Goal: Task Accomplishment & Management: Manage account settings

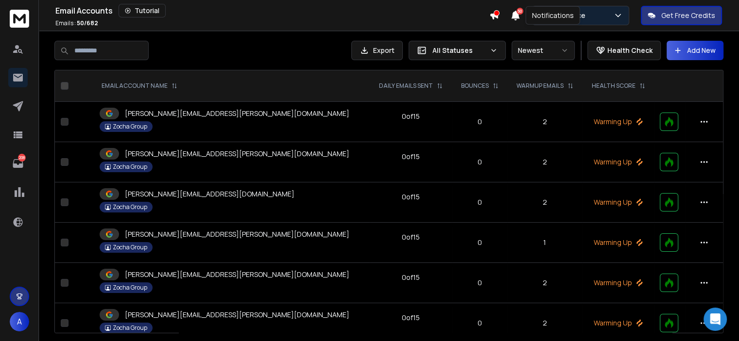
click at [589, 18] on p "My Workspace" at bounding box center [563, 16] width 51 height 10
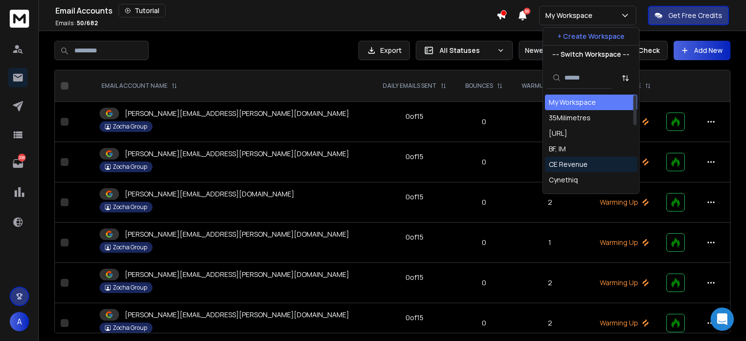
click at [588, 164] on div "CE Revenue" at bounding box center [591, 165] width 92 height 16
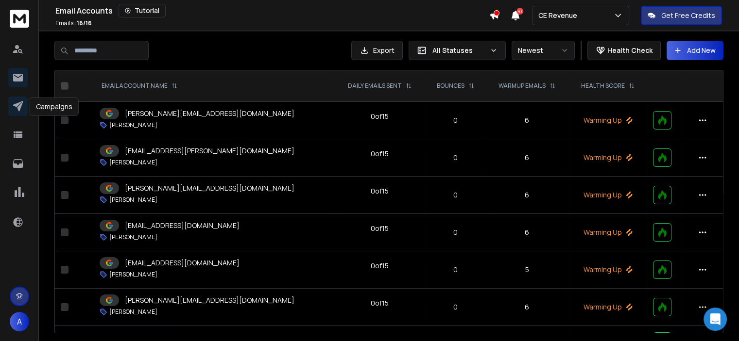
click at [18, 99] on link at bounding box center [17, 106] width 19 height 19
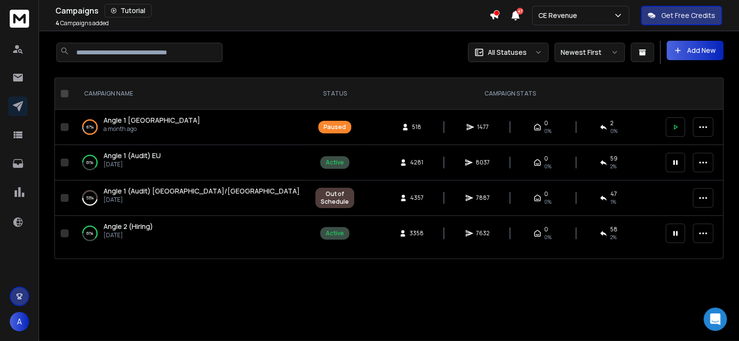
click at [200, 163] on div "61 % Angle 1 (Audit) EU 5 months ago" at bounding box center [191, 162] width 218 height 23
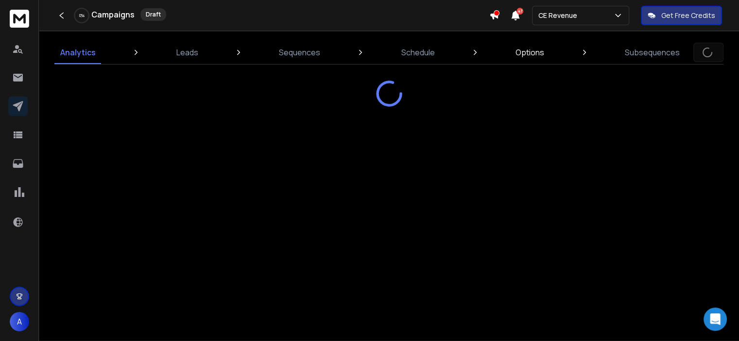
click at [520, 48] on p "Options" at bounding box center [529, 53] width 29 height 12
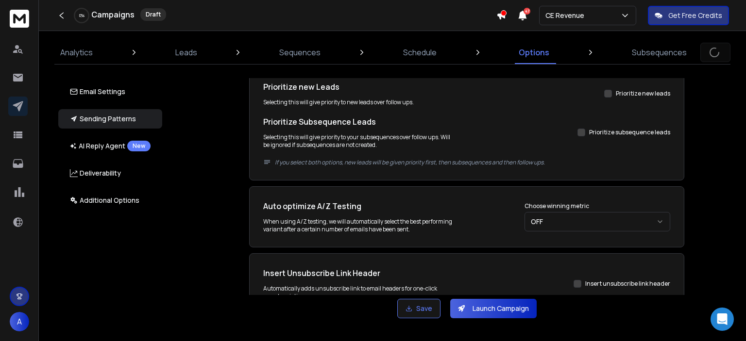
scroll to position [486, 0]
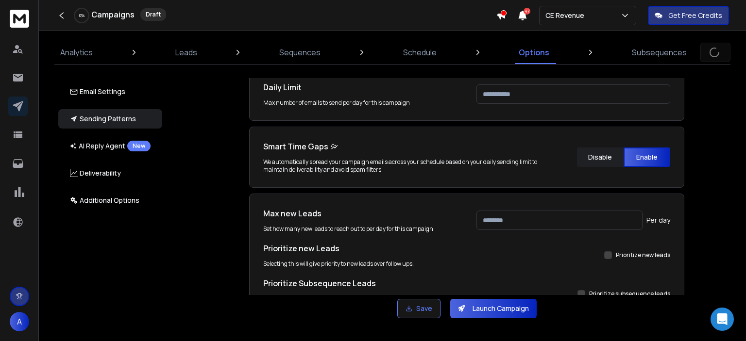
click at [604, 255] on button "Prioritize new leads" at bounding box center [608, 256] width 8 height 8
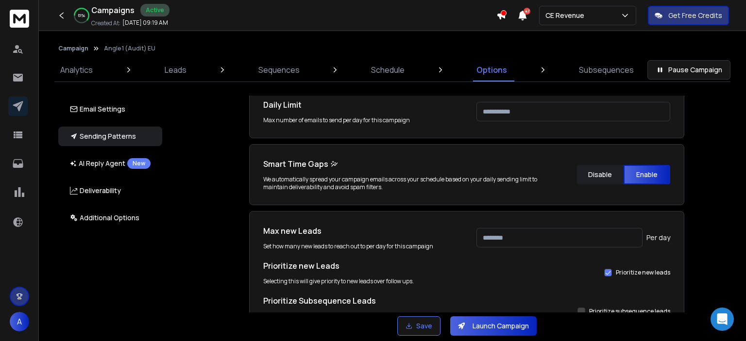
click at [418, 317] on button "Save" at bounding box center [418, 326] width 43 height 19
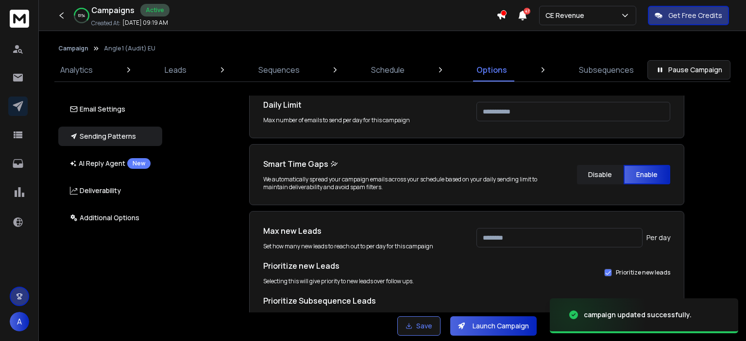
click at [499, 332] on button "Launch Campaign" at bounding box center [493, 326] width 86 height 19
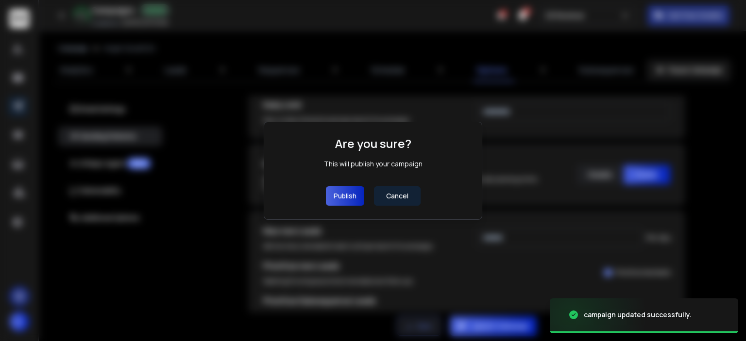
click at [327, 188] on button "Publish" at bounding box center [345, 196] width 38 height 19
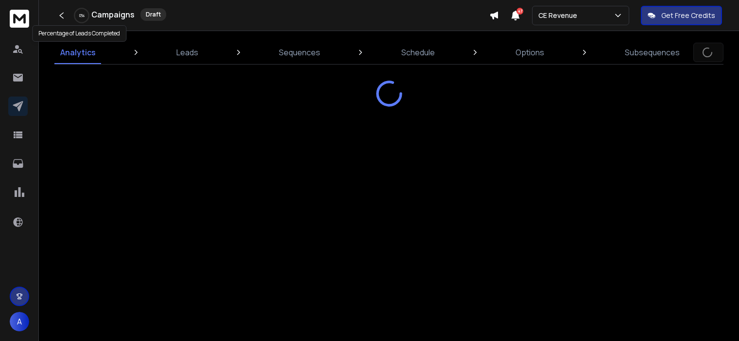
click at [60, 13] on icon at bounding box center [61, 15] width 9 height 9
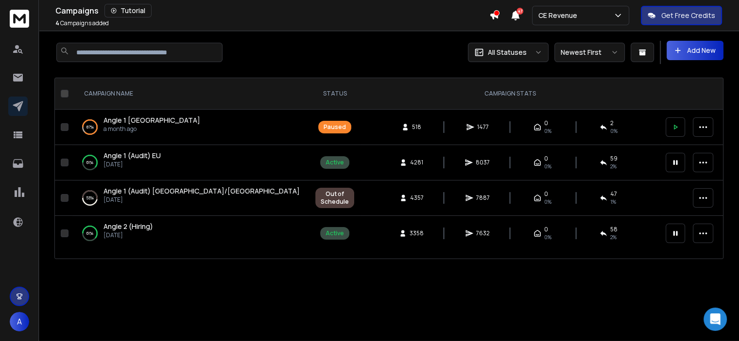
click at [138, 181] on td "53 % Angle 1 (Audit) USA/CA 5 months ago" at bounding box center [190, 198] width 237 height 35
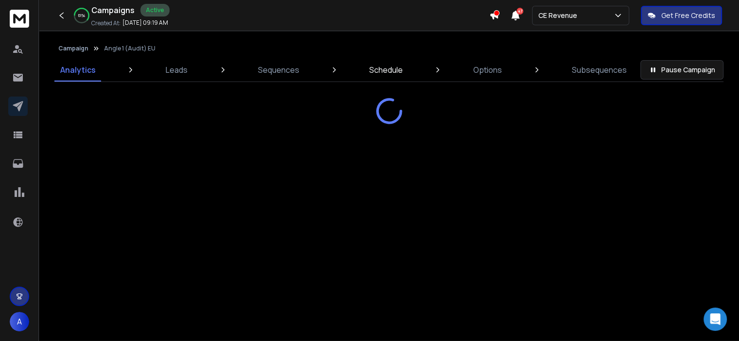
click at [408, 64] on link "Schedule" at bounding box center [385, 69] width 45 height 23
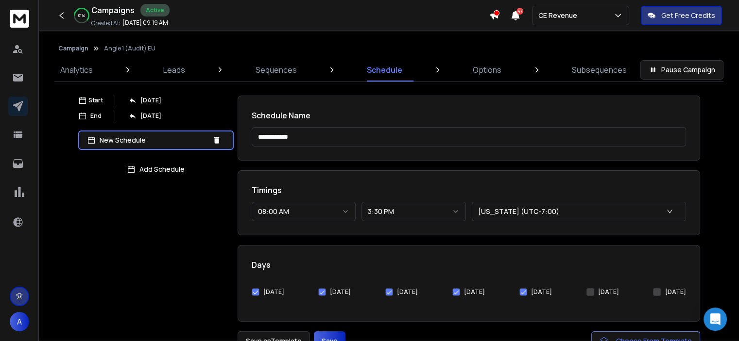
click at [161, 116] on p "Sun Oct 12 2025" at bounding box center [150, 116] width 21 height 8
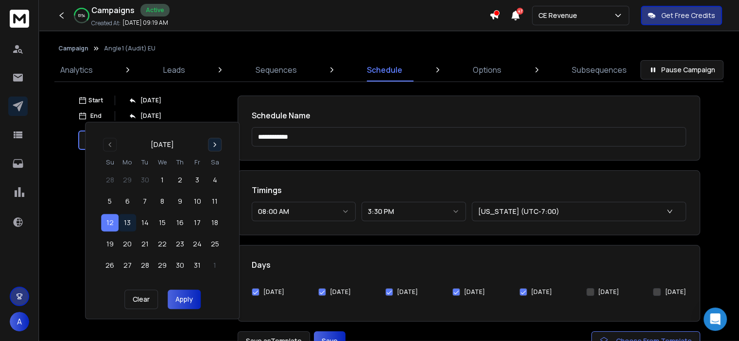
click at [217, 144] on icon "Go to next month" at bounding box center [215, 145] width 8 height 8
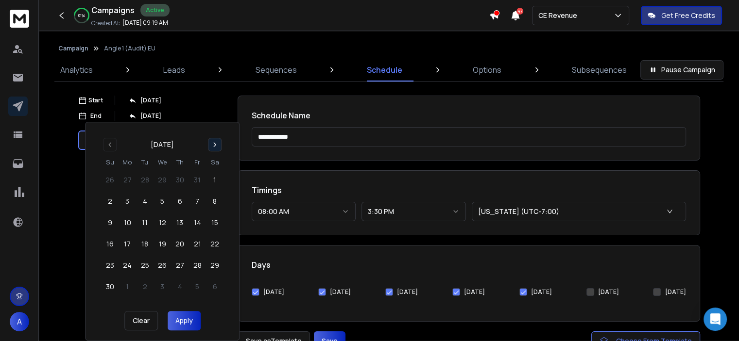
click at [217, 144] on icon "Go to next month" at bounding box center [215, 145] width 8 height 8
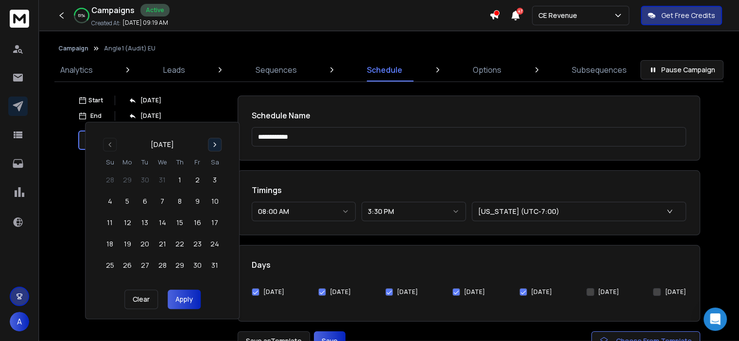
click at [217, 144] on icon "Go to next month" at bounding box center [215, 145] width 8 height 8
click at [177, 264] on button "30" at bounding box center [179, 265] width 17 height 17
drag, startPoint x: 178, startPoint y: 298, endPoint x: 286, endPoint y: 320, distance: 110.1
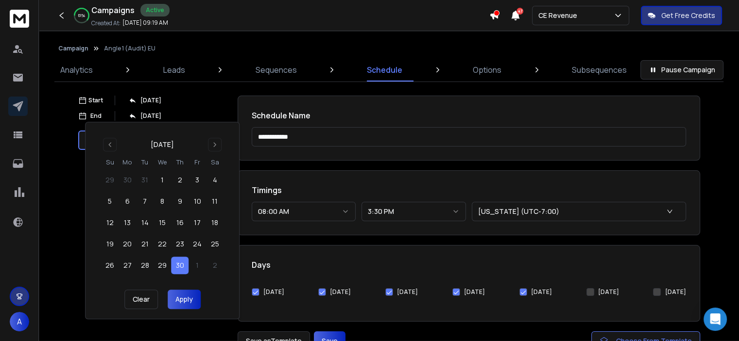
click at [181, 302] on button "Apply" at bounding box center [184, 299] width 33 height 19
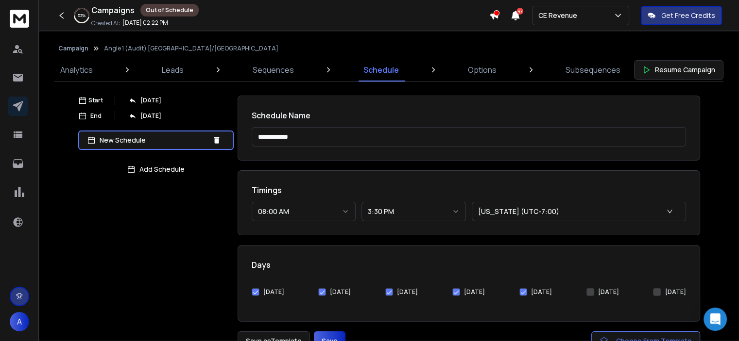
drag, startPoint x: 328, startPoint y: 336, endPoint x: 352, endPoint y: 315, distance: 31.3
click at [328, 336] on button "Save" at bounding box center [330, 341] width 32 height 19
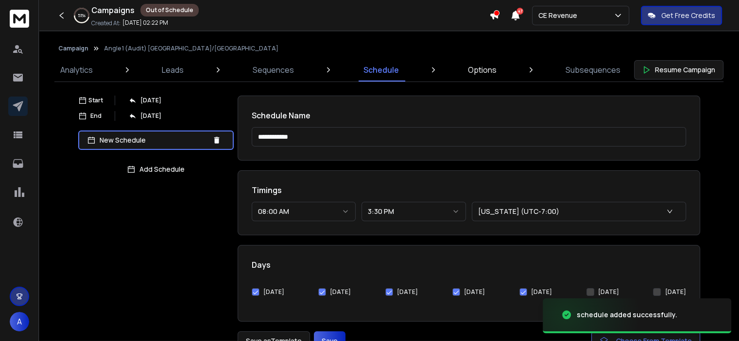
click at [492, 65] on p "Options" at bounding box center [482, 70] width 29 height 12
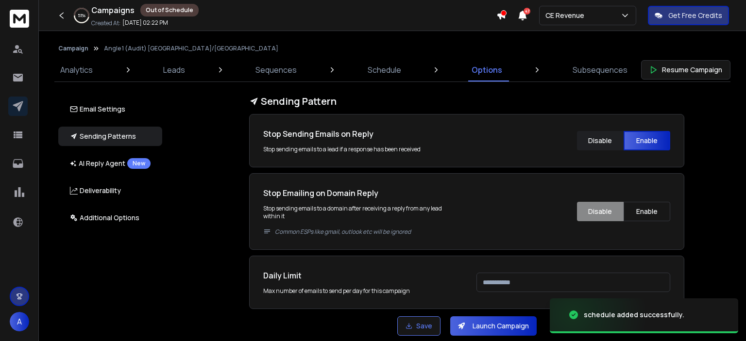
scroll to position [476, 0]
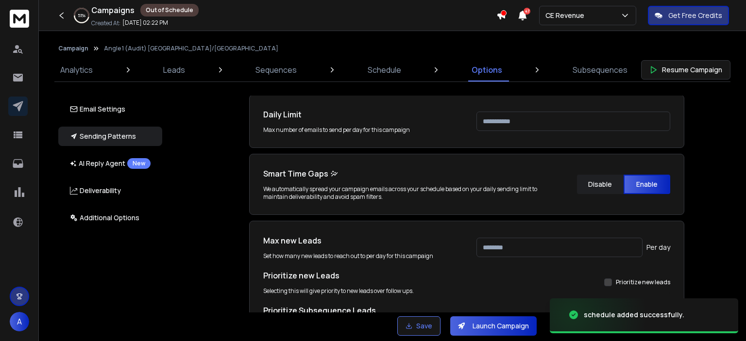
drag, startPoint x: 425, startPoint y: 323, endPoint x: 427, endPoint y: 329, distance: 6.5
click at [425, 324] on button "Save" at bounding box center [418, 326] width 43 height 19
click at [505, 324] on button "Launch Campaign" at bounding box center [493, 326] width 86 height 19
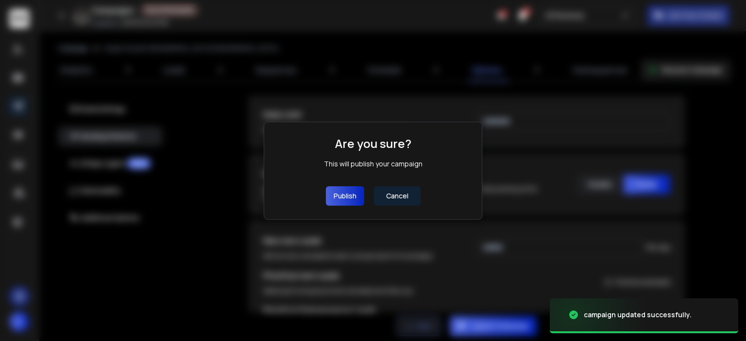
click at [348, 194] on button "Publish" at bounding box center [345, 196] width 38 height 19
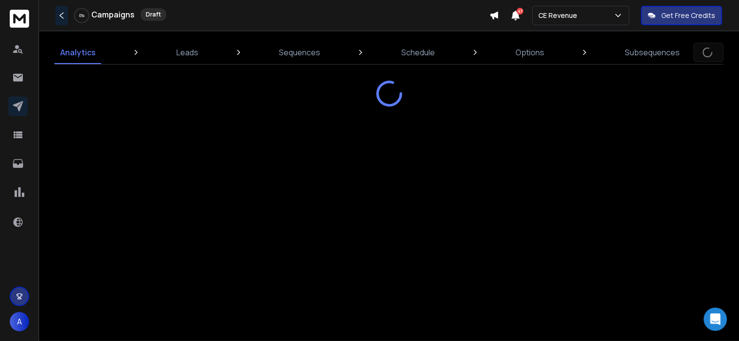
click at [60, 16] on icon at bounding box center [61, 15] width 9 height 9
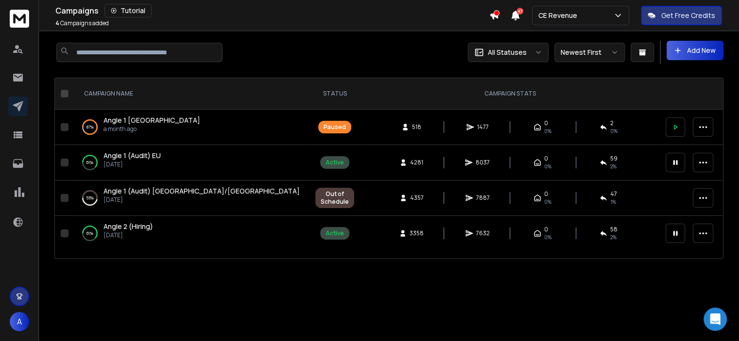
click at [150, 229] on span "Angle 2 (Hiring)" at bounding box center [128, 226] width 50 height 9
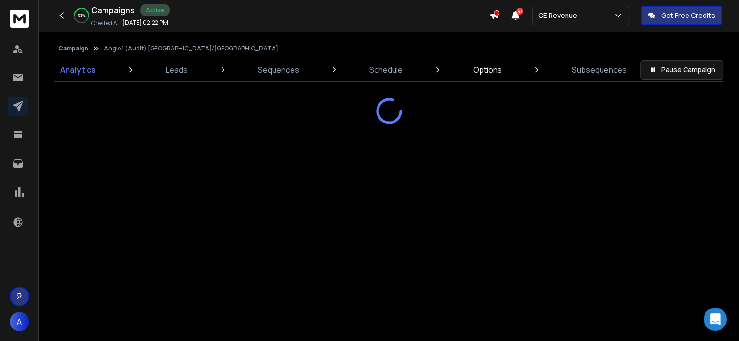
click at [478, 68] on p "Options" at bounding box center [487, 70] width 29 height 12
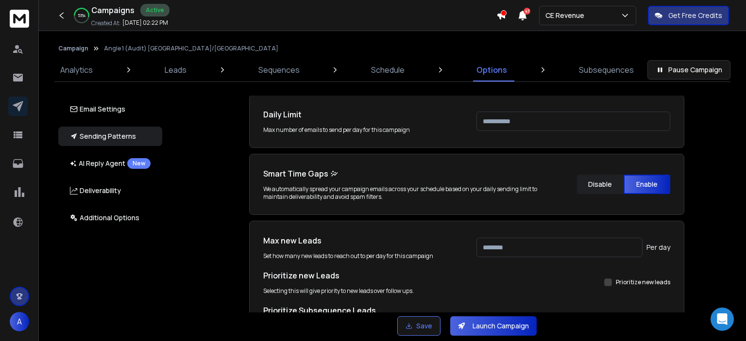
scroll to position [476, 0]
click at [604, 281] on button "Prioritize new leads" at bounding box center [608, 283] width 8 height 8
click at [421, 327] on button "Save" at bounding box center [418, 326] width 43 height 19
click at [474, 328] on button "Launch Campaign" at bounding box center [502, 326] width 86 height 19
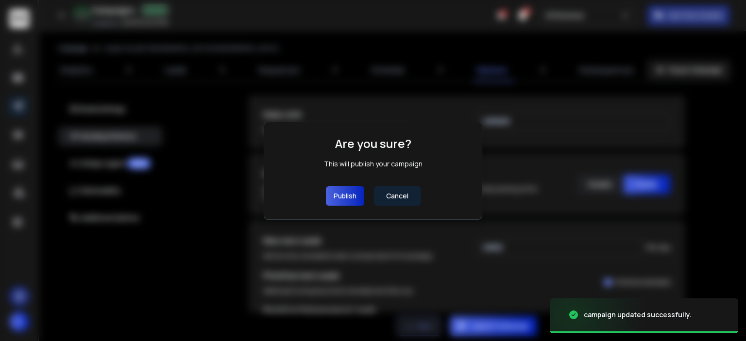
click at [340, 188] on button "Publish" at bounding box center [345, 196] width 38 height 19
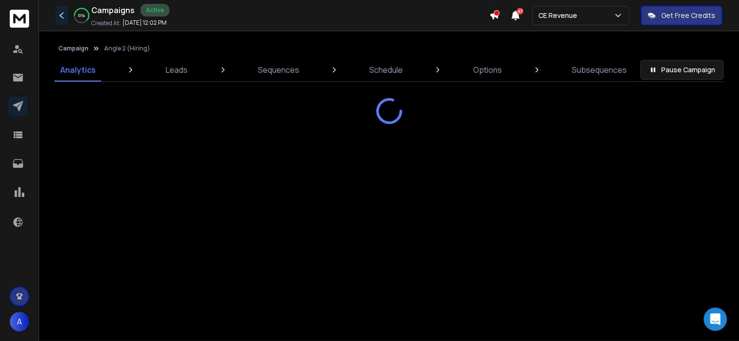
click at [64, 19] on icon at bounding box center [61, 15] width 9 height 9
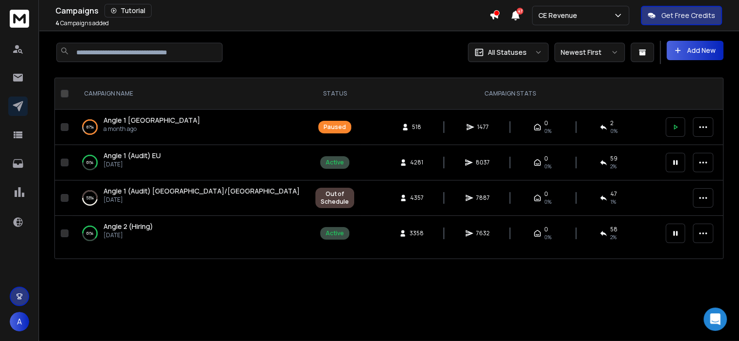
click at [150, 198] on p "[DATE]" at bounding box center [201, 200] width 196 height 8
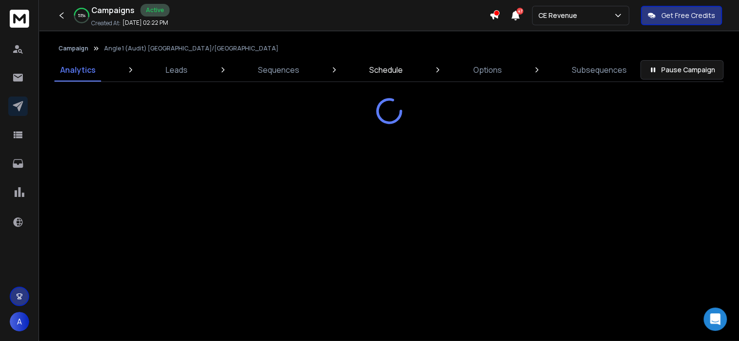
click at [373, 66] on p "Schedule" at bounding box center [386, 70] width 34 height 12
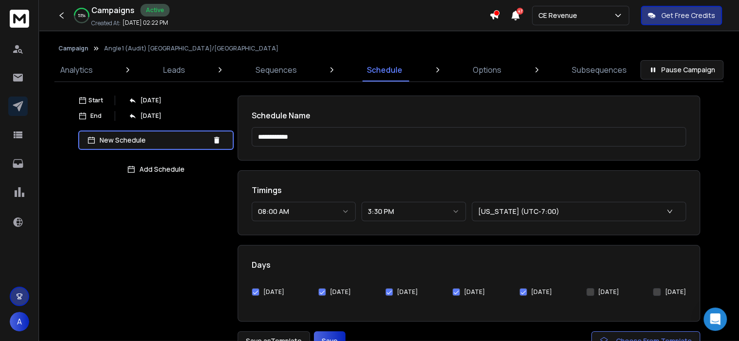
click at [54, 14] on div "53 % Campaigns Active Created At: May 23, 2025, 02:22 PM 47 CE Revenue Get Free…" at bounding box center [369, 15] width 739 height 31
click at [60, 17] on icon at bounding box center [61, 15] width 9 height 9
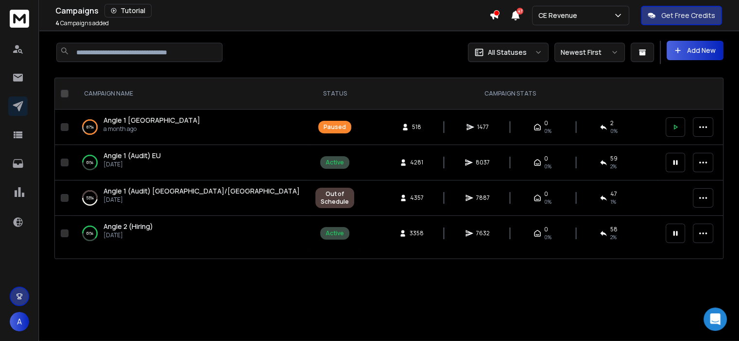
click at [321, 194] on div "Out of Schedule" at bounding box center [335, 198] width 28 height 16
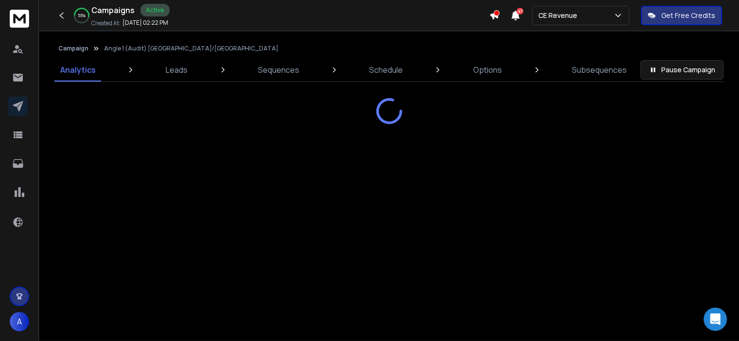
click at [159, 68] on div "Analytics Leads Sequences Schedule Options Subsequences" at bounding box center [343, 69] width 578 height 23
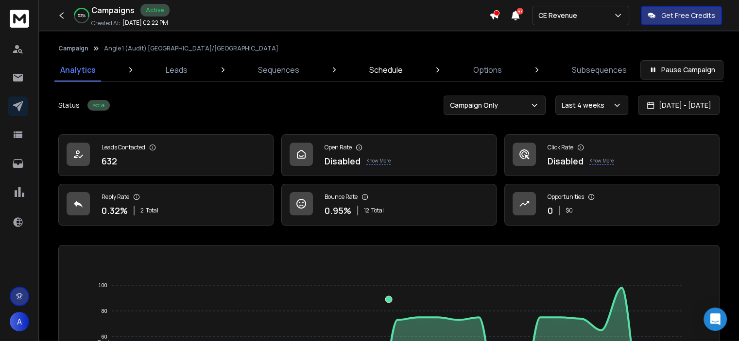
click at [390, 71] on p "Schedule" at bounding box center [386, 70] width 34 height 12
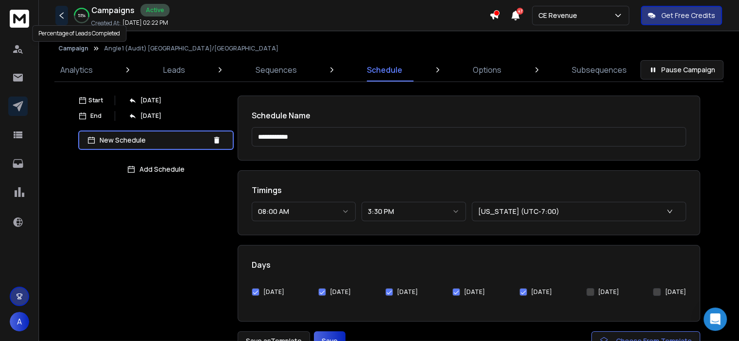
click at [56, 12] on button at bounding box center [61, 15] width 13 height 19
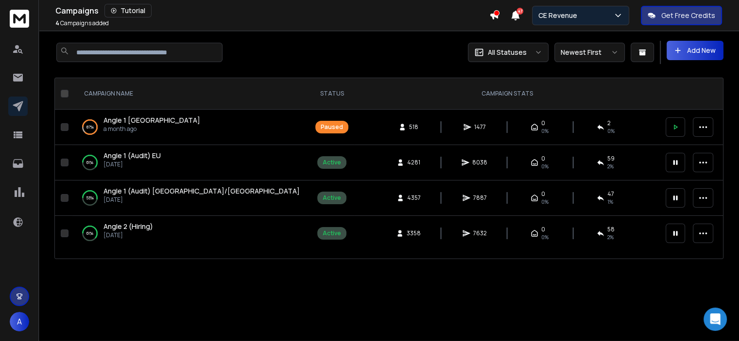
click at [604, 9] on button "CE Revenue" at bounding box center [580, 15] width 97 height 19
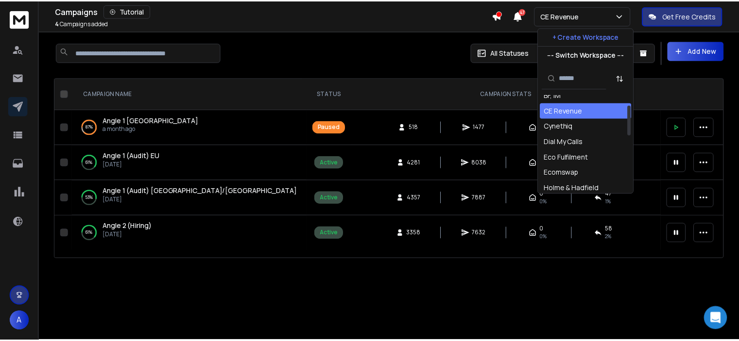
scroll to position [58, 0]
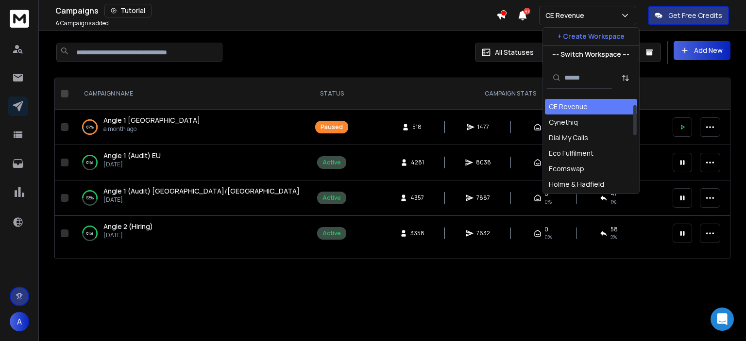
drag, startPoint x: 635, startPoint y: 109, endPoint x: 631, endPoint y: 127, distance: 18.4
click at [633, 127] on div at bounding box center [634, 120] width 3 height 30
click at [607, 156] on div "Eco Fulfilment" at bounding box center [591, 154] width 92 height 16
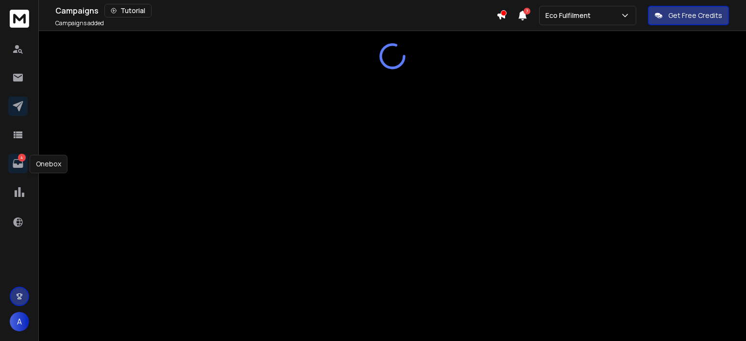
click at [21, 158] on p "4" at bounding box center [22, 158] width 8 height 8
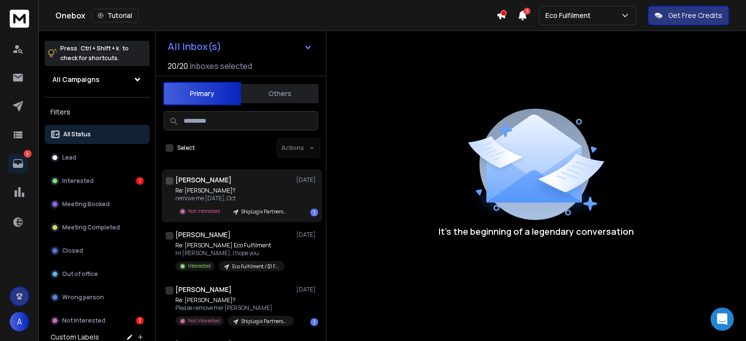
click at [277, 186] on div "Toni Calderon 10 Oct Re: Toni? remove me On Fri, Oct Not Interested ShipLogix P…" at bounding box center [246, 195] width 143 height 41
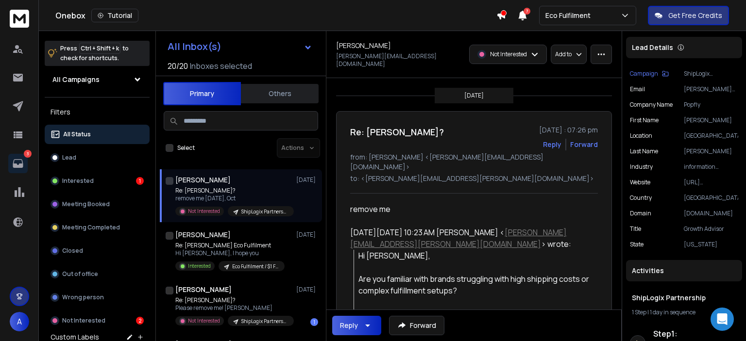
click at [597, 50] on icon "button" at bounding box center [601, 54] width 9 height 9
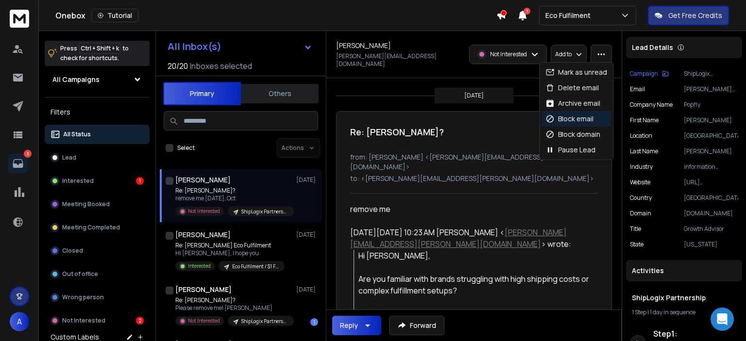
click at [585, 119] on div "Block email" at bounding box center [569, 119] width 48 height 10
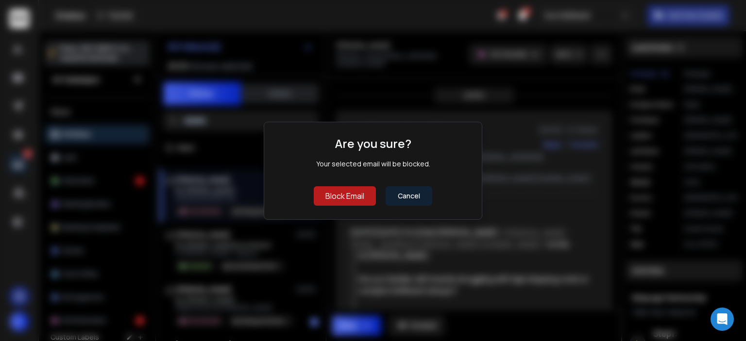
click at [335, 196] on button "Block Email" at bounding box center [345, 196] width 62 height 19
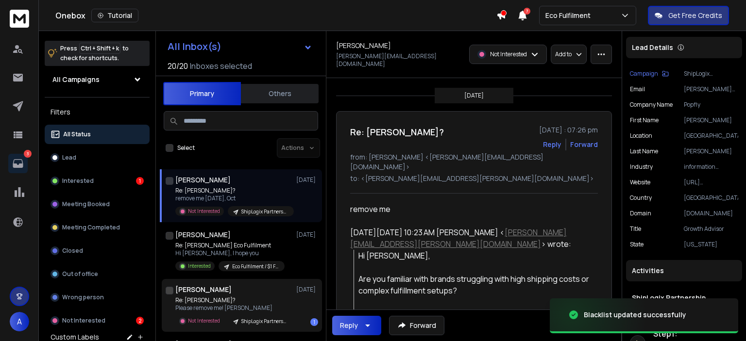
click at [277, 320] on p "ShipLogix Partnership" at bounding box center [264, 321] width 47 height 7
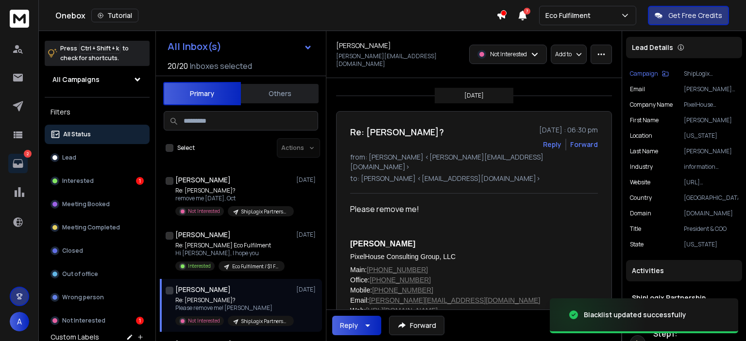
click at [598, 50] on icon "button" at bounding box center [601, 54] width 9 height 9
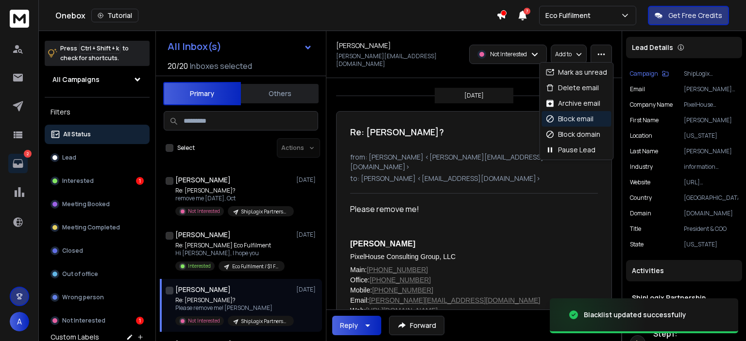
click at [547, 115] on icon at bounding box center [549, 119] width 9 height 9
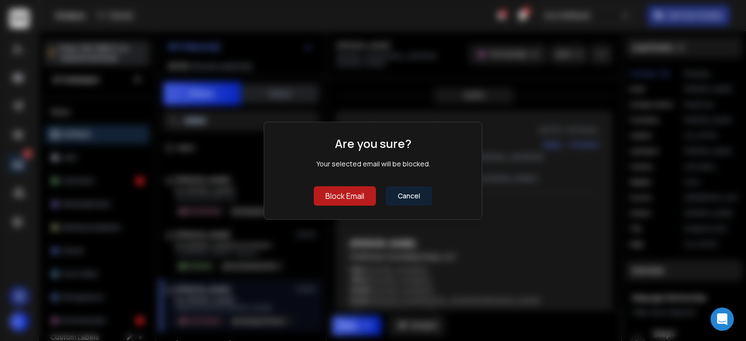
click at [347, 202] on button "Block Email" at bounding box center [345, 196] width 62 height 19
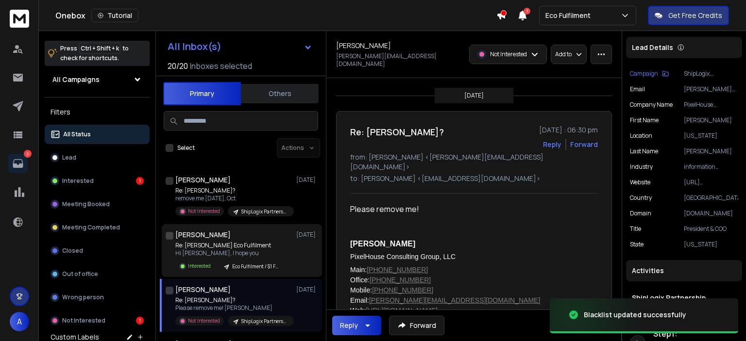
click at [265, 246] on p "Re: Katrina x Eco Fulfilment" at bounding box center [229, 246] width 109 height 8
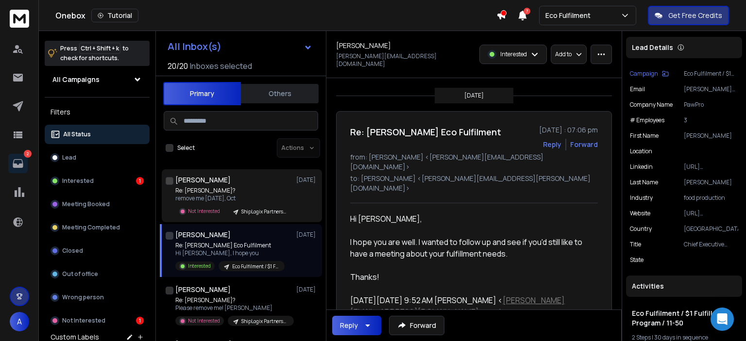
scroll to position [162, 0]
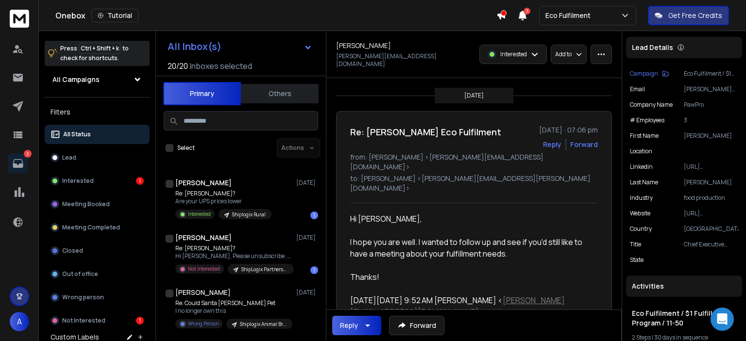
click at [290, 199] on div "Re: Gayle? Are your UPS prices lower Interested Shiplogix Rural 1" at bounding box center [246, 205] width 143 height 30
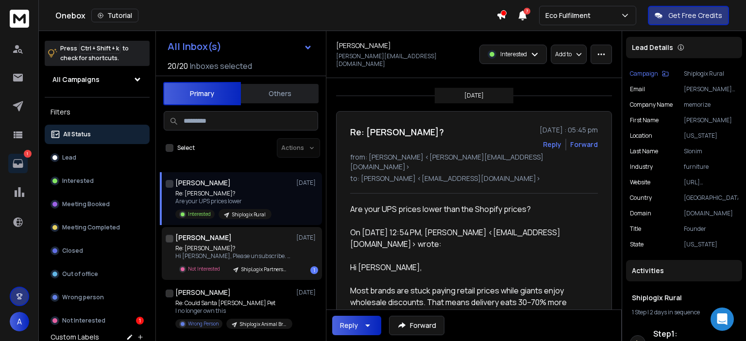
click at [295, 245] on div "Re: Randy? Hi Chris, Please unsubscribe. All Not Interested ShipLogix Partnersh…" at bounding box center [246, 260] width 143 height 30
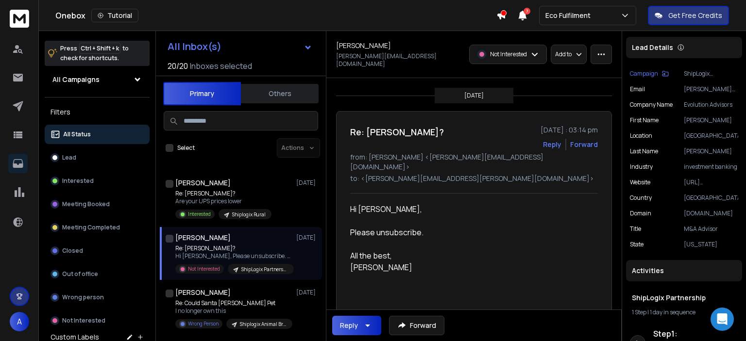
click at [604, 52] on icon "button" at bounding box center [601, 54] width 9 height 9
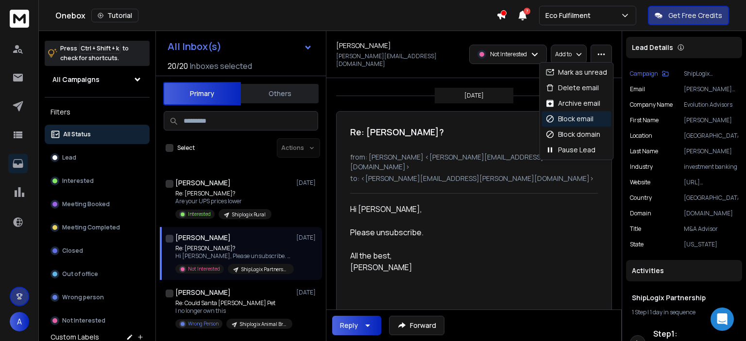
click at [578, 122] on div "Block email" at bounding box center [569, 119] width 48 height 10
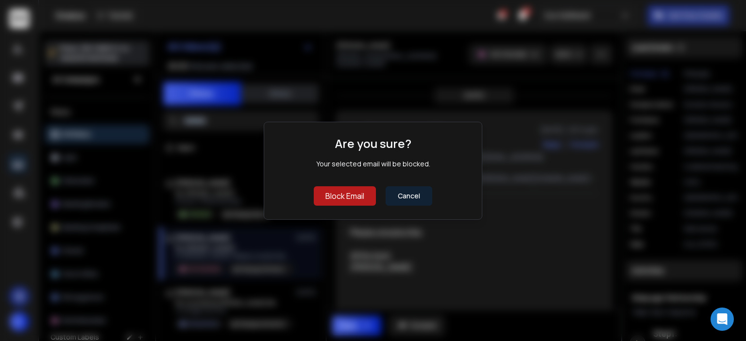
click at [337, 202] on button "Block Email" at bounding box center [345, 196] width 62 height 19
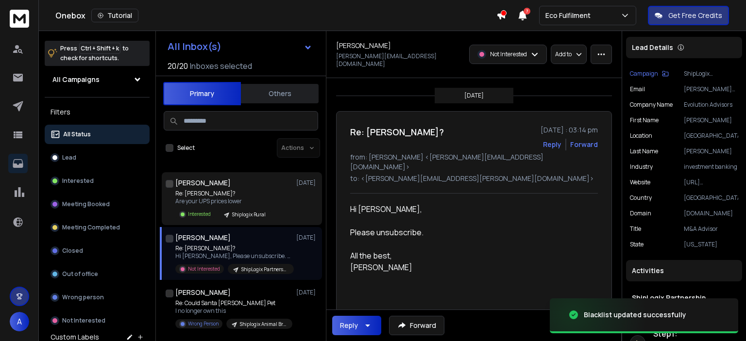
click at [245, 194] on p "Re: Gayle?" at bounding box center [223, 194] width 96 height 8
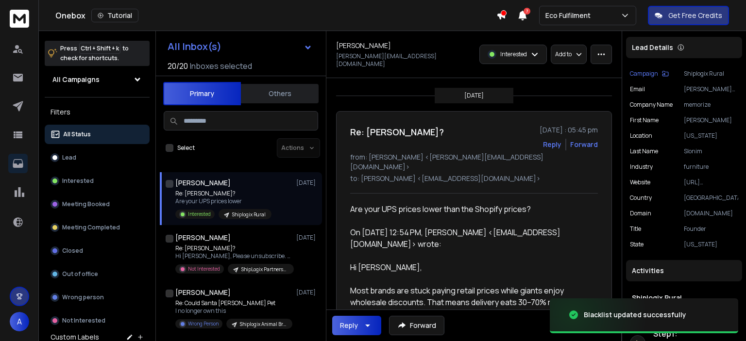
click at [271, 194] on div "Re: Gayle? Are your UPS prices lower Interested Shiplogix Rural" at bounding box center [246, 205] width 143 height 30
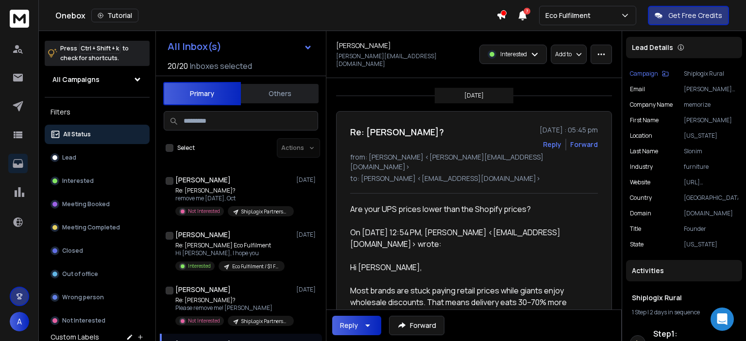
scroll to position [1133, 0]
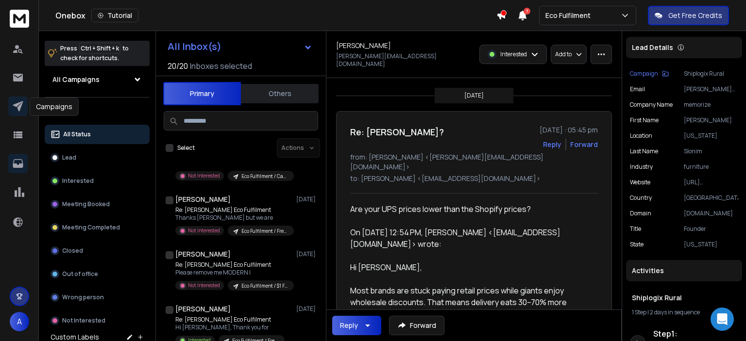
click at [20, 102] on icon at bounding box center [18, 107] width 10 height 10
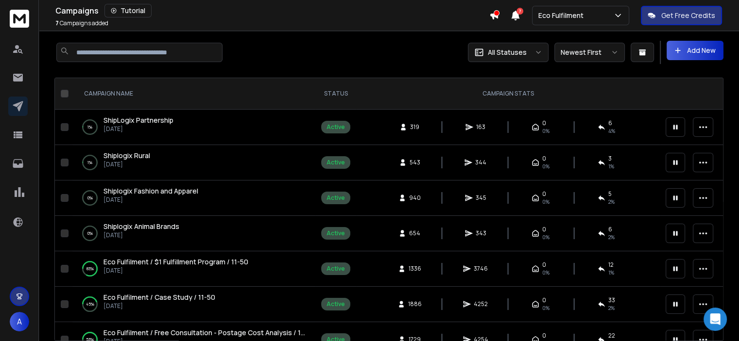
click at [264, 133] on div "1 % ShipLogix Partnership [DATE]" at bounding box center [193, 127] width 223 height 23
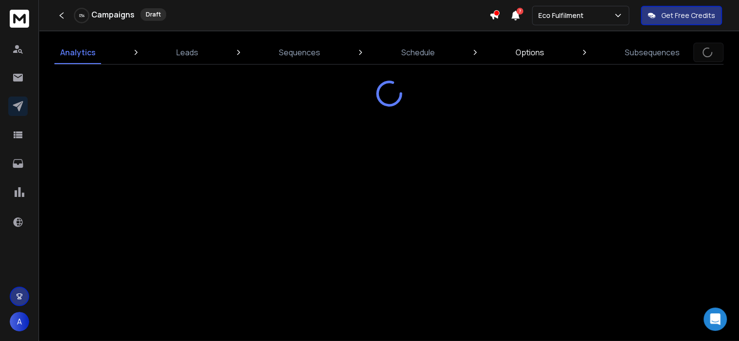
click at [540, 45] on link "Options" at bounding box center [530, 52] width 40 height 23
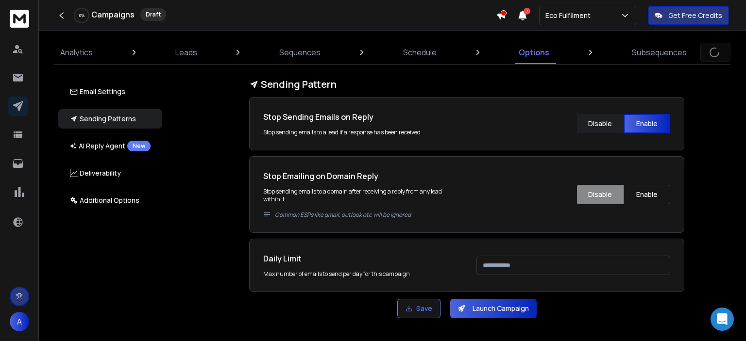
scroll to position [476, 0]
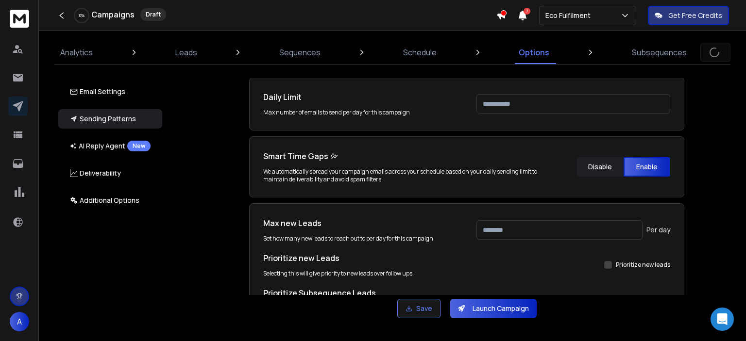
click at [604, 263] on button "Prioritize new leads" at bounding box center [608, 265] width 8 height 8
click at [432, 314] on button "Save" at bounding box center [418, 308] width 43 height 19
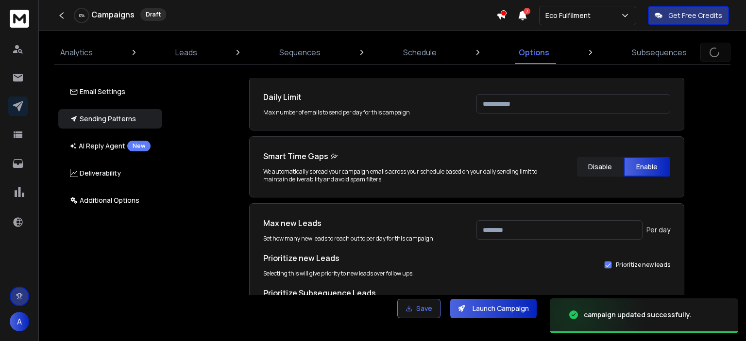
click at [484, 303] on button "Launch Campaign" at bounding box center [493, 308] width 86 height 19
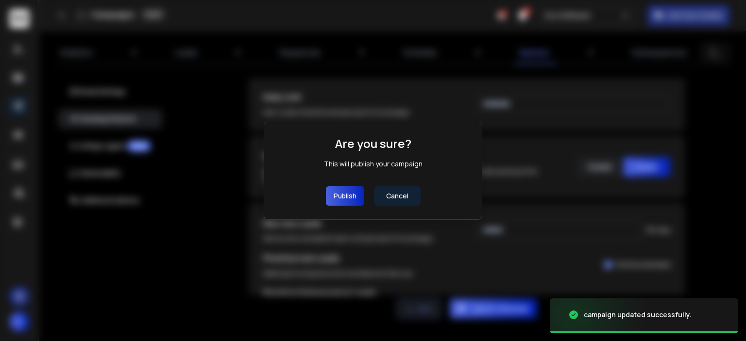
click at [347, 183] on div "Are you sure? This will publish your campaign Publish Cancel" at bounding box center [373, 171] width 190 height 70
click at [349, 187] on button "Publish" at bounding box center [345, 196] width 38 height 19
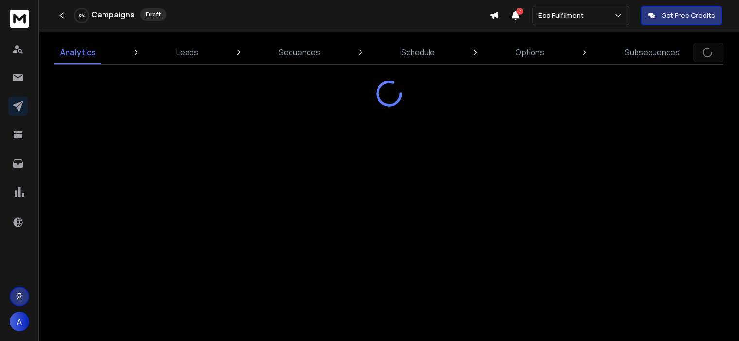
click at [61, 15] on icon at bounding box center [61, 15] width 9 height 9
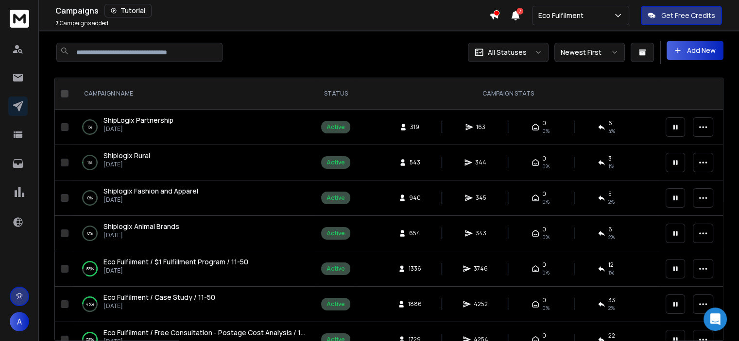
click at [256, 167] on div "1 % Shiplogix Rural [DATE]" at bounding box center [193, 162] width 223 height 23
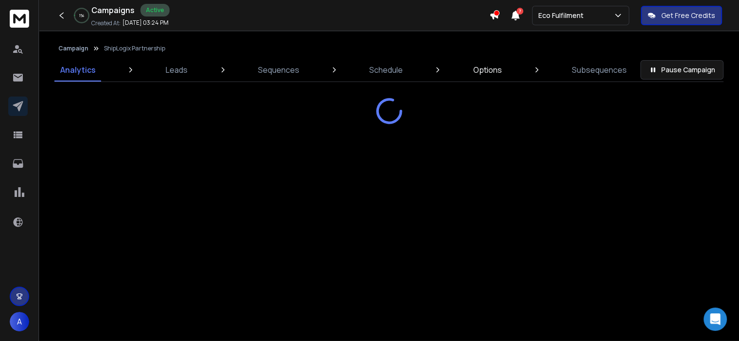
click at [476, 70] on p "Options" at bounding box center [487, 70] width 29 height 12
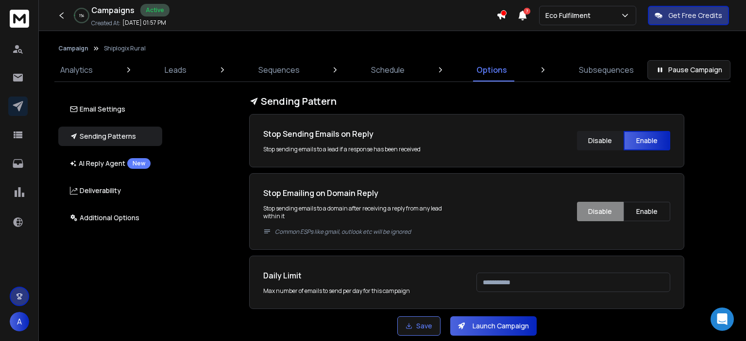
scroll to position [476, 0]
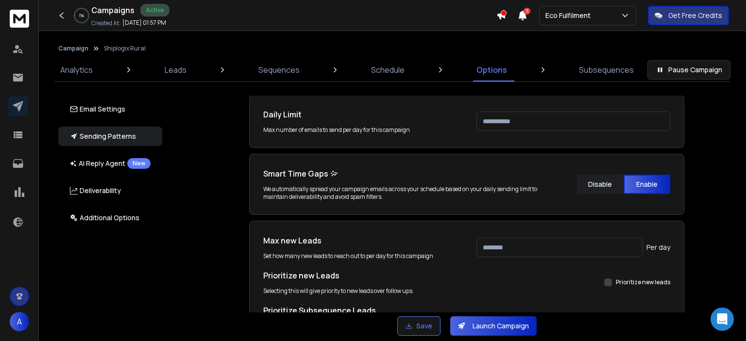
click at [608, 281] on button "Prioritize new leads" at bounding box center [608, 283] width 8 height 8
click at [438, 321] on button "Save" at bounding box center [418, 326] width 43 height 19
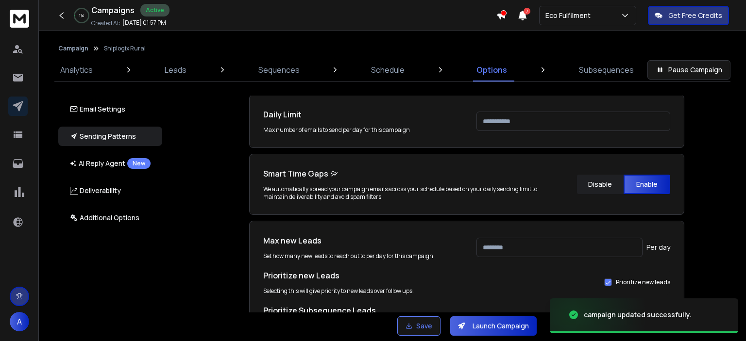
click at [510, 324] on button "Launch Campaign" at bounding box center [493, 326] width 86 height 19
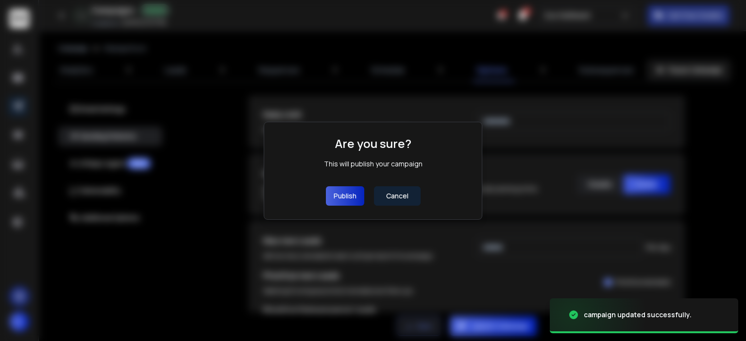
click at [355, 196] on button "Publish" at bounding box center [345, 196] width 38 height 19
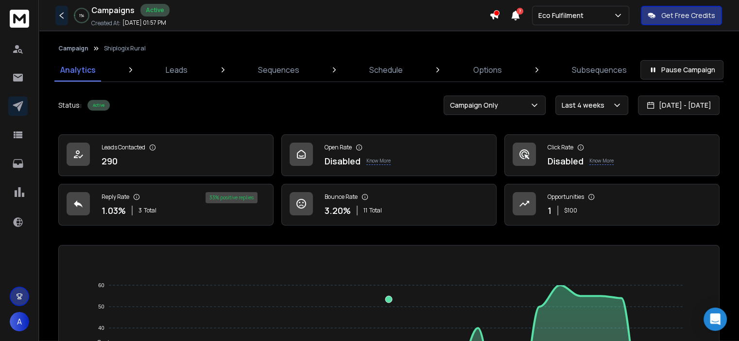
click at [64, 17] on icon at bounding box center [61, 15] width 9 height 9
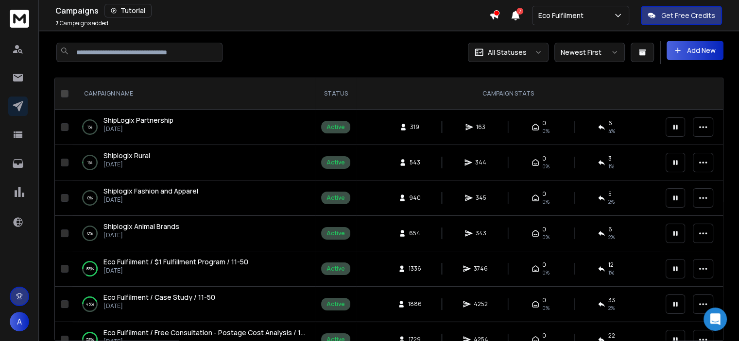
click at [205, 202] on div "0 % Shiplogix Fashion and Apparel [DATE]" at bounding box center [193, 198] width 223 height 23
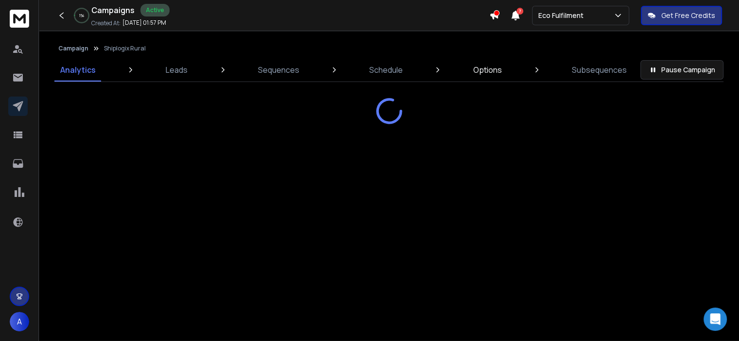
click at [492, 68] on p "Options" at bounding box center [487, 70] width 29 height 12
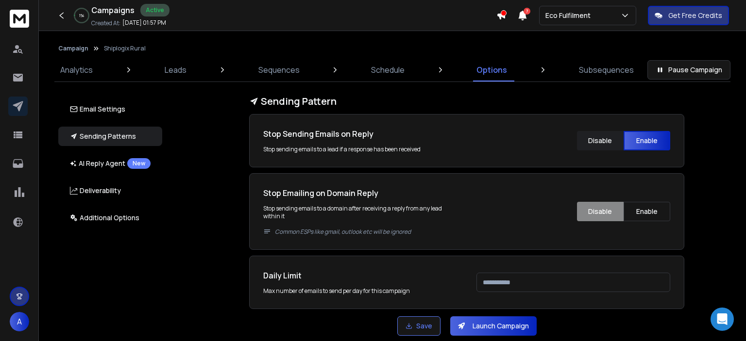
scroll to position [476, 0]
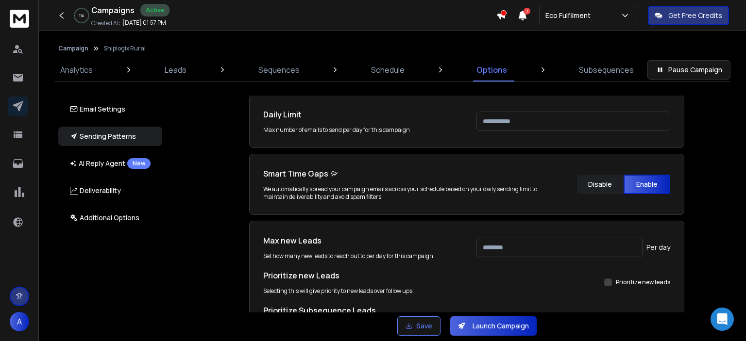
drag, startPoint x: 606, startPoint y: 282, endPoint x: 585, endPoint y: 286, distance: 21.7
click at [605, 282] on button "Prioritize new leads" at bounding box center [608, 283] width 8 height 8
click at [427, 326] on button "Save" at bounding box center [418, 326] width 43 height 19
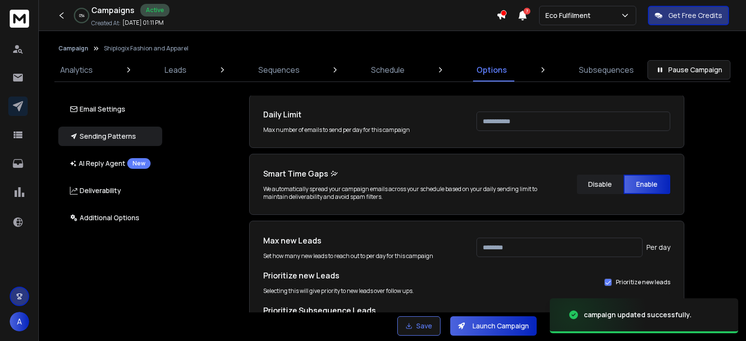
click at [482, 326] on button "Launch Campaign" at bounding box center [493, 326] width 86 height 19
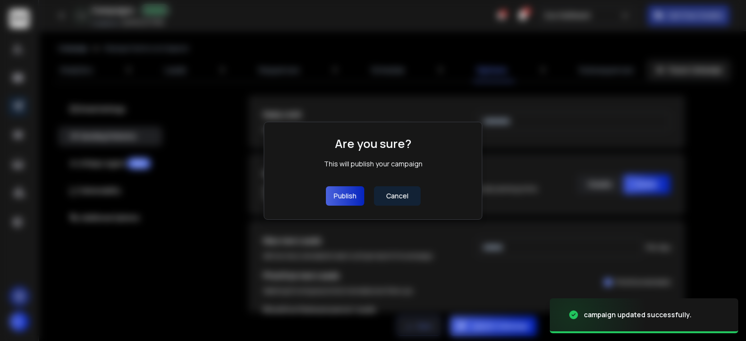
click at [356, 196] on button "Publish" at bounding box center [345, 196] width 38 height 19
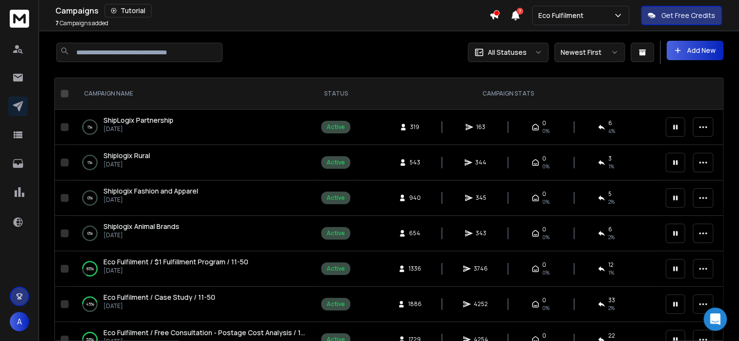
click at [220, 240] on div "0 % Shiplogix Animal Brands [DATE]" at bounding box center [193, 233] width 223 height 23
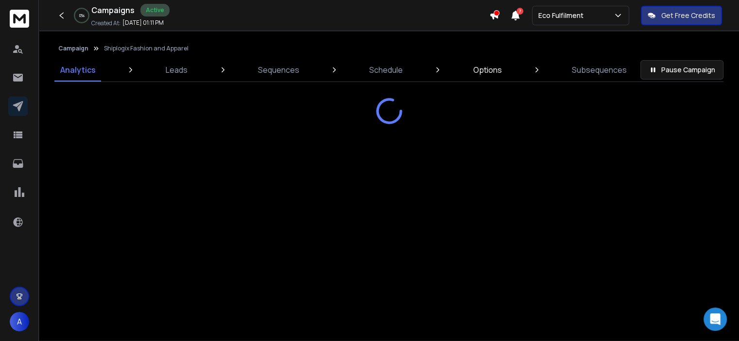
click at [482, 71] on p "Options" at bounding box center [487, 70] width 29 height 12
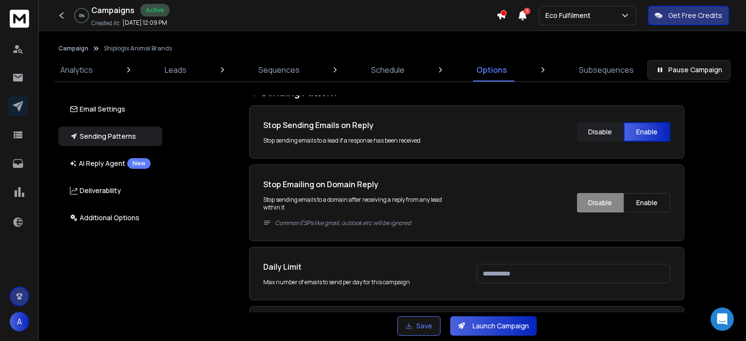
scroll to position [476, 0]
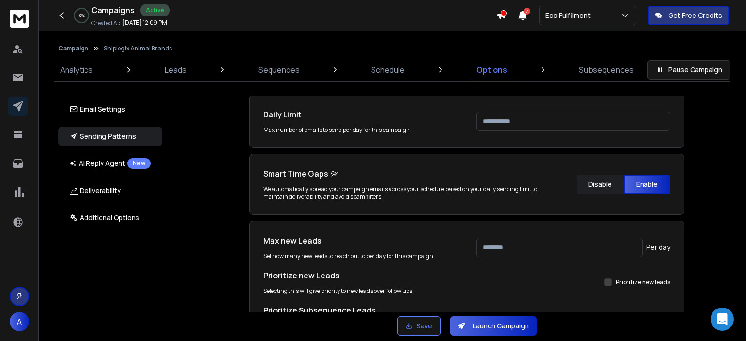
click at [604, 279] on button "Prioritize new leads" at bounding box center [608, 283] width 8 height 8
click at [424, 322] on button "Save" at bounding box center [418, 326] width 43 height 19
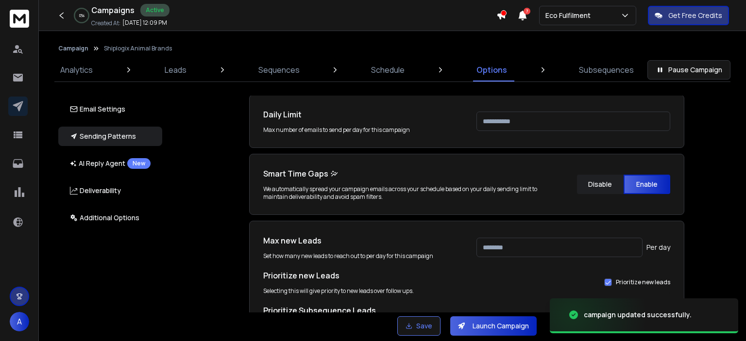
click at [502, 324] on button "Launch Campaign" at bounding box center [493, 326] width 86 height 19
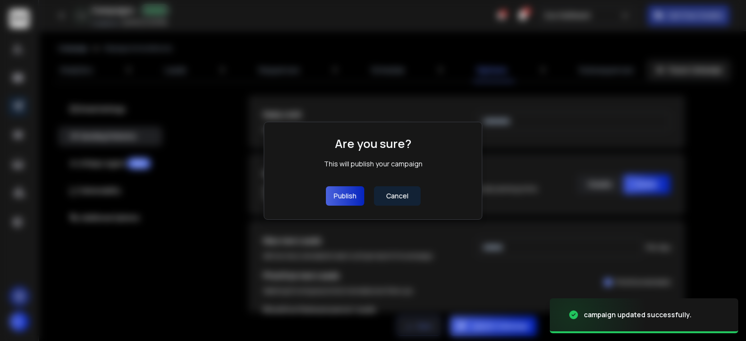
click at [330, 185] on div "Are you sure? This will publish your campaign Publish Cancel" at bounding box center [373, 171] width 190 height 70
click at [340, 190] on button "Publish" at bounding box center [345, 196] width 38 height 19
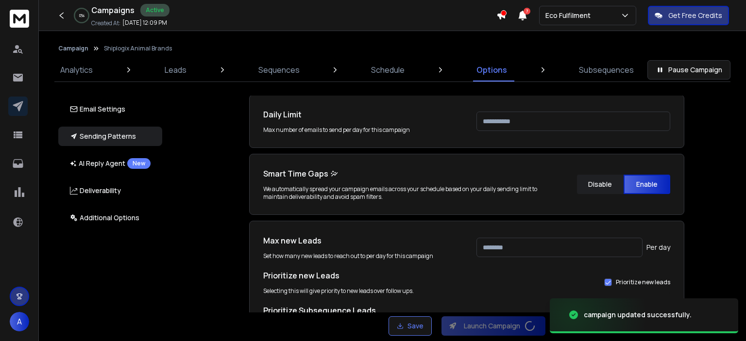
scroll to position [638, 0]
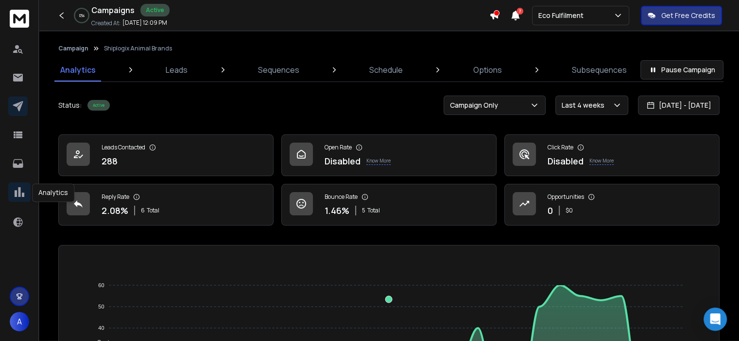
click at [21, 191] on icon at bounding box center [19, 192] width 15 height 15
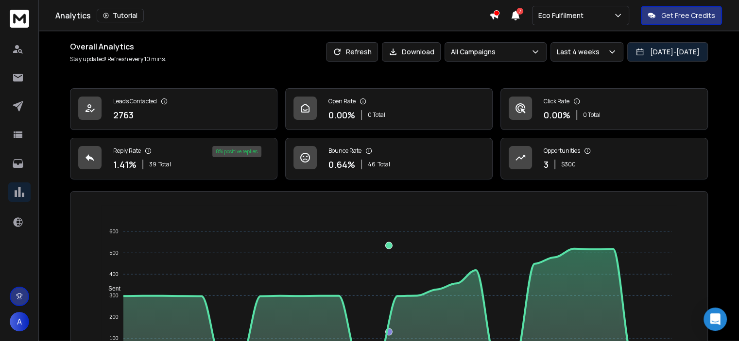
click at [650, 42] on button "[DATE] - [DATE]" at bounding box center [667, 51] width 81 height 19
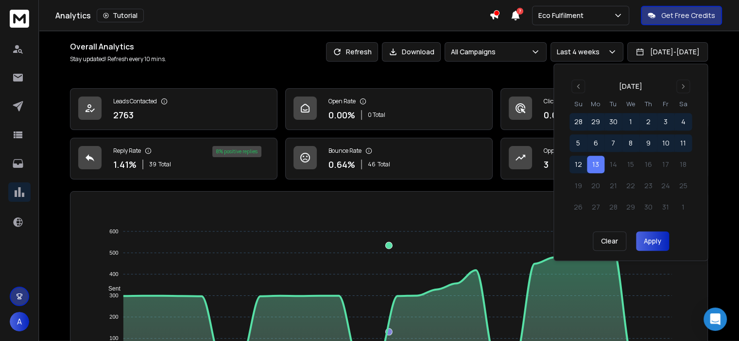
click at [593, 143] on button "6" at bounding box center [595, 143] width 17 height 17
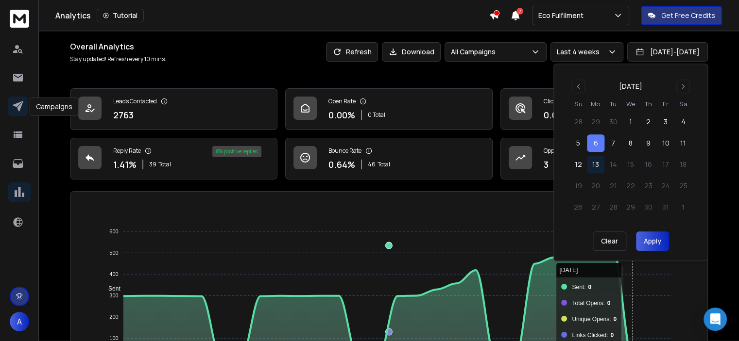
click at [17, 109] on icon at bounding box center [18, 107] width 10 height 10
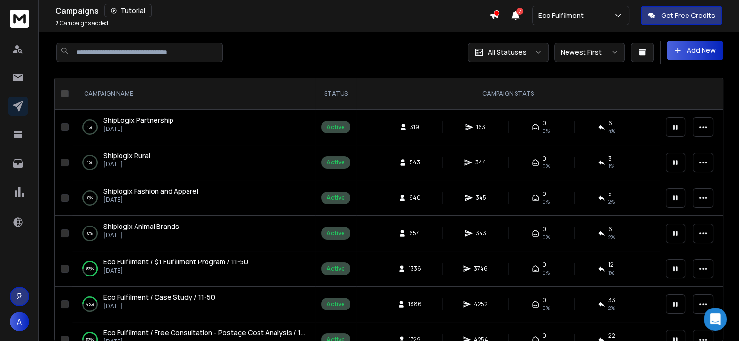
click at [253, 131] on div "1 % ShipLogix Partnership 5 days ago" at bounding box center [193, 127] width 223 height 23
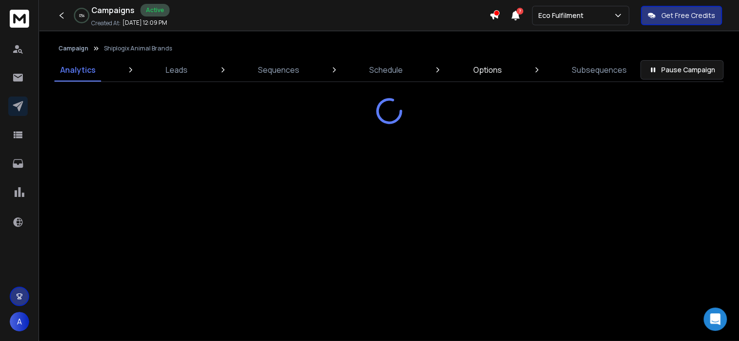
click at [483, 73] on p "Options" at bounding box center [487, 70] width 29 height 12
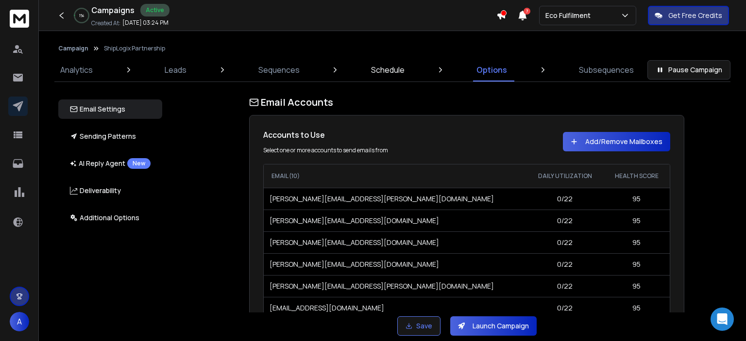
click at [398, 69] on p "Schedule" at bounding box center [388, 70] width 34 height 12
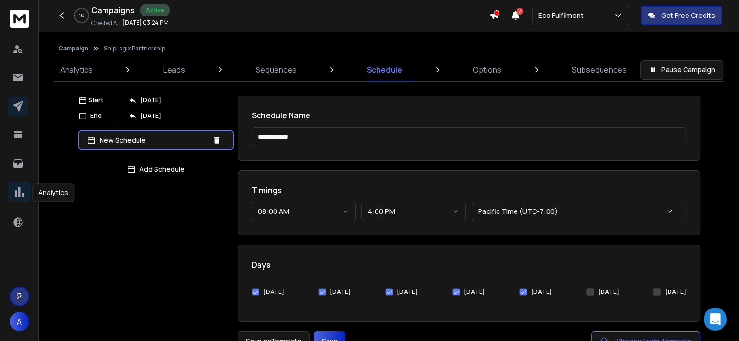
click at [17, 198] on icon at bounding box center [19, 192] width 15 height 15
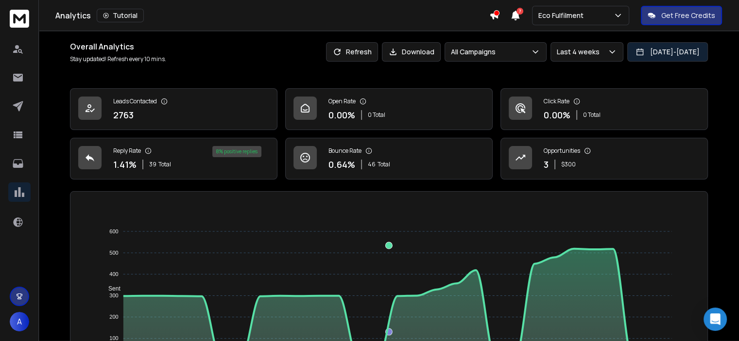
click at [627, 57] on button "15 Sep 2025 - 13 Oct 2025" at bounding box center [667, 51] width 81 height 19
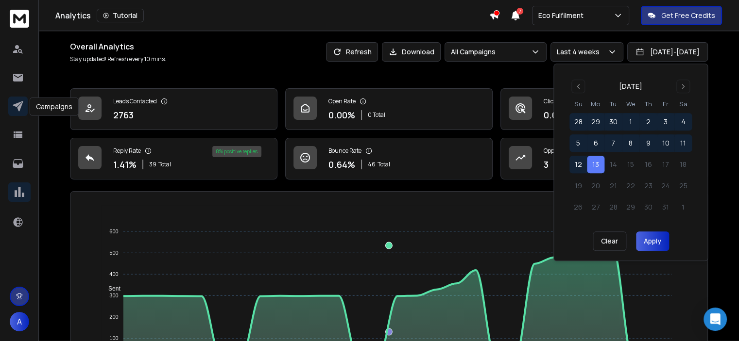
click at [17, 102] on icon at bounding box center [18, 107] width 12 height 12
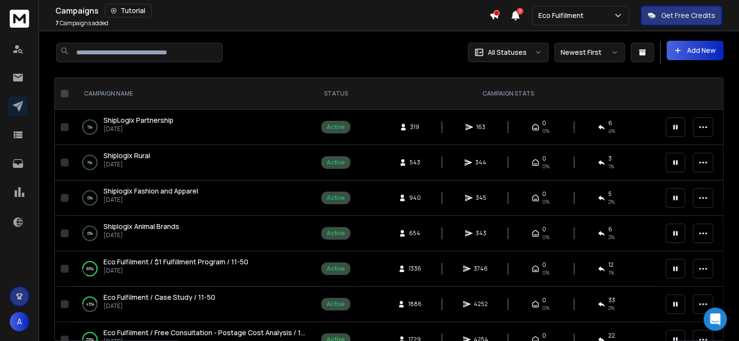
click at [170, 191] on span "Shiplogix Fashion and Apparel" at bounding box center [150, 191] width 95 height 9
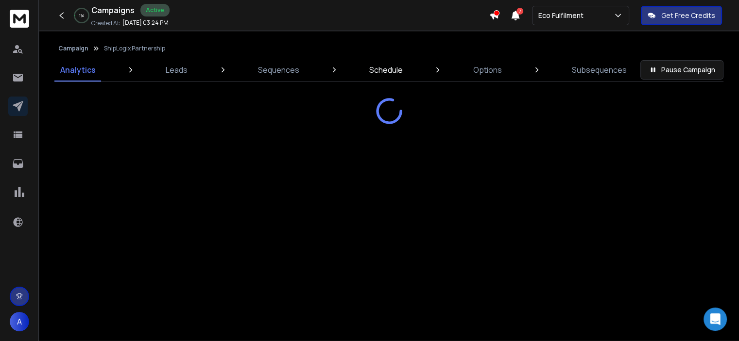
click at [389, 70] on p "Schedule" at bounding box center [386, 70] width 34 height 12
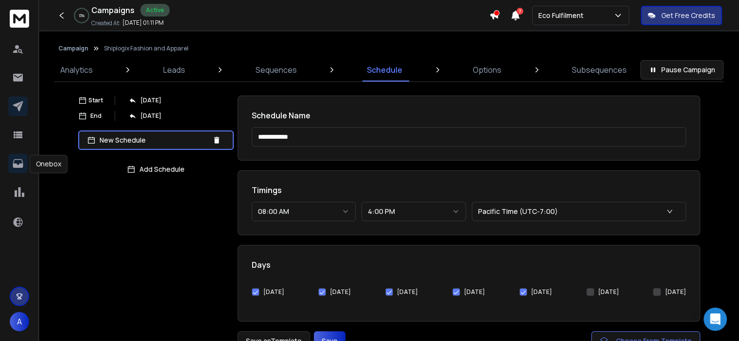
click at [21, 159] on icon at bounding box center [18, 164] width 12 height 12
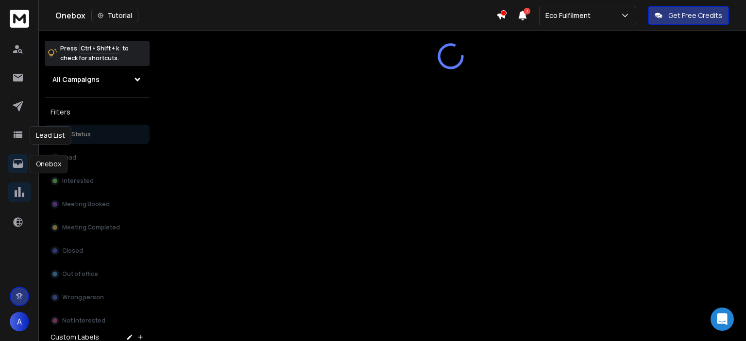
click at [19, 197] on icon at bounding box center [20, 192] width 10 height 10
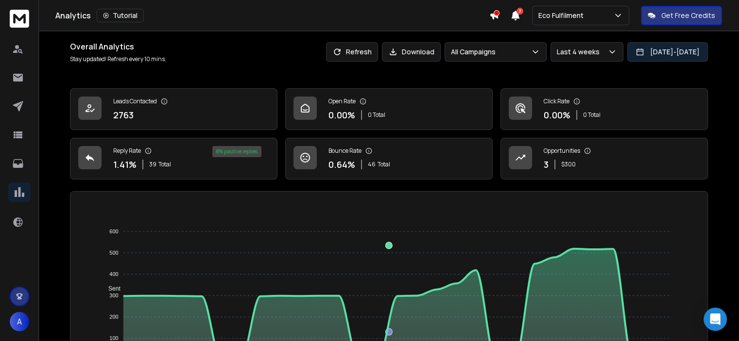
click at [630, 56] on button "15 Sep 2025 - 13 Oct 2025" at bounding box center [667, 51] width 81 height 19
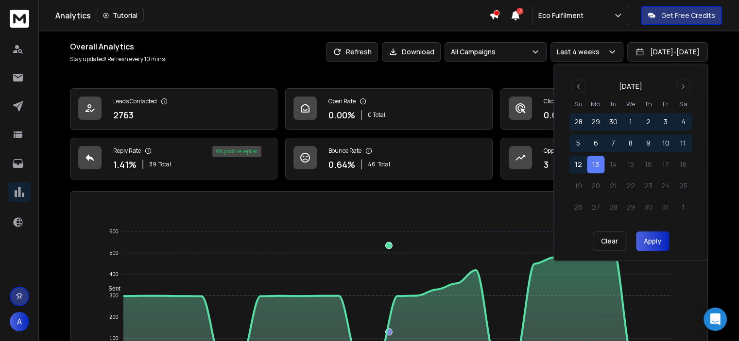
click at [627, 120] on button "1" at bounding box center [630, 121] width 17 height 17
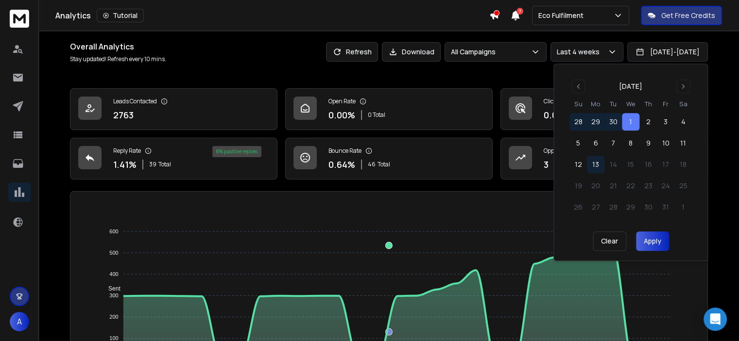
click at [629, 123] on button "1" at bounding box center [630, 121] width 17 height 17
click at [593, 165] on button "13" at bounding box center [595, 164] width 17 height 17
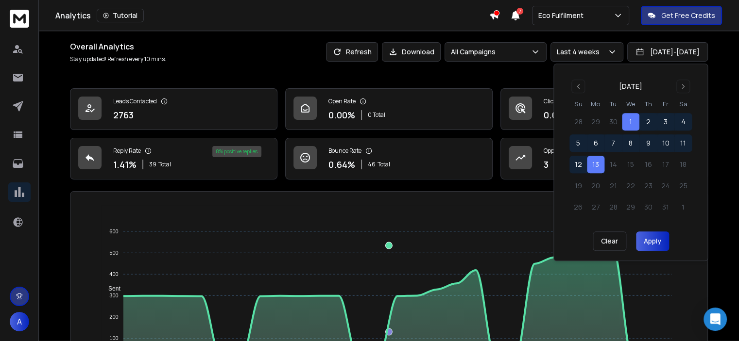
click at [652, 239] on button "Apply" at bounding box center [652, 241] width 33 height 19
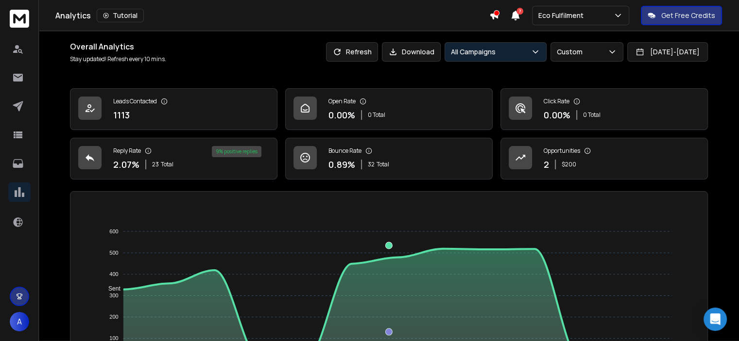
click at [451, 48] on p "All Campaigns" at bounding box center [475, 52] width 49 height 10
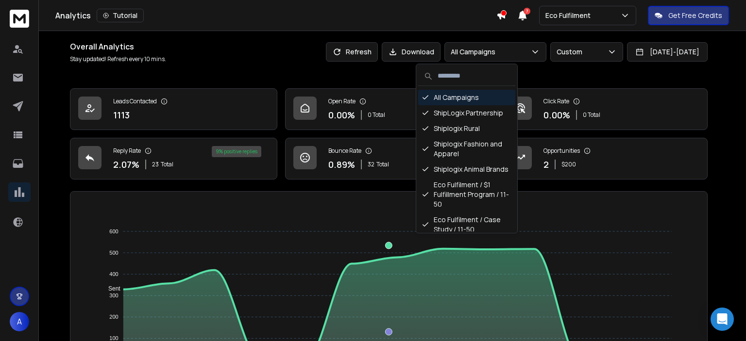
click at [461, 94] on div "All Campaigns" at bounding box center [466, 98] width 97 height 16
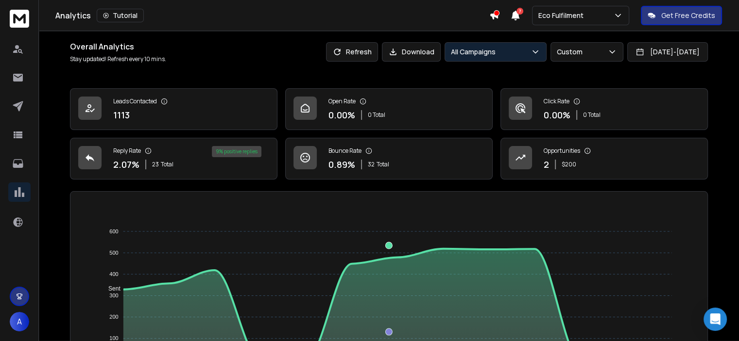
click at [476, 54] on div "All Campaigns" at bounding box center [495, 52] width 89 height 10
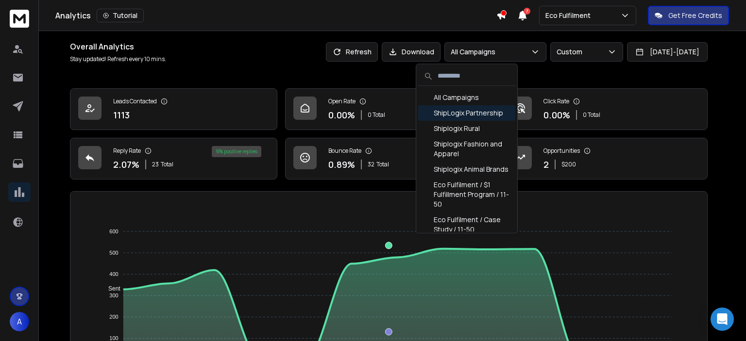
click at [479, 115] on div "ShipLogix Partnership" at bounding box center [466, 113] width 97 height 16
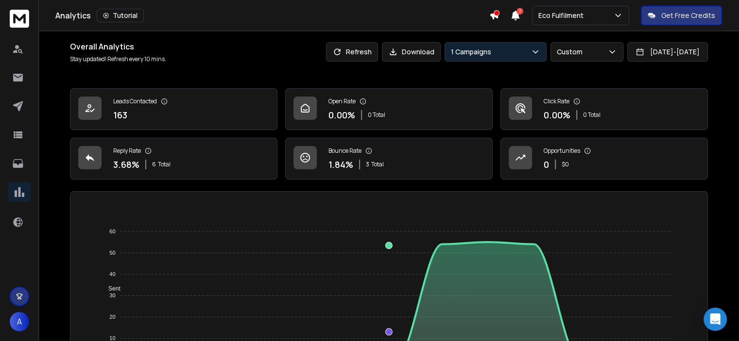
click at [467, 52] on div "1 Campaigns" at bounding box center [495, 52] width 89 height 10
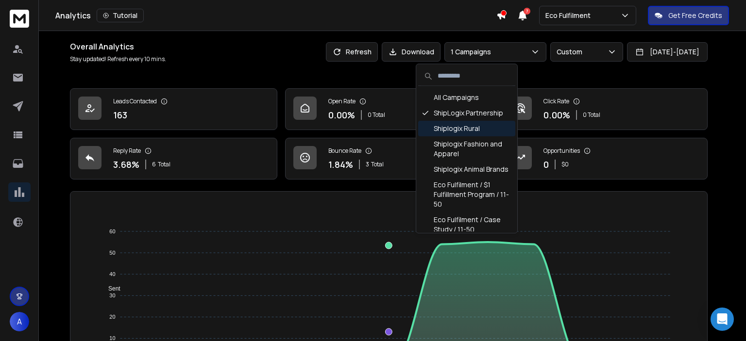
click at [486, 130] on div "Shiplogix Rural" at bounding box center [466, 129] width 97 height 16
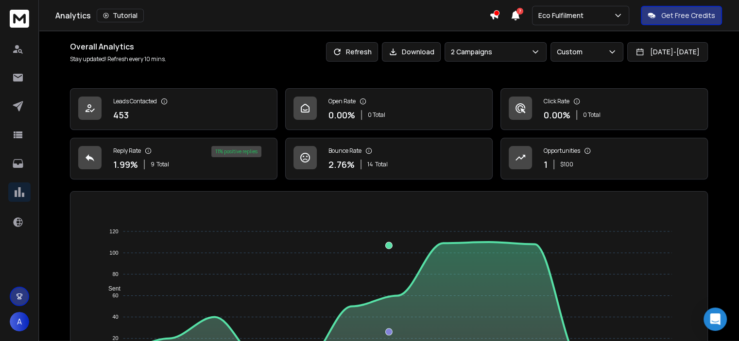
click at [476, 51] on div "2 Campaigns" at bounding box center [495, 52] width 89 height 10
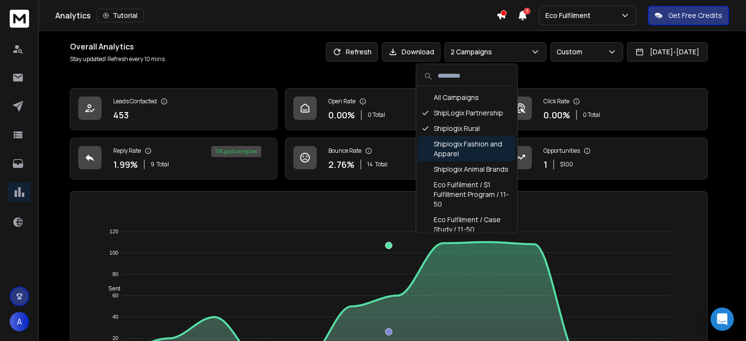
drag, startPoint x: 486, startPoint y: 143, endPoint x: 486, endPoint y: 136, distance: 6.8
click at [486, 142] on div "Shiplogix Fashion and Apparel" at bounding box center [466, 148] width 97 height 25
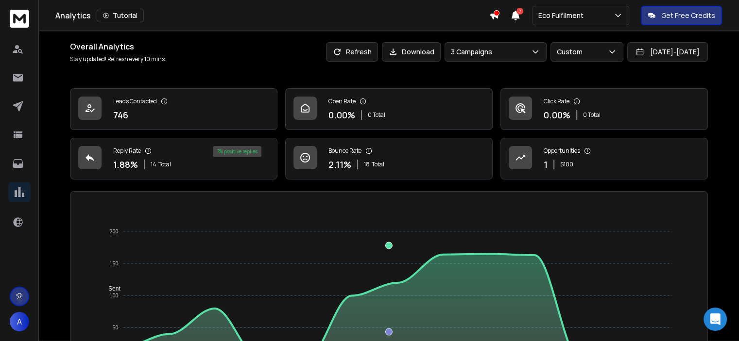
click at [486, 51] on div "3 Campaigns" at bounding box center [495, 52] width 89 height 10
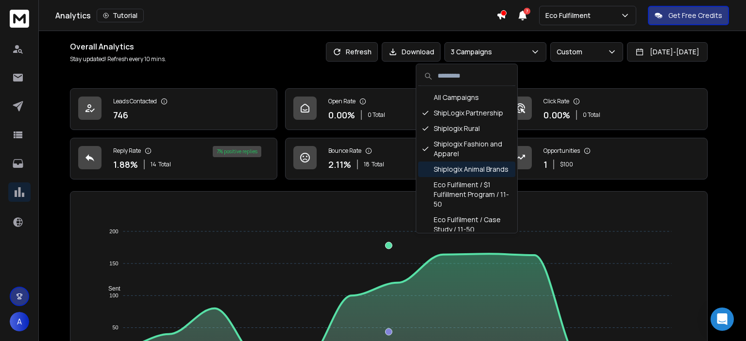
click at [487, 174] on div "Shiplogix Animal Brands" at bounding box center [466, 170] width 97 height 16
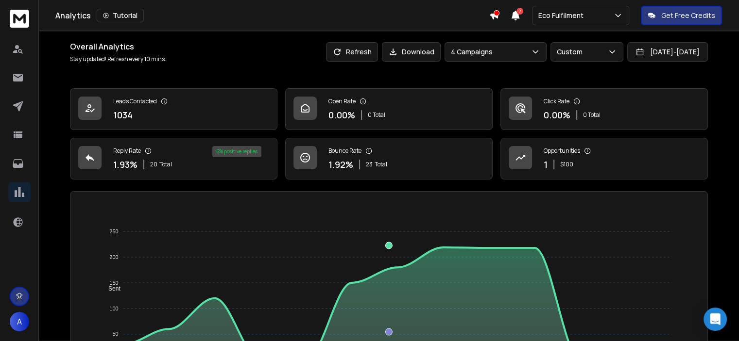
click at [388, 51] on icon at bounding box center [393, 52] width 10 height 10
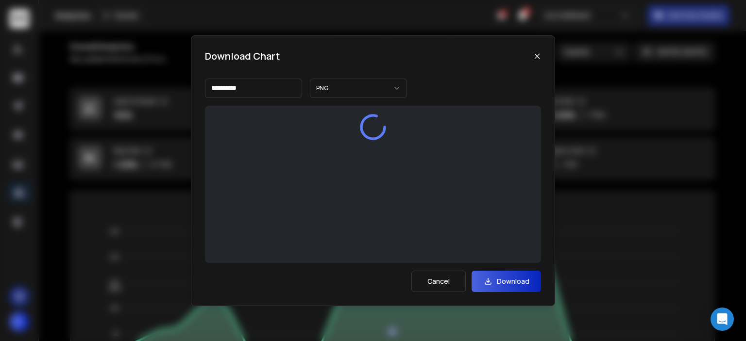
click at [274, 86] on input "**********" at bounding box center [253, 88] width 97 height 19
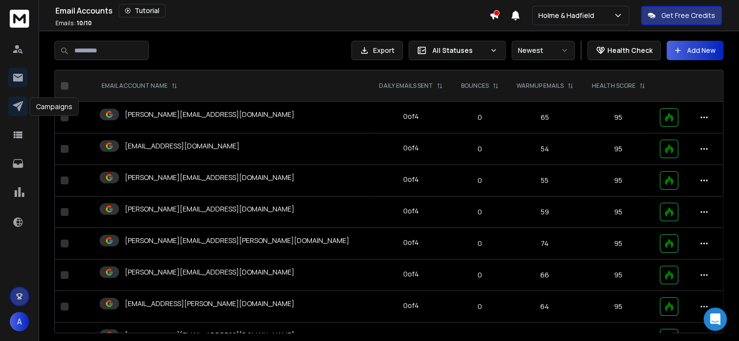
click at [10, 109] on link at bounding box center [17, 106] width 19 height 19
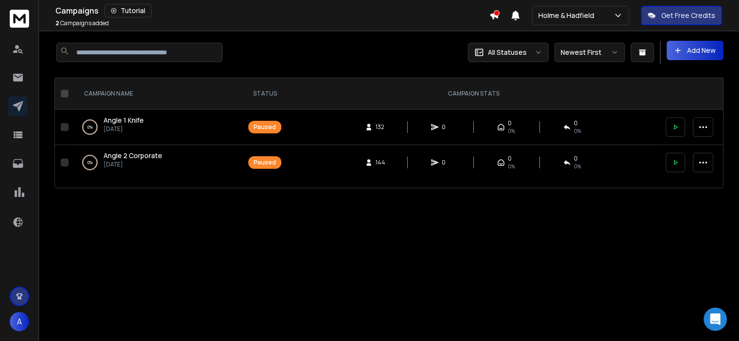
click at [676, 130] on icon at bounding box center [675, 127] width 9 height 9
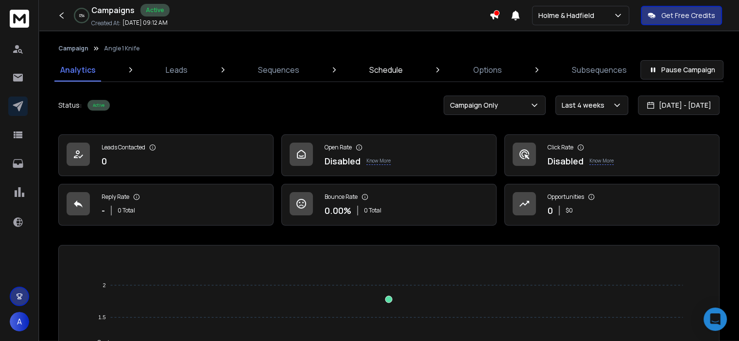
click at [382, 68] on p "Schedule" at bounding box center [386, 70] width 34 height 12
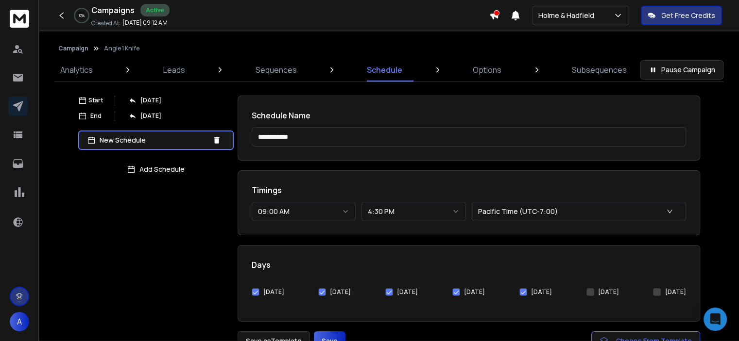
click at [338, 335] on button "Save" at bounding box center [330, 341] width 32 height 19
drag, startPoint x: 502, startPoint y: 67, endPoint x: 502, endPoint y: 73, distance: 6.8
click at [501, 66] on p "Options" at bounding box center [487, 70] width 29 height 12
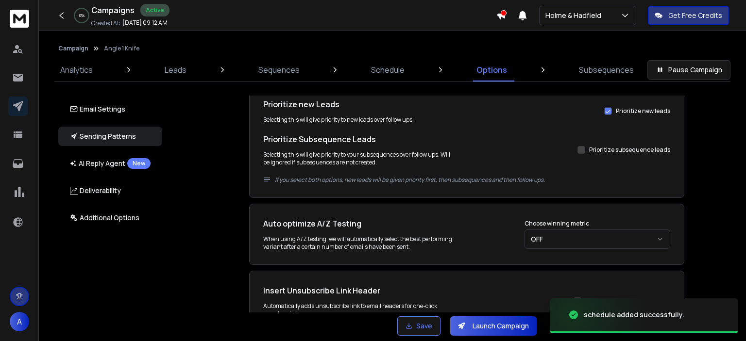
scroll to position [486, 0]
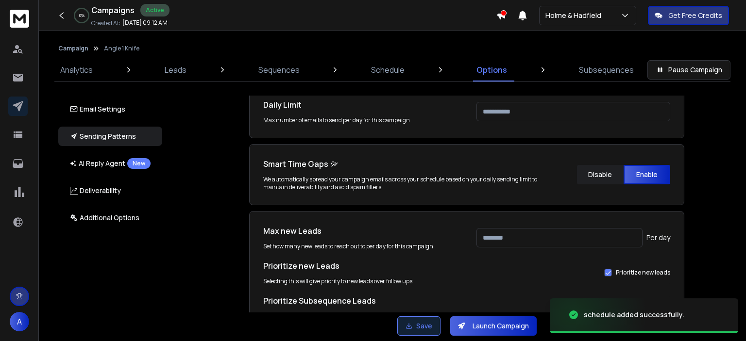
click at [432, 322] on button "Save" at bounding box center [418, 326] width 43 height 19
click at [62, 19] on button at bounding box center [61, 15] width 13 height 19
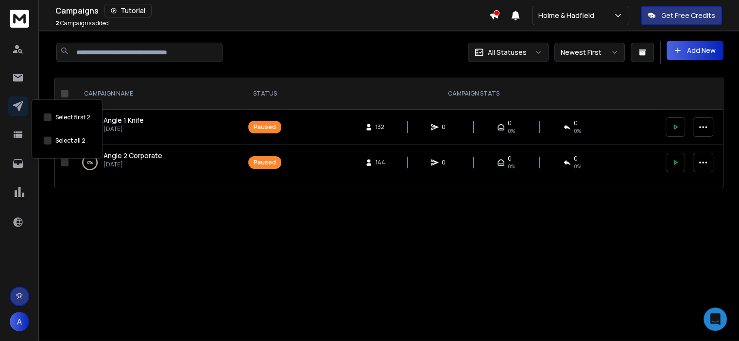
click at [62, 95] on button "Select first 2" at bounding box center [65, 94] width 8 height 8
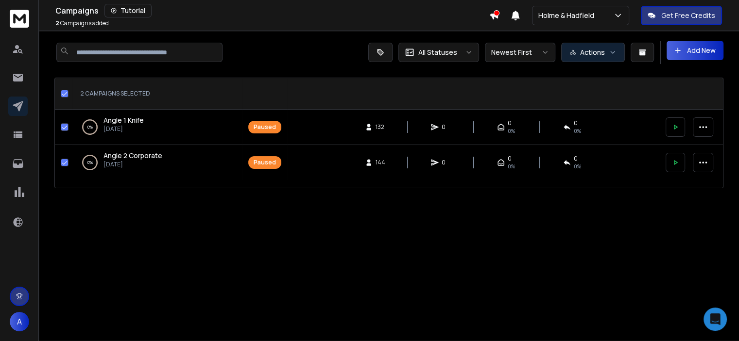
click at [575, 52] on icon "button" at bounding box center [572, 52] width 7 height 7
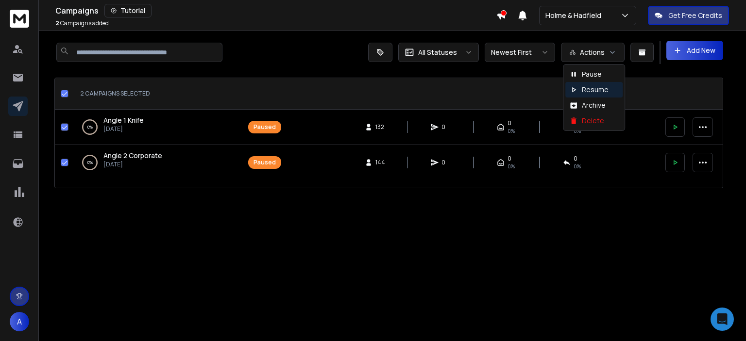
click at [598, 87] on p "Resume" at bounding box center [595, 90] width 27 height 10
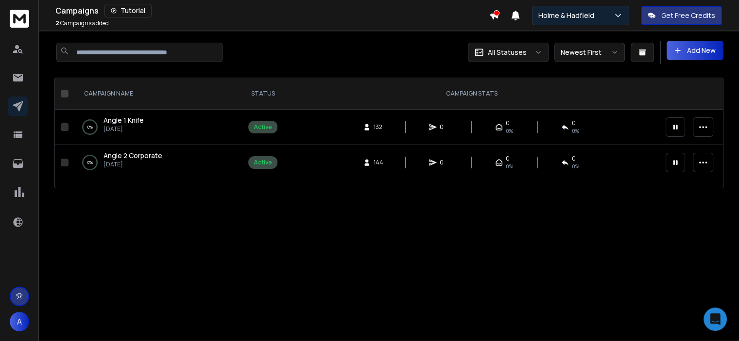
click at [593, 18] on p "Holme & Hadfield" at bounding box center [568, 16] width 60 height 10
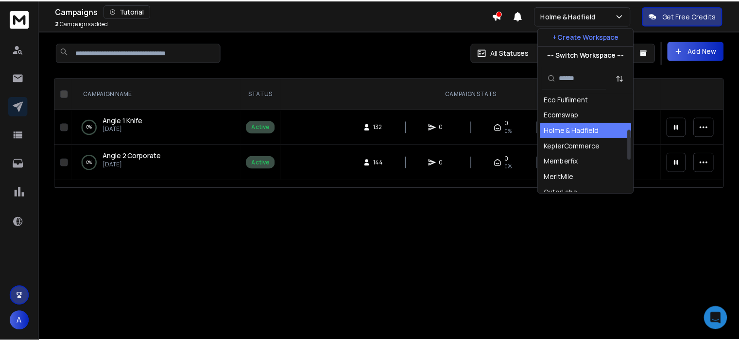
scroll to position [113, 0]
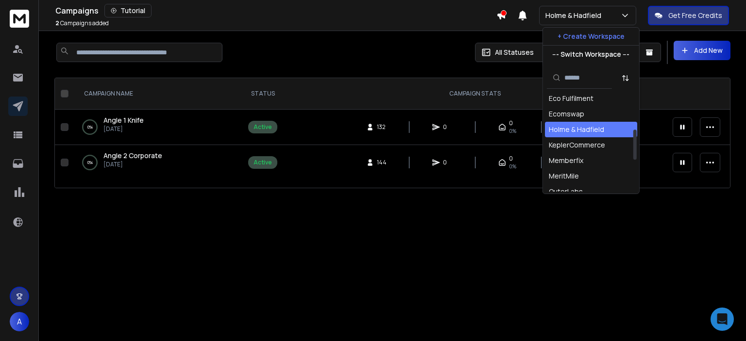
drag, startPoint x: 635, startPoint y: 102, endPoint x: 639, endPoint y: 137, distance: 35.2
click at [637, 137] on div at bounding box center [634, 145] width 3 height 30
click at [622, 144] on div "KeplerCommerce" at bounding box center [591, 145] width 92 height 16
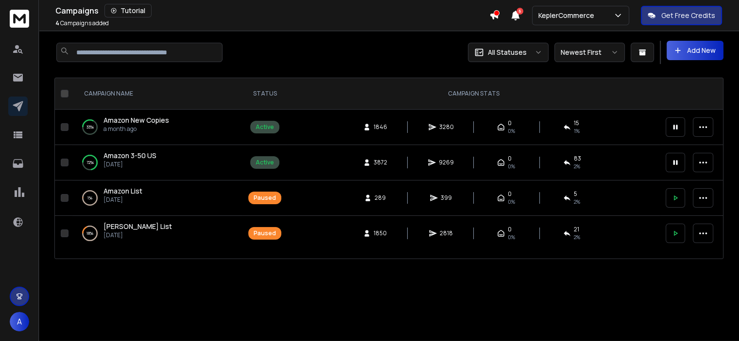
click at [139, 118] on span "Amazon New Copies" at bounding box center [136, 120] width 66 height 9
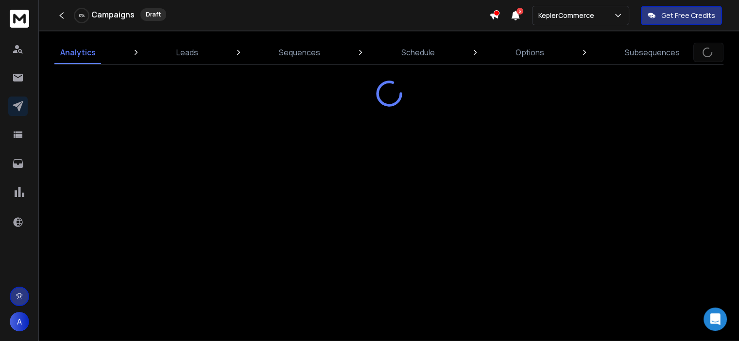
click at [509, 60] on div "Analytics Leads Sequences Schedule Options Subsequences" at bounding box center [369, 52] width 631 height 23
click at [530, 50] on p "Options" at bounding box center [529, 53] width 29 height 12
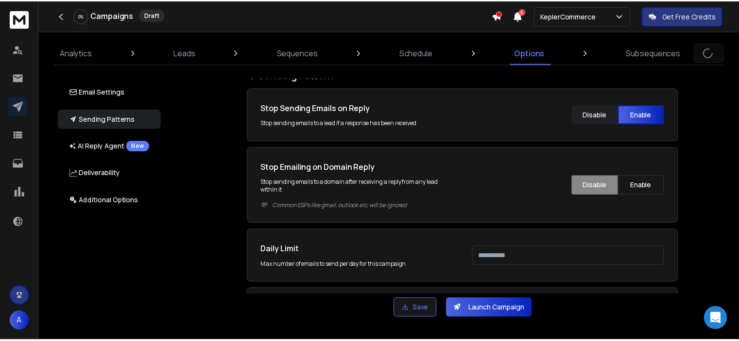
scroll to position [486, 0]
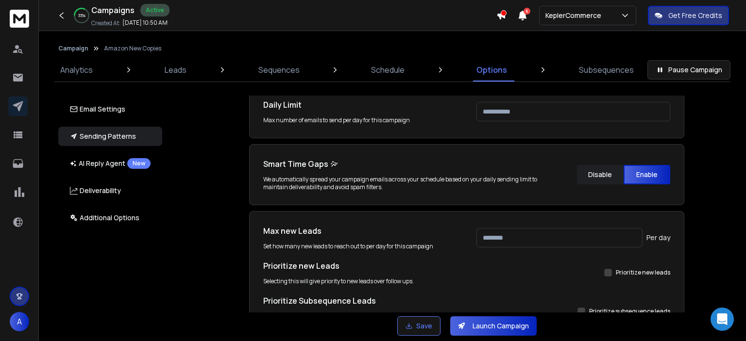
click at [606, 254] on div "Max new Leads Set how many new leads to reach out to per day for this campaign …" at bounding box center [466, 285] width 407 height 120
click at [91, 71] on p "Analytics" at bounding box center [76, 70] width 33 height 12
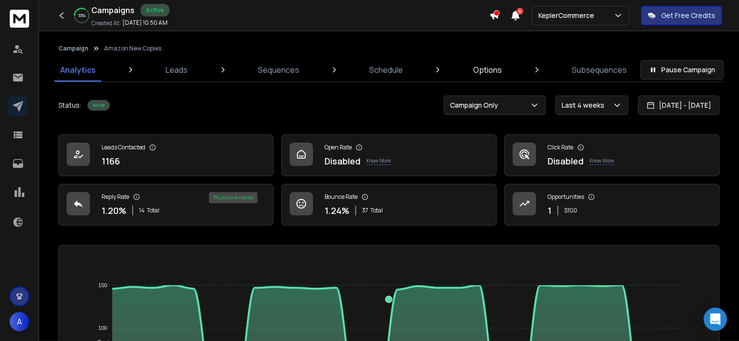
click at [493, 69] on p "Options" at bounding box center [487, 70] width 29 height 12
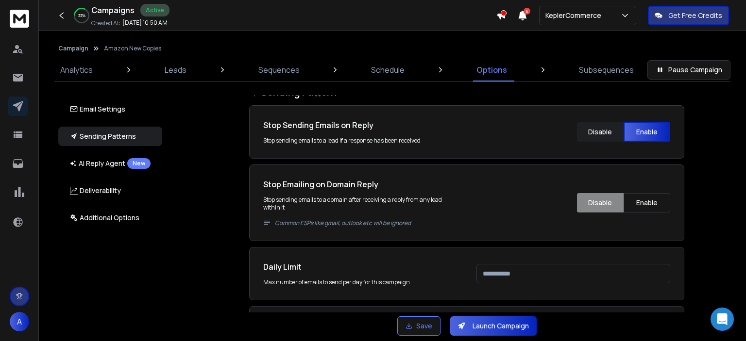
scroll to position [476, 0]
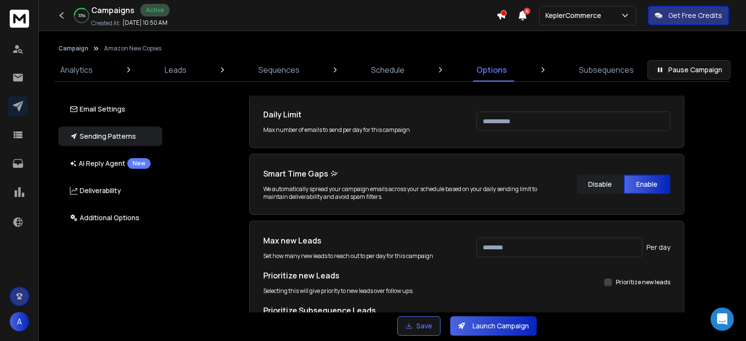
click at [608, 281] on button "Prioritize new leads" at bounding box center [608, 283] width 8 height 8
drag, startPoint x: 410, startPoint y: 328, endPoint x: 417, endPoint y: 340, distance: 13.5
click at [411, 331] on button "Save" at bounding box center [418, 326] width 43 height 19
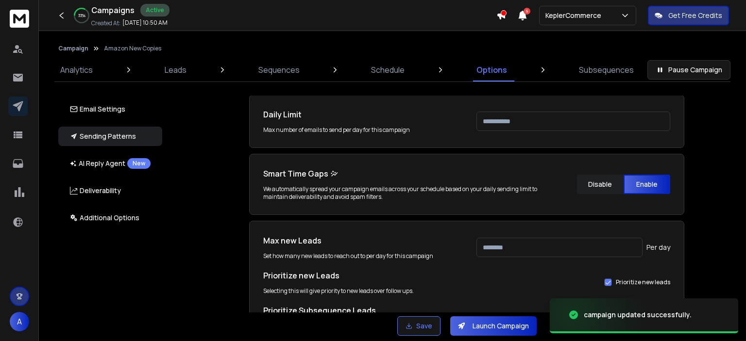
click at [499, 332] on button "Launch Campaign" at bounding box center [493, 326] width 86 height 19
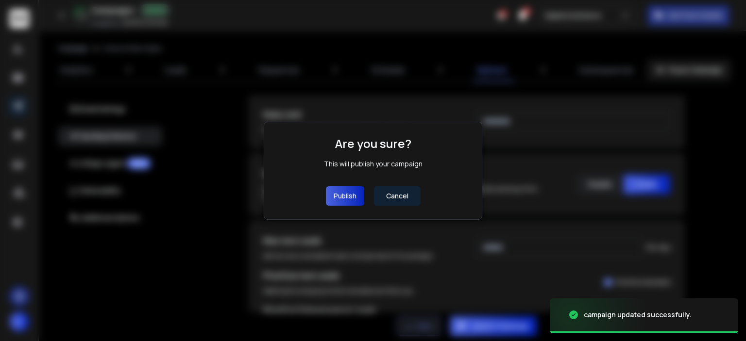
click at [344, 204] on button "Publish" at bounding box center [345, 196] width 38 height 19
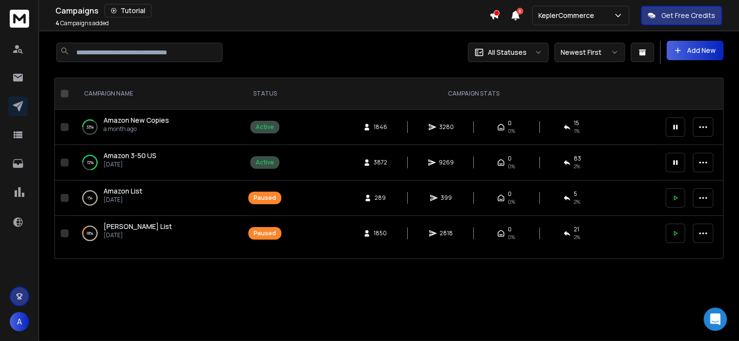
click at [162, 157] on div "72 % Amazon 3-50 US 2 months ago" at bounding box center [157, 162] width 151 height 23
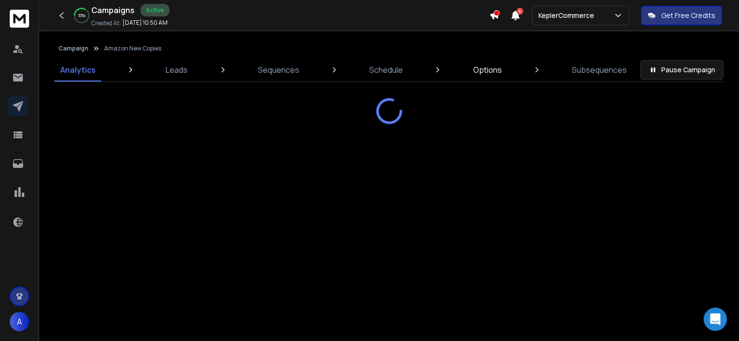
click at [483, 75] on p "Options" at bounding box center [487, 70] width 29 height 12
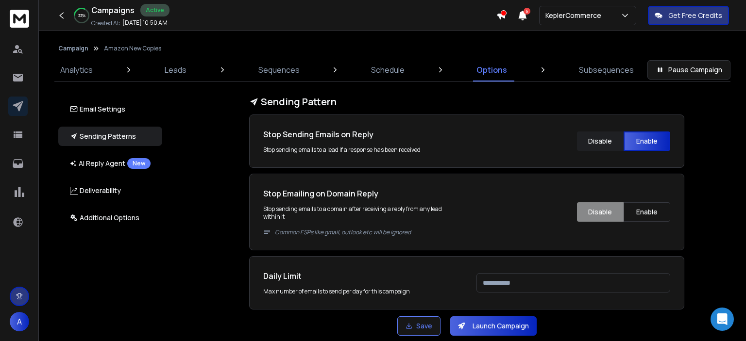
scroll to position [476, 0]
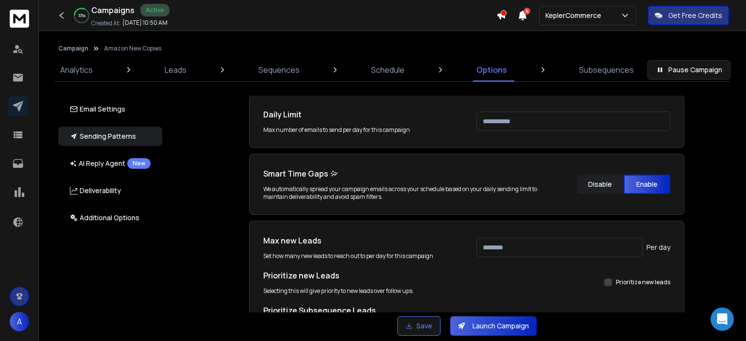
click at [604, 280] on button "Prioritize new leads" at bounding box center [608, 283] width 8 height 8
click at [418, 326] on button "Save" at bounding box center [418, 326] width 43 height 19
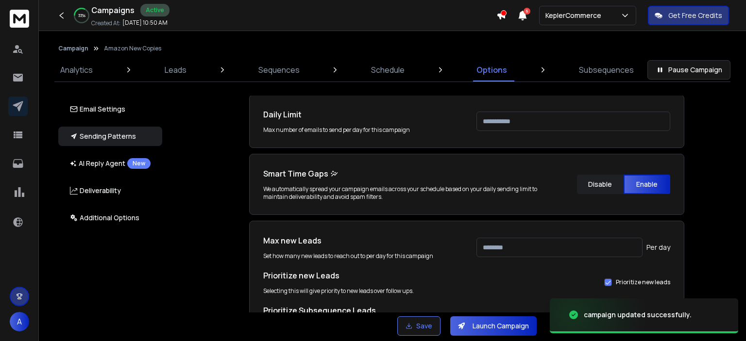
click at [503, 322] on button "Launch Campaign" at bounding box center [493, 326] width 86 height 19
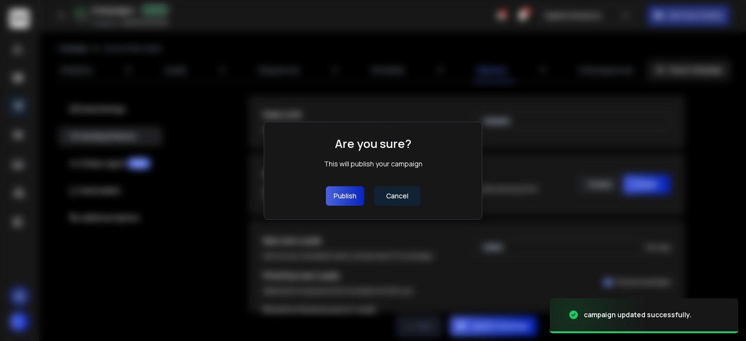
drag, startPoint x: 349, startPoint y: 194, endPoint x: 399, endPoint y: 238, distance: 66.4
click at [349, 194] on button "Publish" at bounding box center [345, 196] width 38 height 19
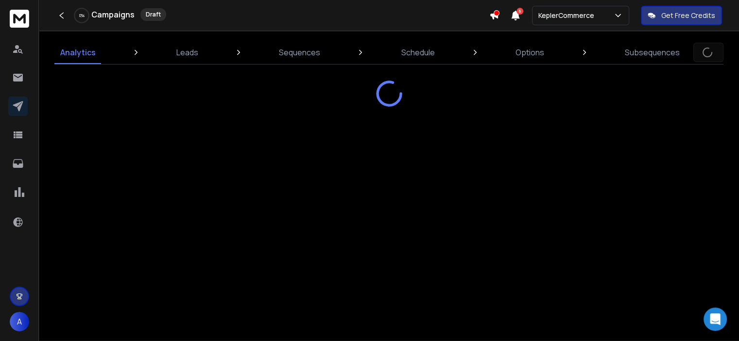
click at [62, 18] on icon at bounding box center [61, 15] width 9 height 9
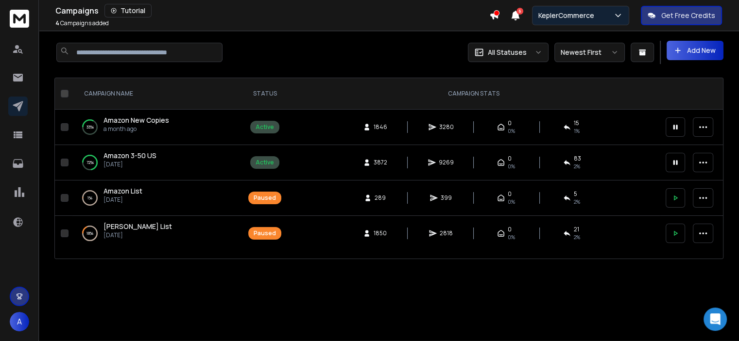
click at [588, 18] on p "KeplerCommerce" at bounding box center [568, 16] width 60 height 10
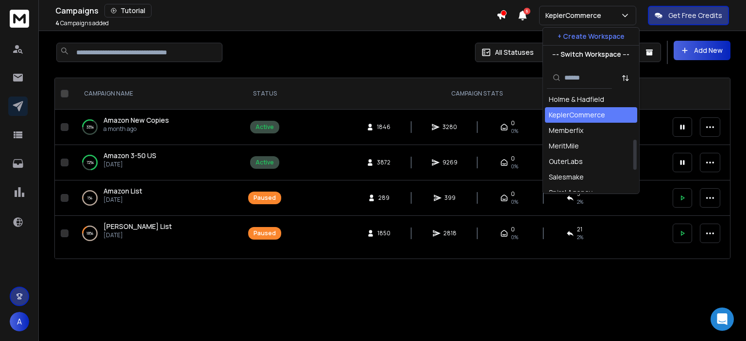
drag, startPoint x: 636, startPoint y: 126, endPoint x: 639, endPoint y: 159, distance: 33.2
click at [637, 159] on div at bounding box center [634, 155] width 3 height 30
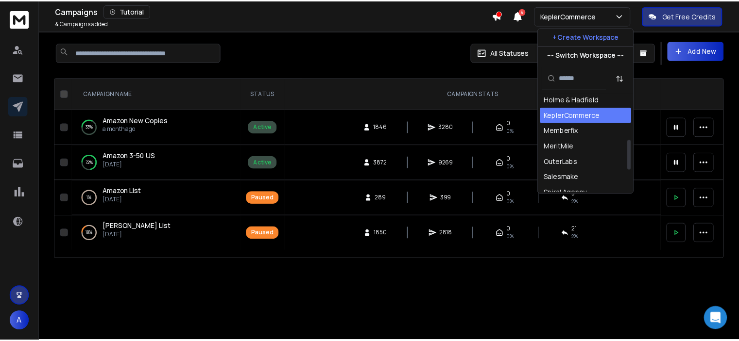
scroll to position [144, 0]
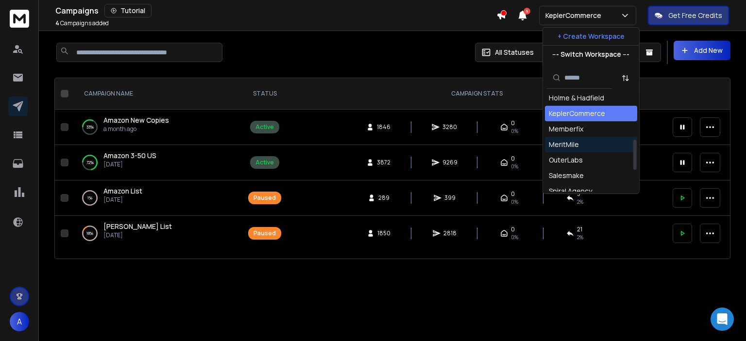
click at [618, 142] on div "MeritMile" at bounding box center [591, 145] width 92 height 16
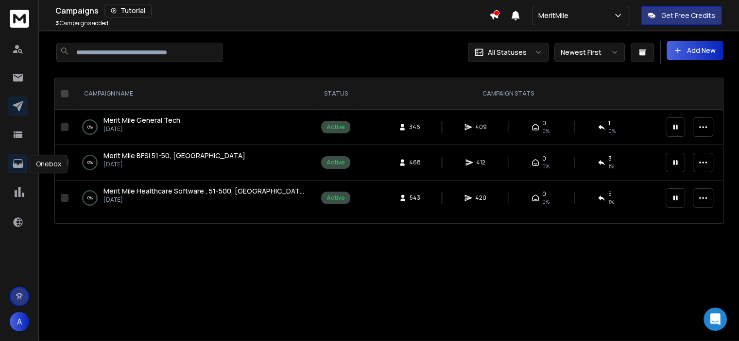
click at [23, 160] on link at bounding box center [17, 163] width 19 height 19
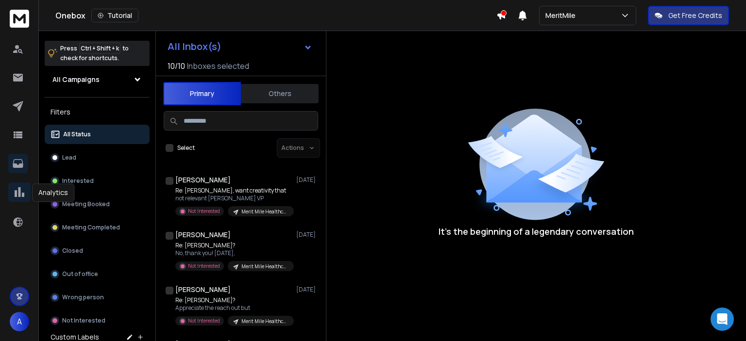
click at [21, 184] on link at bounding box center [19, 192] width 22 height 22
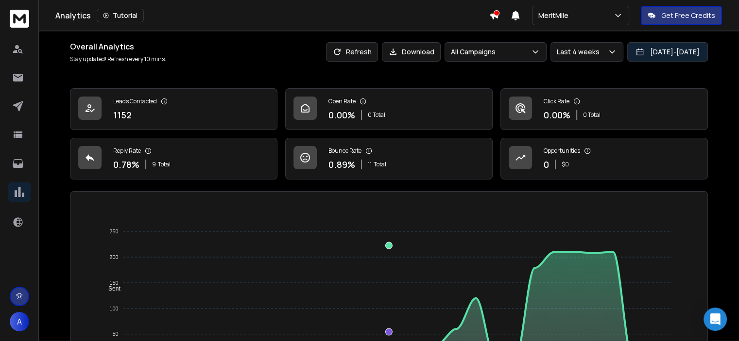
click at [638, 46] on button "15 Sep 2025 - 13 Oct 2025" at bounding box center [667, 51] width 81 height 19
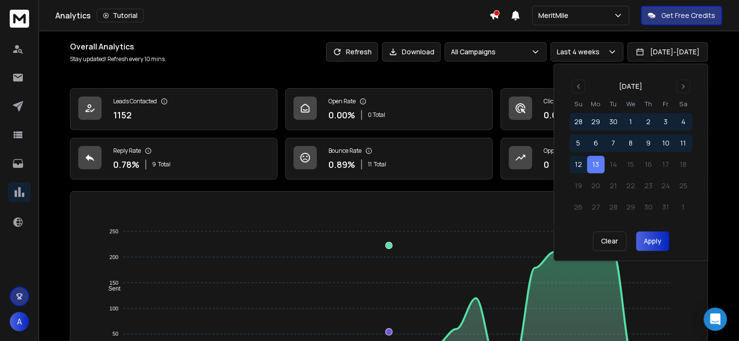
click at [629, 120] on button "1" at bounding box center [630, 121] width 17 height 17
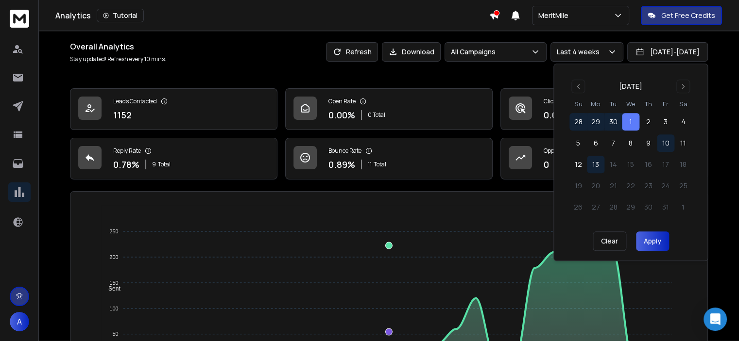
click at [668, 143] on button "10" at bounding box center [665, 143] width 17 height 17
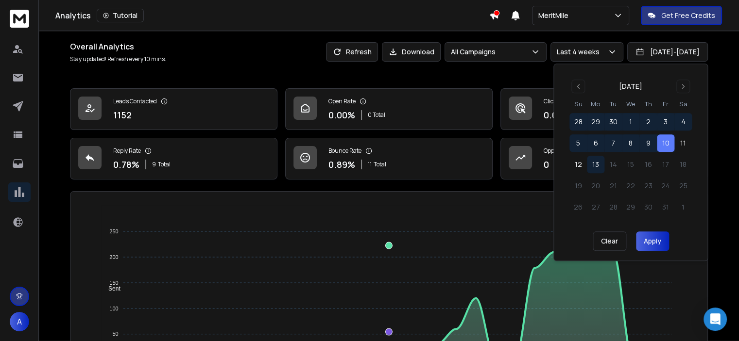
click at [628, 118] on button "1" at bounding box center [630, 121] width 17 height 17
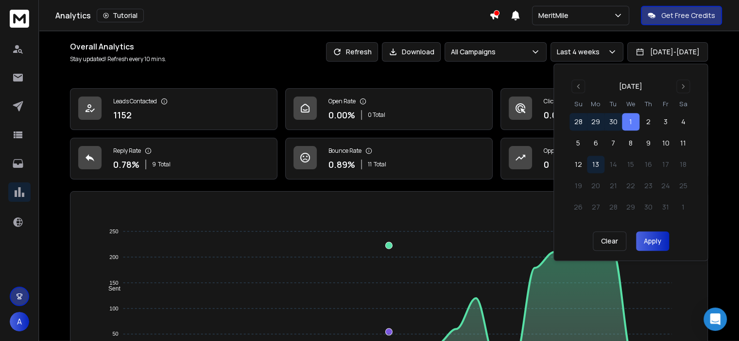
click at [628, 118] on button "1" at bounding box center [630, 121] width 17 height 17
click at [662, 143] on button "10" at bounding box center [665, 143] width 17 height 17
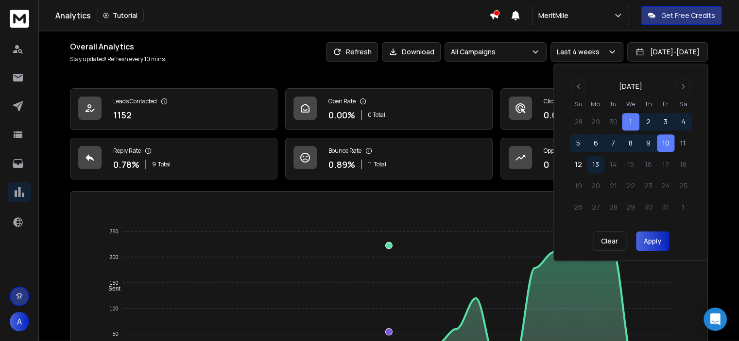
click at [651, 238] on button "Apply" at bounding box center [652, 241] width 33 height 19
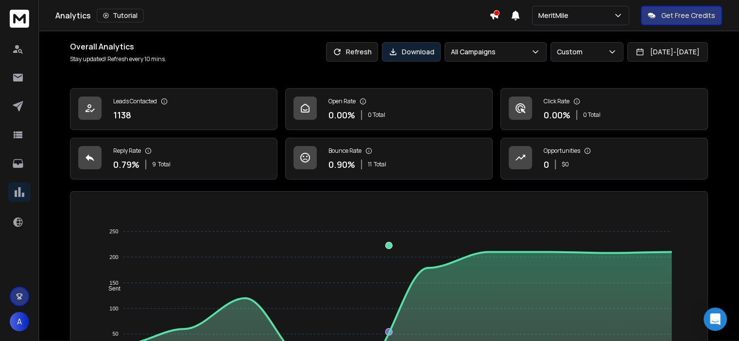
click at [402, 54] on p "Download" at bounding box center [418, 52] width 33 height 10
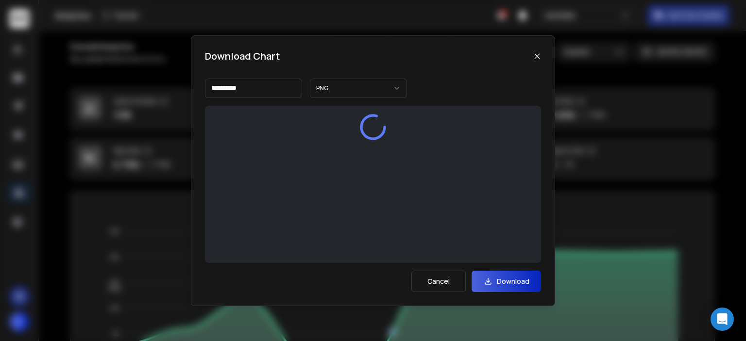
click at [269, 87] on input "**********" at bounding box center [253, 88] width 97 height 19
click at [257, 106] on div at bounding box center [373, 184] width 336 height 157
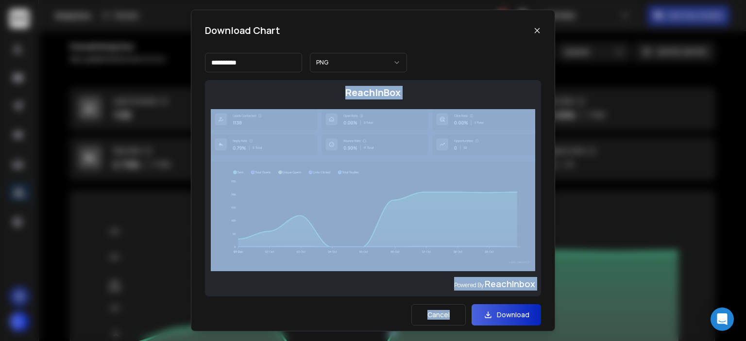
click at [257, 86] on div "ReachInBox" at bounding box center [373, 94] width 324 height 17
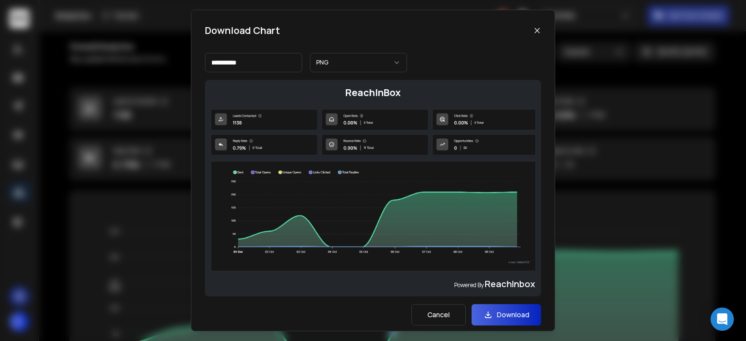
click at [253, 50] on div "**********" at bounding box center [373, 183] width 336 height 285
click at [255, 60] on input "**********" at bounding box center [253, 62] width 97 height 19
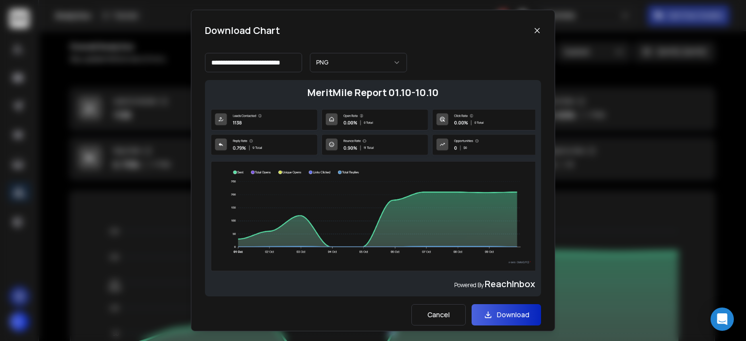
type input "**********"
drag, startPoint x: 511, startPoint y: 313, endPoint x: 433, endPoint y: 1, distance: 321.5
click at [511, 313] on p "Download" at bounding box center [513, 315] width 33 height 10
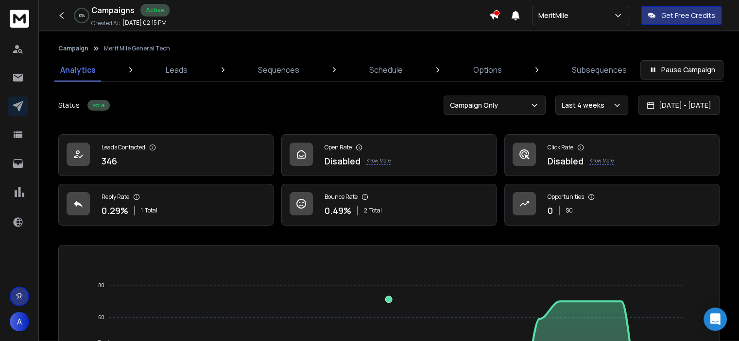
scroll to position [383, 0]
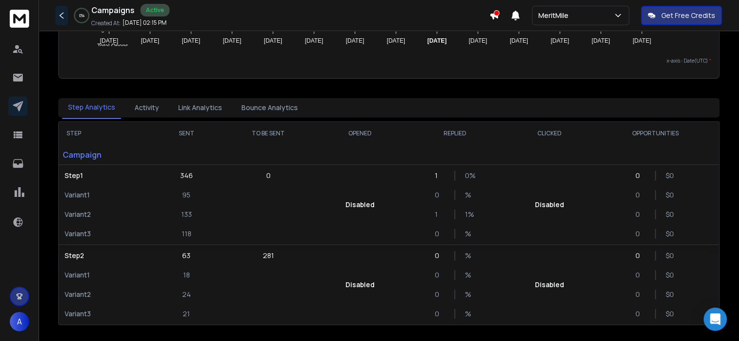
click at [64, 17] on icon at bounding box center [61, 15] width 9 height 9
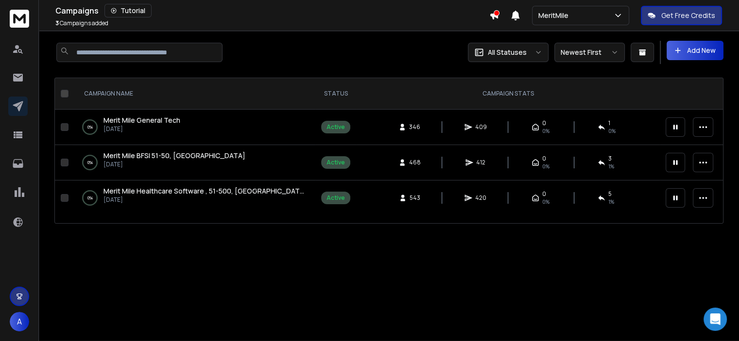
click at [212, 165] on p "[DATE]" at bounding box center [174, 165] width 142 height 8
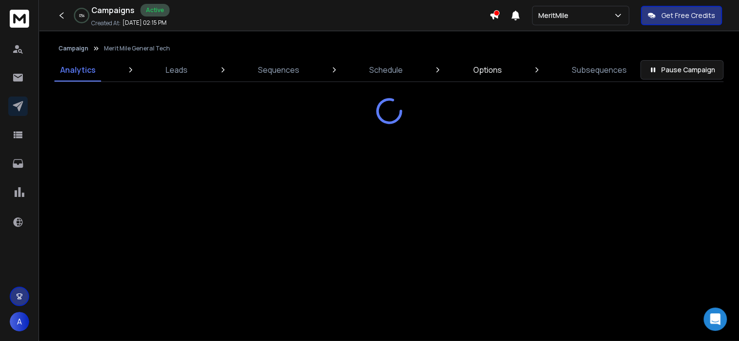
click at [493, 68] on p "Options" at bounding box center [487, 70] width 29 height 12
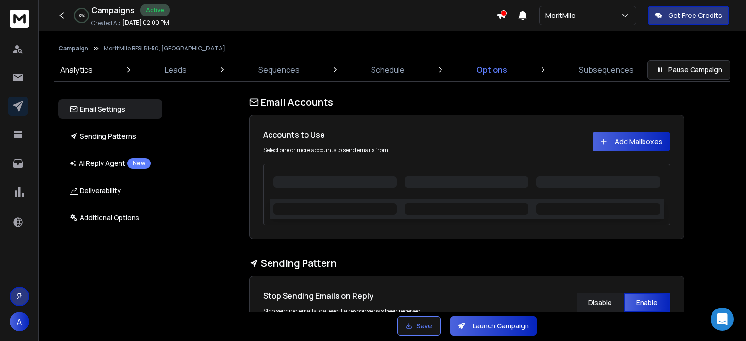
click at [56, 77] on link "Analytics" at bounding box center [76, 69] width 44 height 23
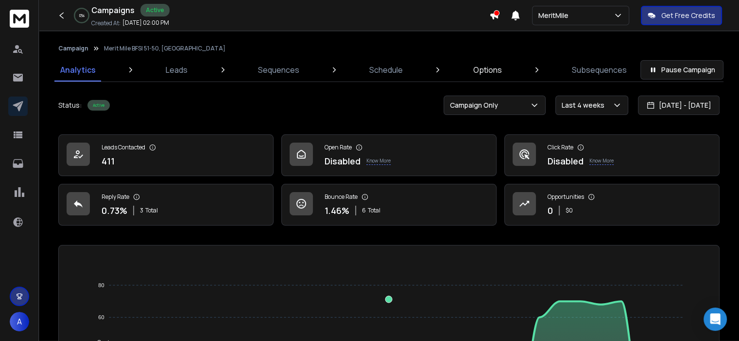
click at [475, 66] on p "Options" at bounding box center [487, 70] width 29 height 12
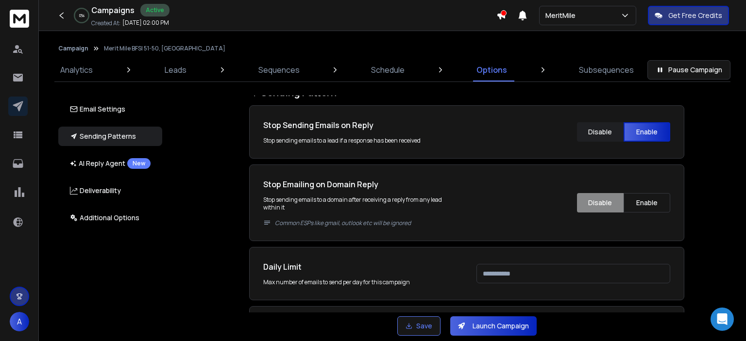
scroll to position [486, 0]
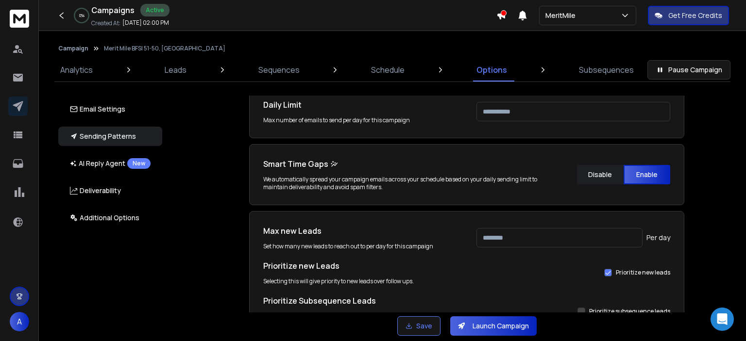
click at [482, 235] on input "**" at bounding box center [559, 237] width 166 height 19
type input "**"
click at [427, 334] on button "Save" at bounding box center [418, 326] width 43 height 19
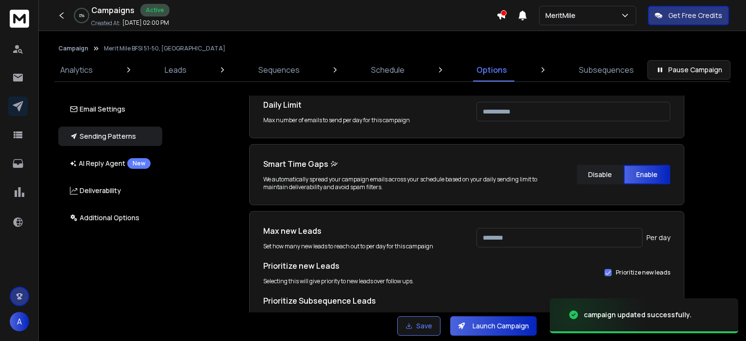
click at [475, 324] on button "Launch Campaign" at bounding box center [493, 326] width 86 height 19
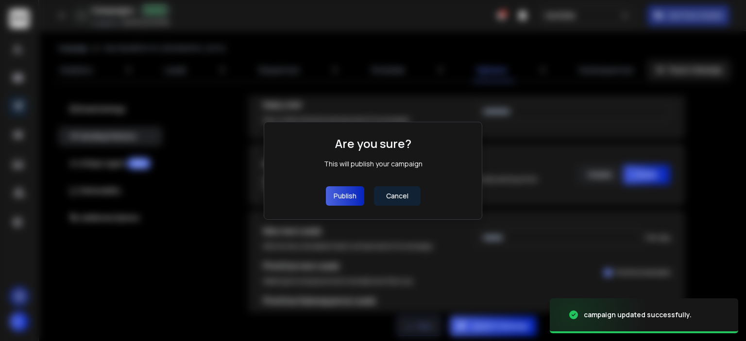
click at [344, 202] on button "Publish" at bounding box center [345, 196] width 38 height 19
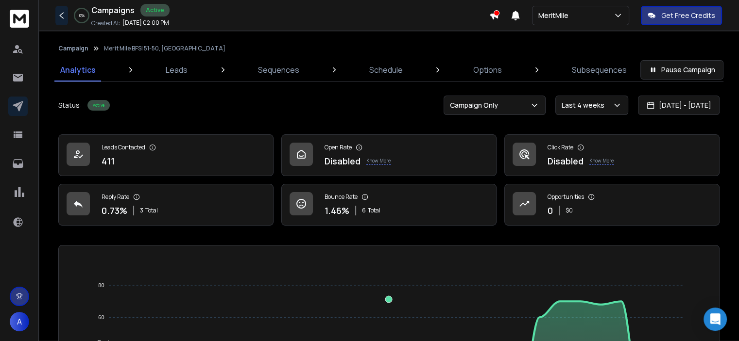
click at [63, 15] on icon at bounding box center [61, 15] width 9 height 9
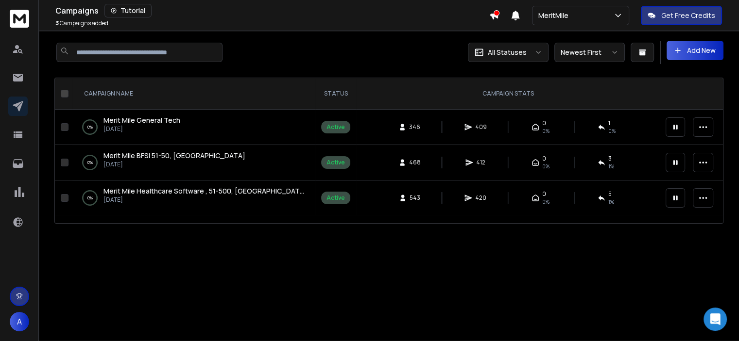
click at [198, 193] on span "Merit Mile Healthcare Software , 51-500, [GEOGRAPHIC_DATA]" at bounding box center [205, 191] width 204 height 9
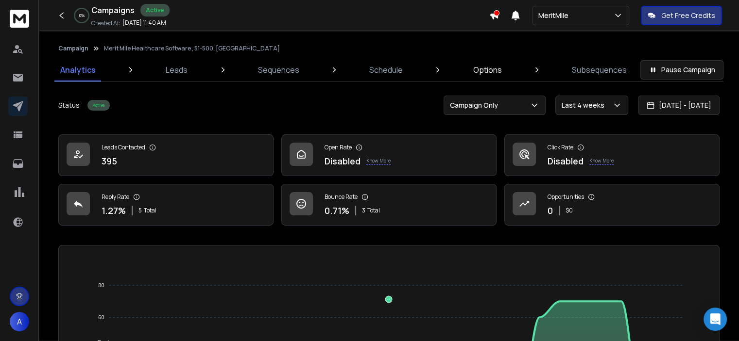
click at [478, 66] on p "Options" at bounding box center [487, 70] width 29 height 12
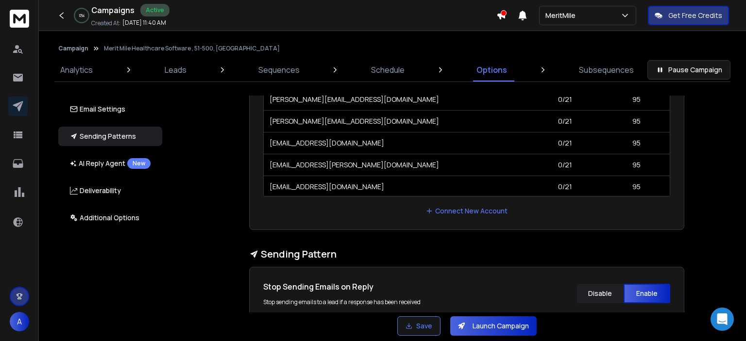
scroll to position [323, 0]
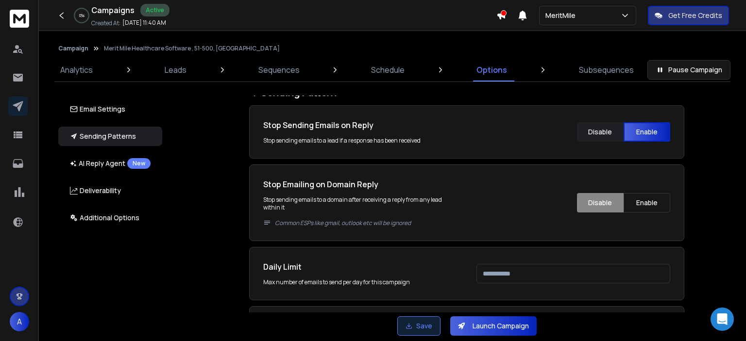
click at [437, 322] on button "Save" at bounding box center [418, 326] width 43 height 19
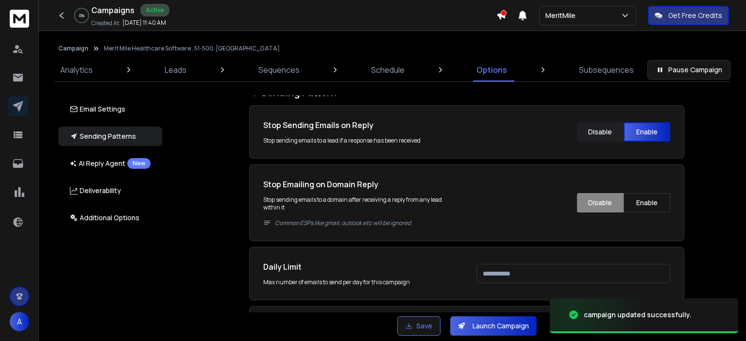
scroll to position [486, 0]
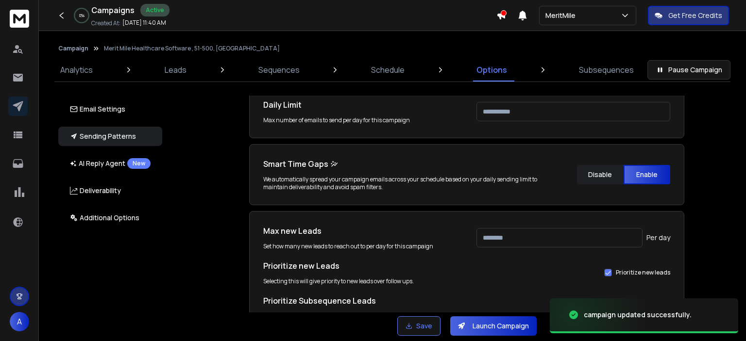
click at [479, 241] on input "**" at bounding box center [559, 237] width 166 height 19
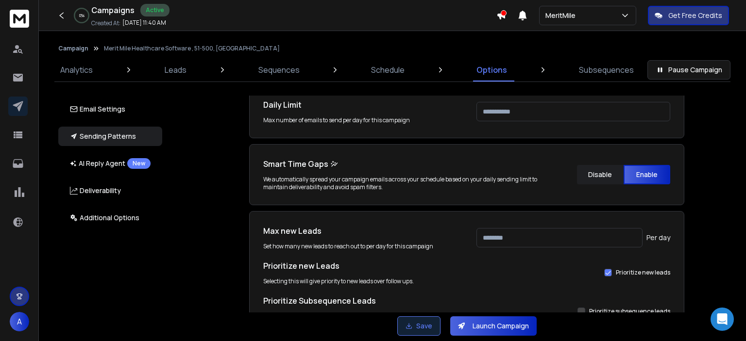
type input "**"
click at [421, 333] on button "Save" at bounding box center [418, 326] width 43 height 19
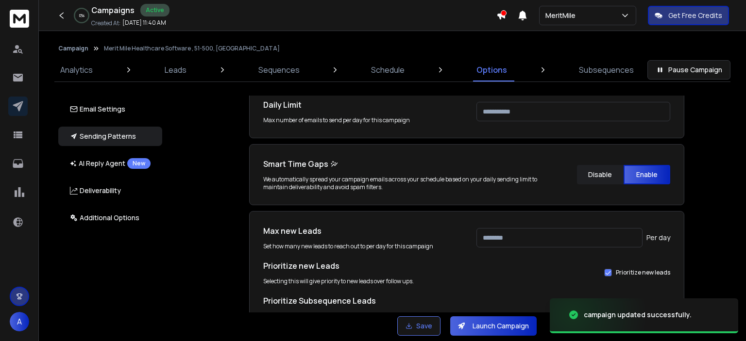
click at [482, 327] on button "Launch Campaign" at bounding box center [493, 326] width 86 height 19
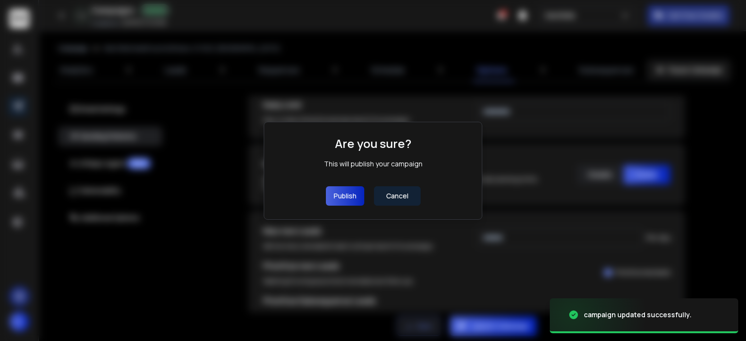
click at [342, 198] on button "Publish" at bounding box center [345, 196] width 38 height 19
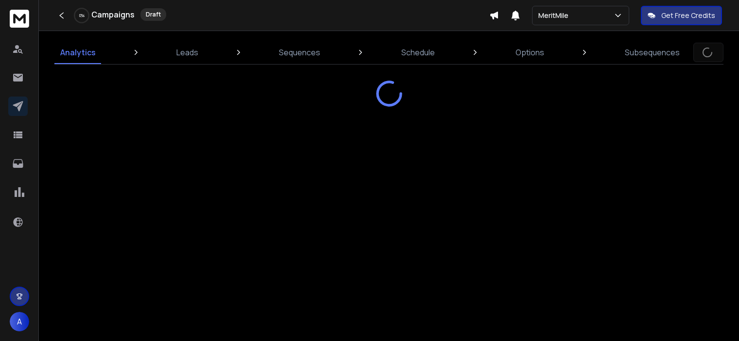
click at [577, 16] on div "MeritMile" at bounding box center [580, 16] width 85 height 10
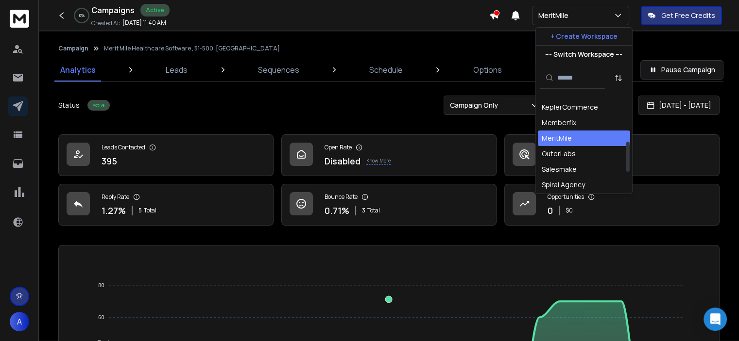
scroll to position [155, 0]
drag, startPoint x: 628, startPoint y: 109, endPoint x: 624, endPoint y: 157, distance: 48.2
click at [626, 157] on div at bounding box center [627, 158] width 3 height 30
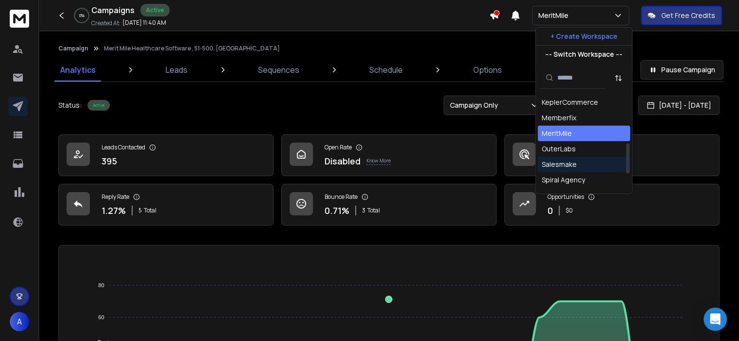
click at [602, 158] on div "Salesmake" at bounding box center [584, 165] width 92 height 16
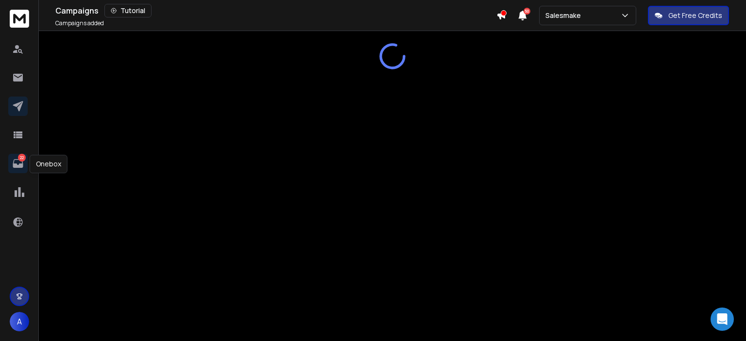
click at [21, 164] on icon at bounding box center [18, 164] width 12 height 12
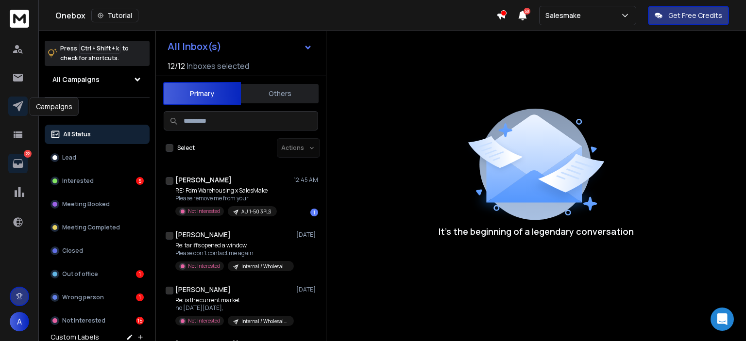
click at [14, 104] on icon at bounding box center [18, 107] width 12 height 12
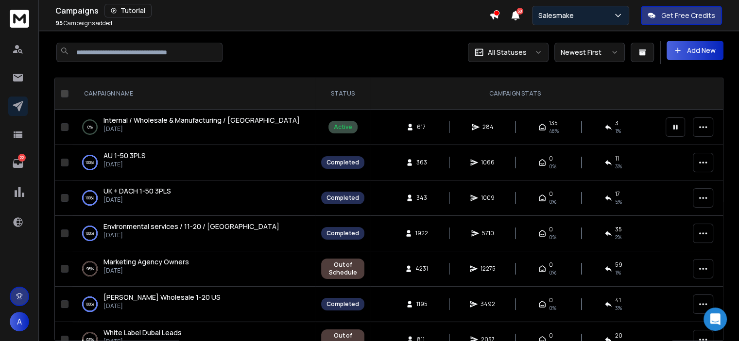
click at [564, 17] on p "Salesmake" at bounding box center [557, 16] width 39 height 10
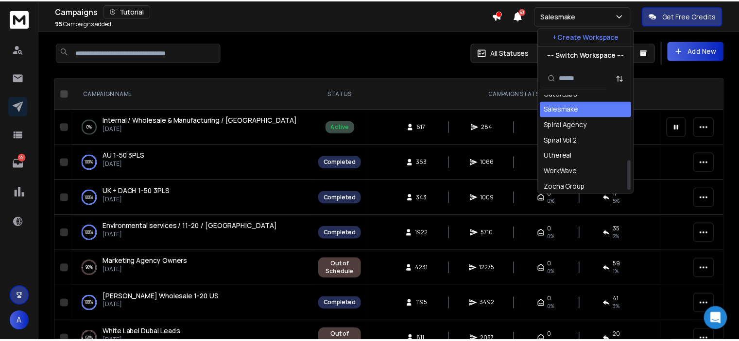
scroll to position [214, 0]
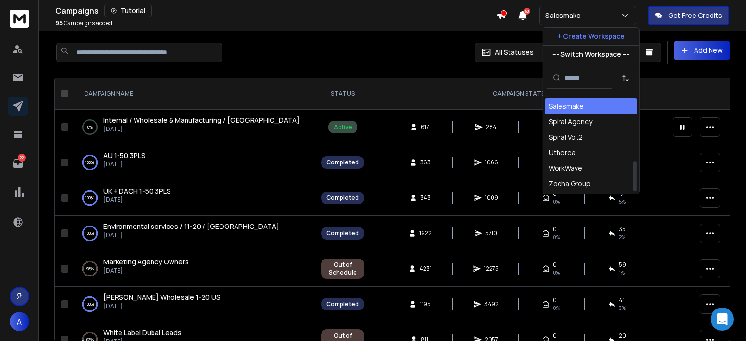
drag, startPoint x: 634, startPoint y: 107, endPoint x: 644, endPoint y: 187, distance: 80.3
click at [637, 187] on div at bounding box center [634, 176] width 3 height 30
click at [591, 154] on div "Uthereal" at bounding box center [591, 153] width 92 height 16
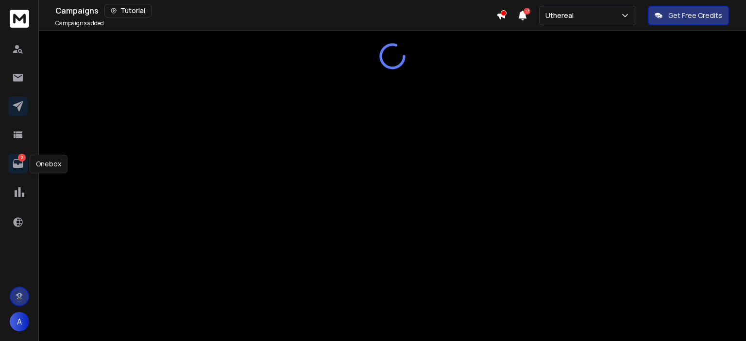
click at [22, 160] on p "2" at bounding box center [22, 158] width 8 height 8
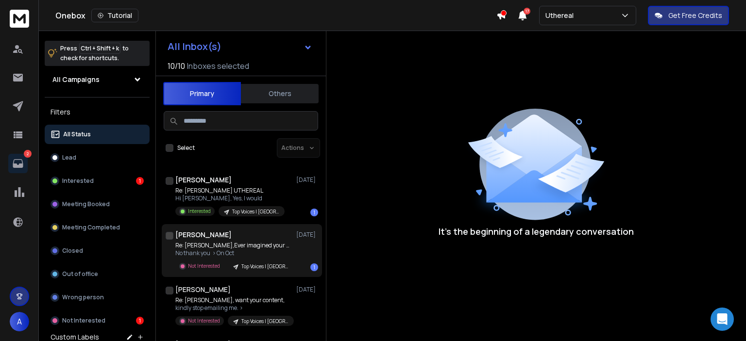
click at [282, 247] on p "Re: [PERSON_NAME],Ever imagined your posts" at bounding box center [233, 246] width 117 height 8
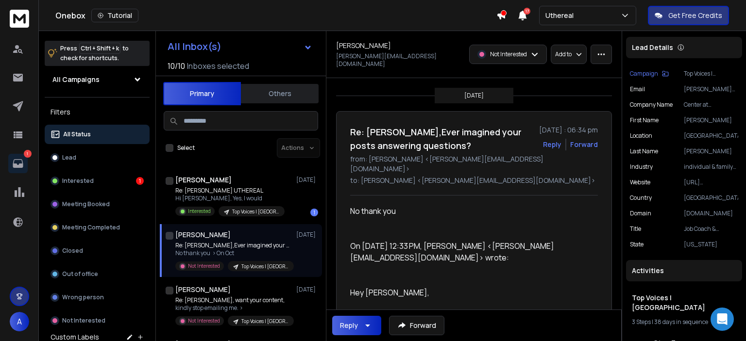
click at [604, 50] on icon "button" at bounding box center [601, 54] width 9 height 9
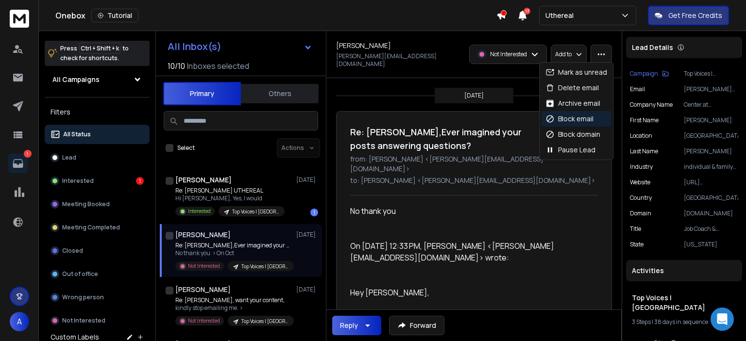
click at [589, 122] on div "Block email" at bounding box center [569, 119] width 48 height 10
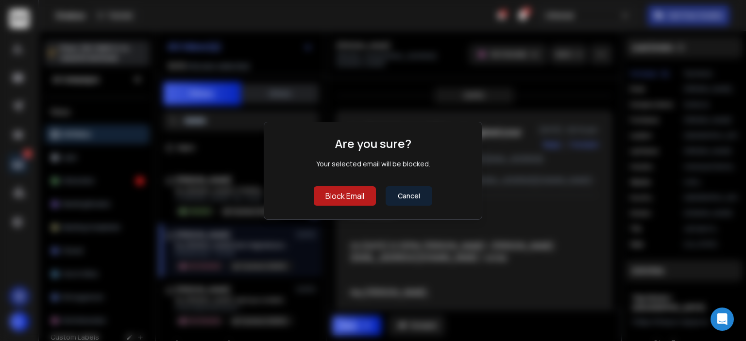
click at [363, 191] on button "Block Email" at bounding box center [345, 196] width 62 height 19
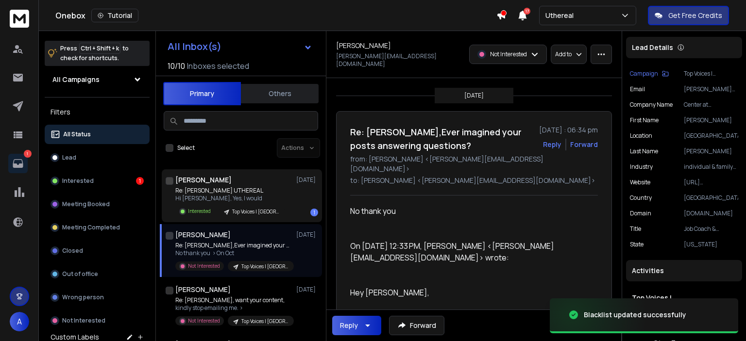
click at [189, 176] on h1 "Charles M. Jones" at bounding box center [203, 180] width 56 height 10
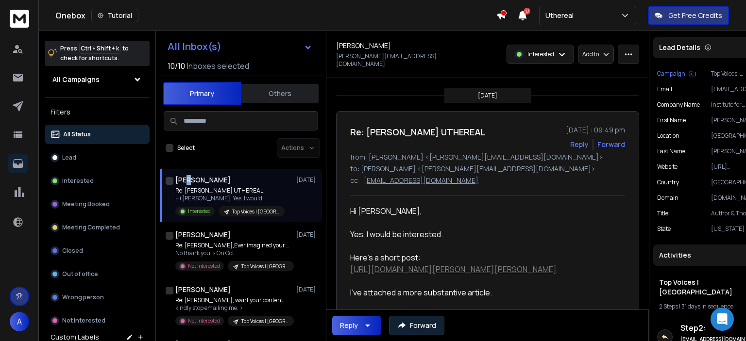
click at [422, 329] on button "Forward" at bounding box center [416, 325] width 55 height 19
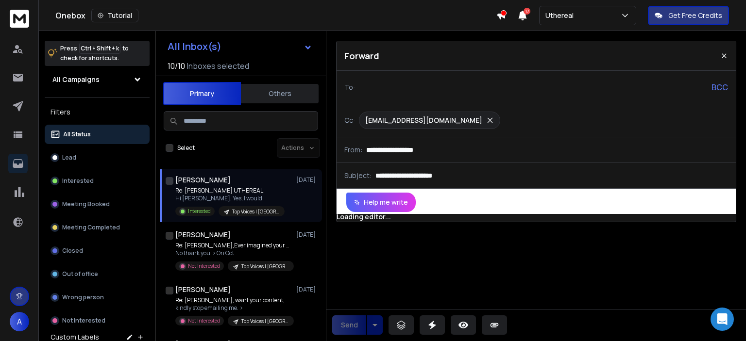
click at [391, 79] on input at bounding box center [393, 87] width 68 height 17
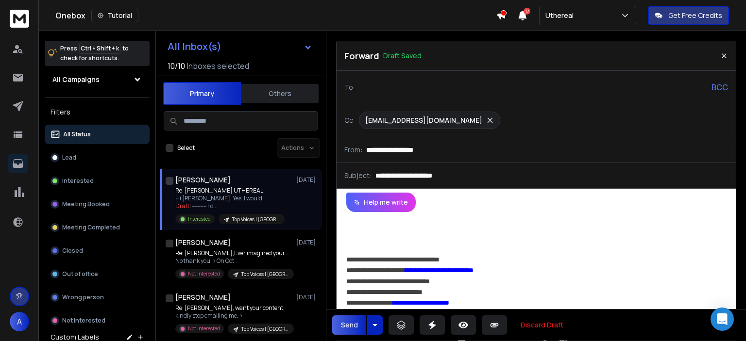
click at [721, 52] on icon at bounding box center [724, 56] width 8 height 8
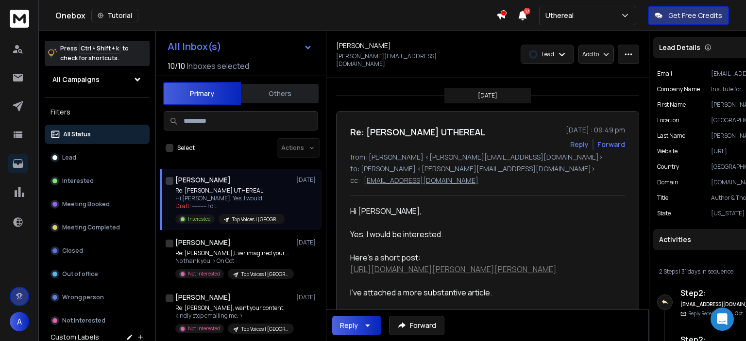
click at [228, 195] on p "Hi [PERSON_NAME], Yes, I would" at bounding box center [229, 199] width 109 height 8
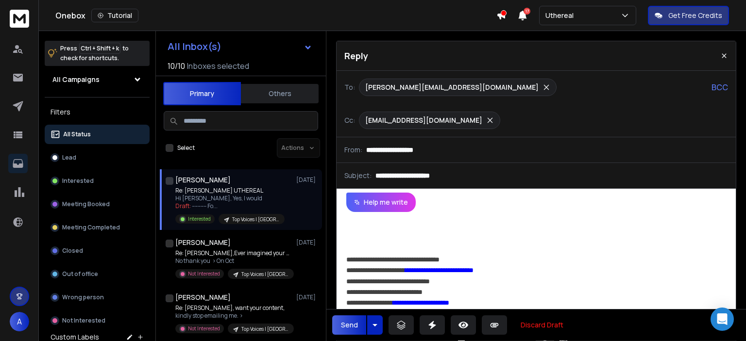
scroll to position [100, 0]
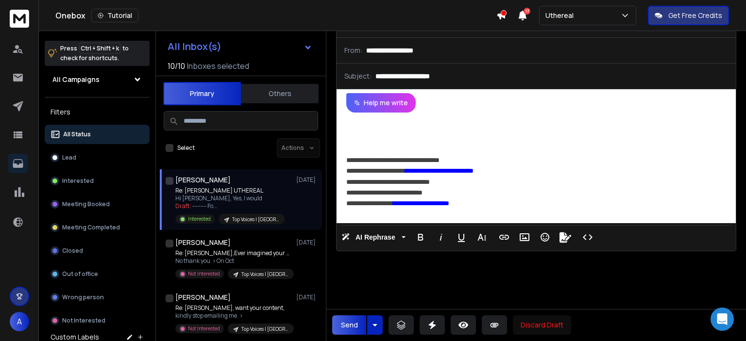
click at [550, 323] on button "Discard Draft" at bounding box center [542, 325] width 58 height 19
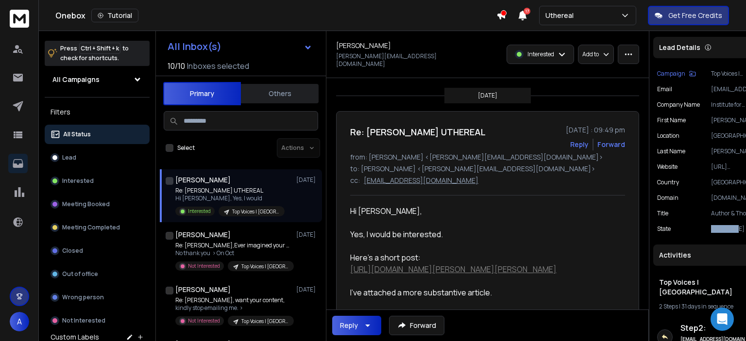
scroll to position [0, 39]
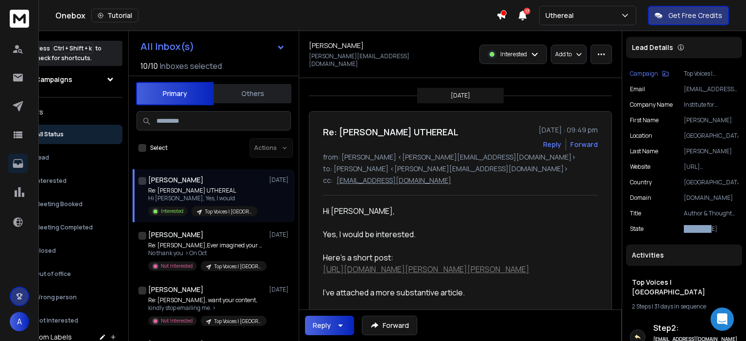
drag, startPoint x: 686, startPoint y: 240, endPoint x: 746, endPoint y: 244, distance: 59.4
click at [746, 244] on div "Press Ctrl + Shift + k to check for shortcuts. All Campaigns All Campaigns Filt…" at bounding box center [392, 201] width 707 height 341
click at [684, 260] on div "Activities" at bounding box center [684, 255] width 116 height 21
copy p "[PERSON_NAME]"
drag, startPoint x: 330, startPoint y: 150, endPoint x: 328, endPoint y: 43, distance: 106.4
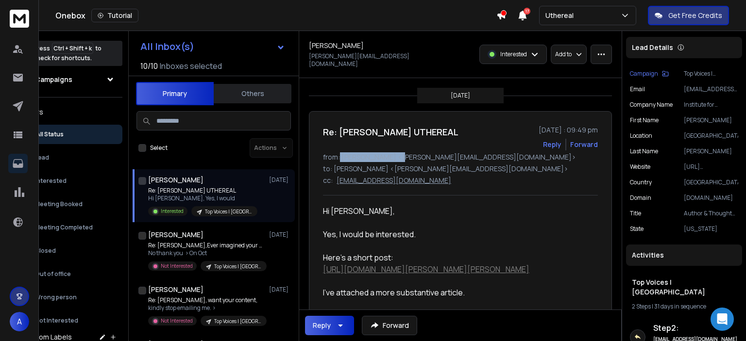
click at [380, 153] on p "from: Charles M. Jones <charles@adaptivemastery.com>" at bounding box center [460, 158] width 275 height 10
click at [700, 103] on p "Institute for Adaptive Mastery" at bounding box center [711, 105] width 54 height 8
copy p "Charles M. Jones"
drag, startPoint x: 326, startPoint y: 151, endPoint x: 380, endPoint y: 149, distance: 54.0
click at [380, 153] on p "from: Charles M. Jones <charles@adaptivemastery.com>" at bounding box center [460, 158] width 275 height 10
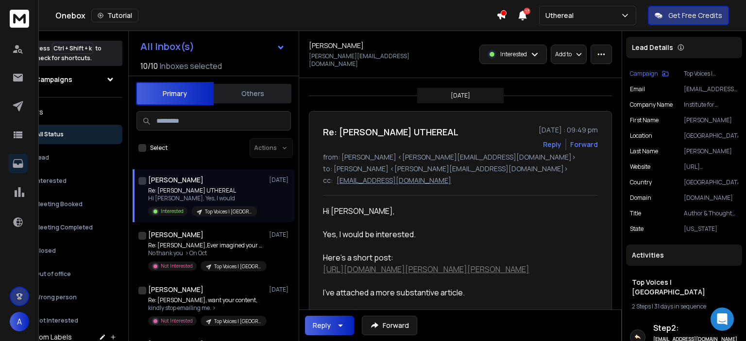
click at [698, 102] on p "Institute for Adaptive Mastery" at bounding box center [711, 105] width 54 height 8
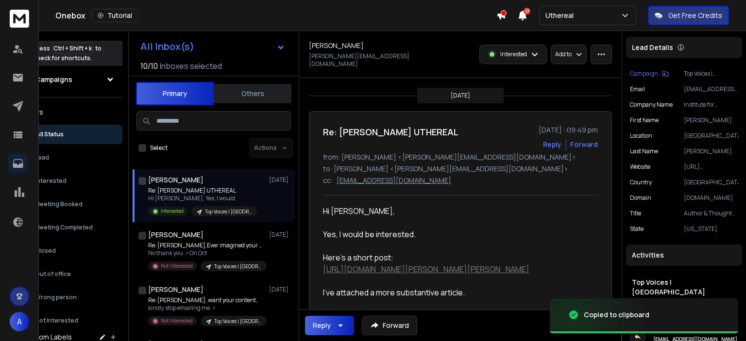
scroll to position [162, 0]
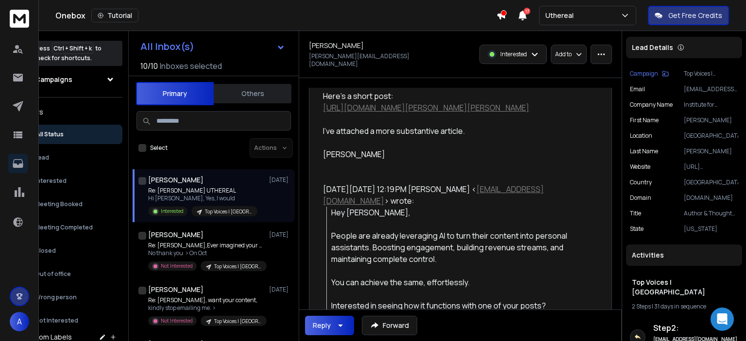
click at [690, 90] on p "cj@adaptivemastery.com" at bounding box center [711, 89] width 54 height 8
click at [701, 212] on p "Author & Thought Leader" at bounding box center [711, 214] width 54 height 8
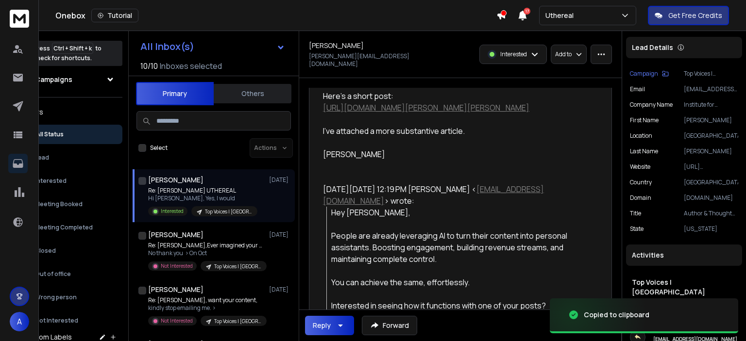
click at [686, 166] on p "https://emotionalresponse-ability.com" at bounding box center [711, 167] width 54 height 8
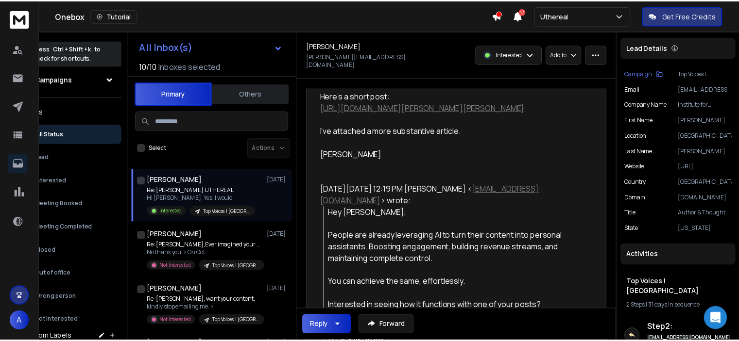
scroll to position [0, 0]
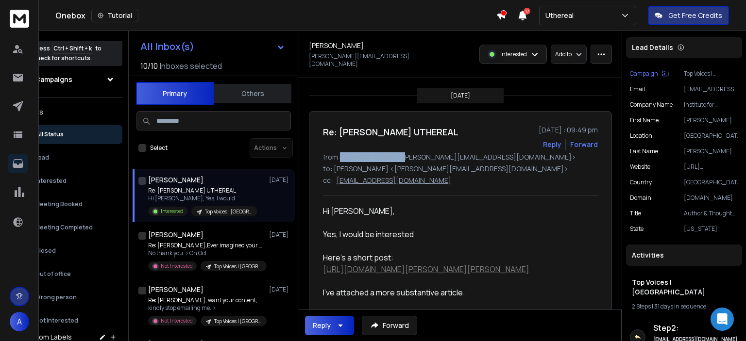
copy p "Charles M. Jones"
drag, startPoint x: 327, startPoint y: 149, endPoint x: 380, endPoint y: 151, distance: 53.5
click at [380, 153] on p "from: Charles M. Jones <charles@adaptivemastery.com>" at bounding box center [460, 158] width 275 height 10
click at [684, 102] on p "Institute for Adaptive Mastery" at bounding box center [711, 105] width 54 height 8
click at [600, 7] on button "Uthereal" at bounding box center [587, 15] width 97 height 19
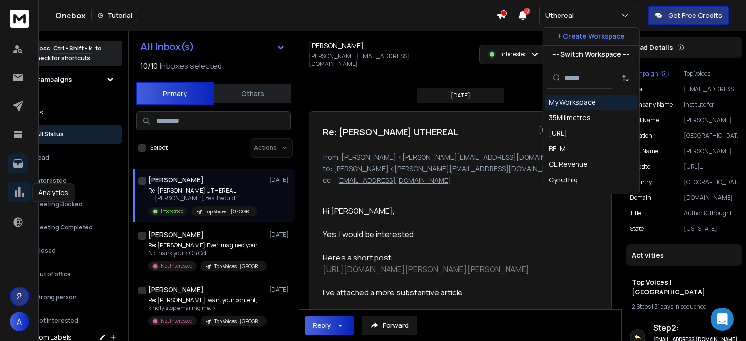
click at [23, 189] on icon at bounding box center [19, 192] width 15 height 15
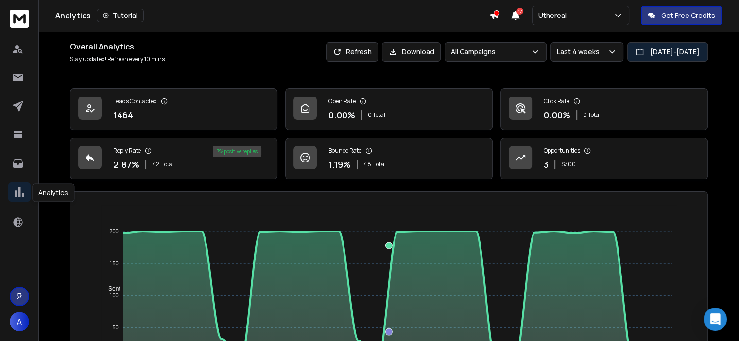
click at [657, 45] on button "15 Sep 2025 - 13 Oct 2025" at bounding box center [667, 51] width 81 height 19
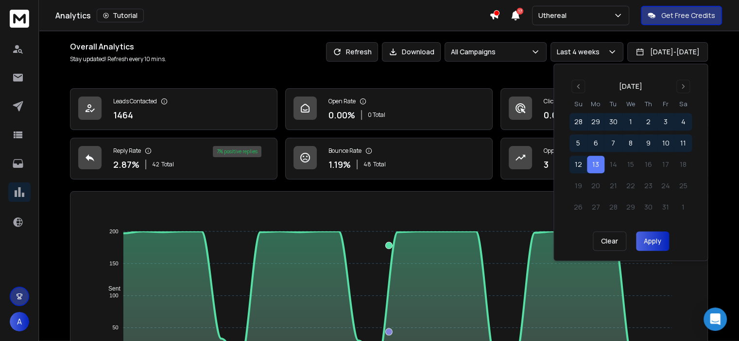
click at [596, 139] on button "6" at bounding box center [595, 143] width 17 height 17
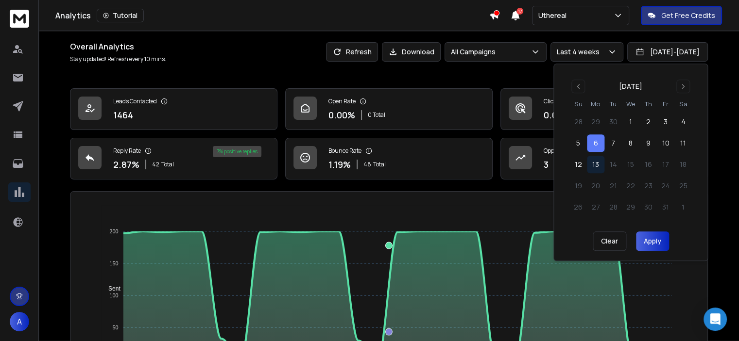
drag, startPoint x: 576, startPoint y: 169, endPoint x: 612, endPoint y: 191, distance: 42.6
click at [576, 169] on button "12" at bounding box center [577, 164] width 17 height 17
click at [662, 237] on button "Apply" at bounding box center [652, 241] width 33 height 19
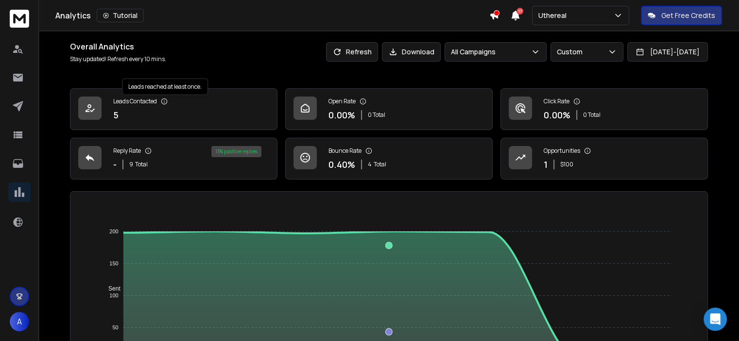
scroll to position [323, 0]
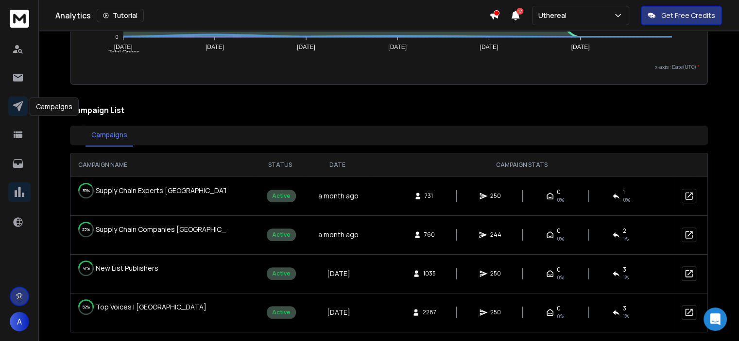
click at [24, 103] on link at bounding box center [17, 106] width 19 height 19
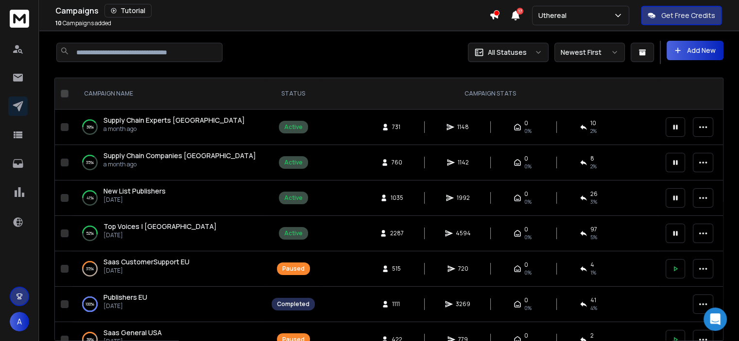
click at [166, 195] on div "41 % New List Publishers 2 months ago" at bounding box center [169, 198] width 174 height 23
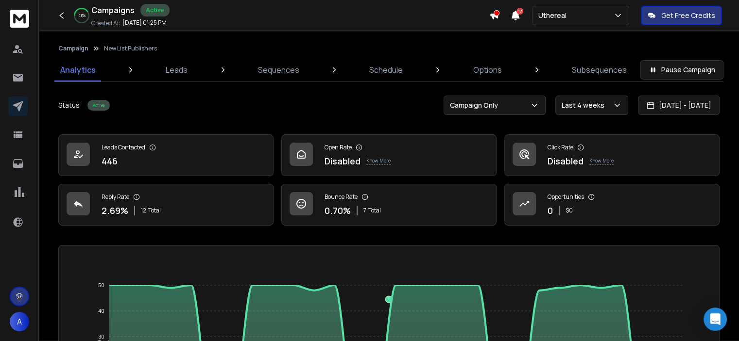
scroll to position [425, 0]
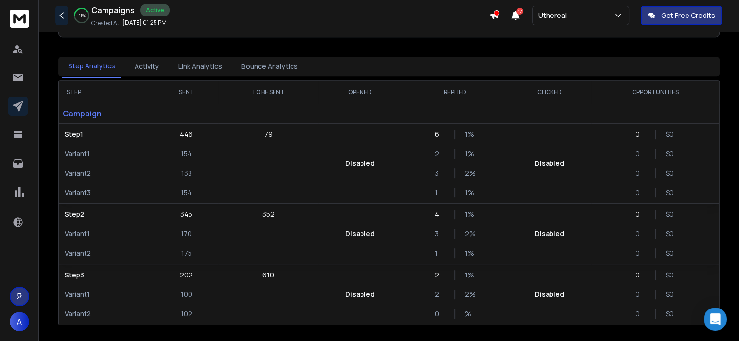
click at [62, 16] on icon at bounding box center [61, 15] width 9 height 9
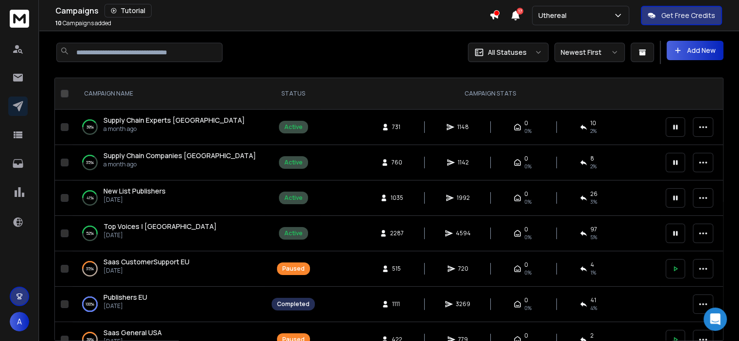
click at [140, 118] on span "Supply Chain Experts USA" at bounding box center [173, 120] width 141 height 9
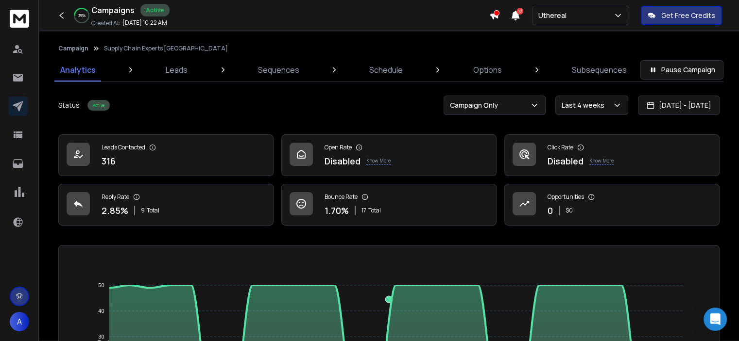
scroll to position [444, 0]
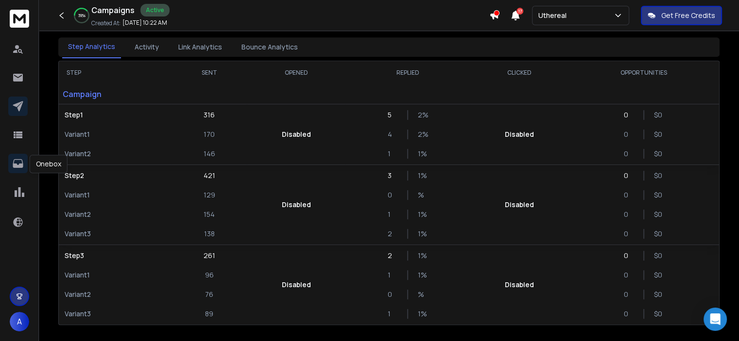
click at [18, 163] on icon at bounding box center [18, 164] width 12 height 12
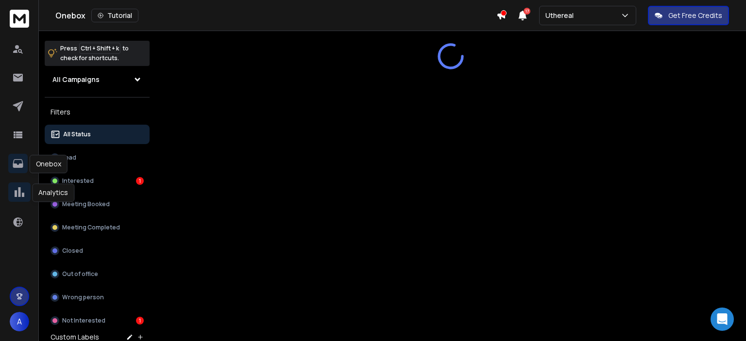
click at [14, 198] on icon at bounding box center [19, 192] width 15 height 15
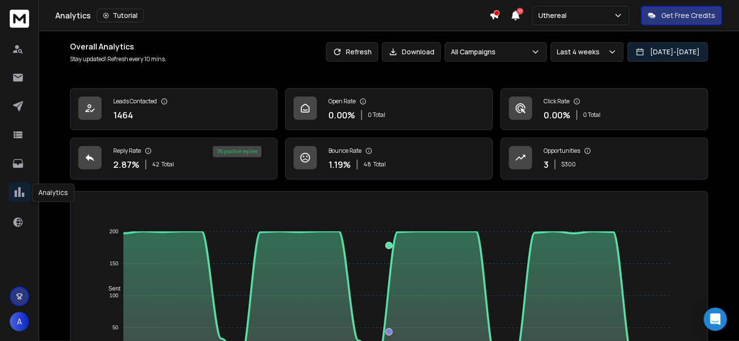
click at [627, 46] on button "15 Sep 2025 - 13 Oct 2025" at bounding box center [667, 51] width 81 height 19
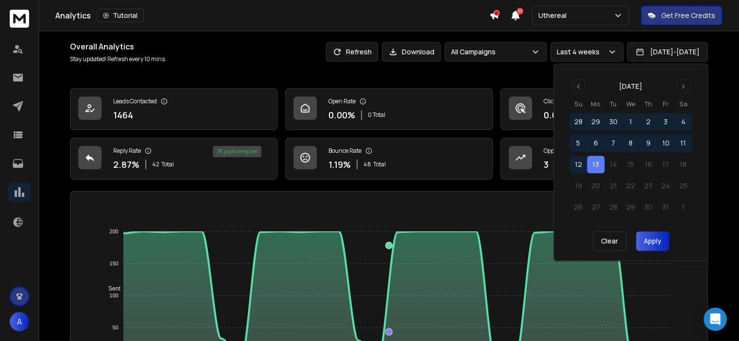
click at [590, 143] on button "6" at bounding box center [595, 143] width 17 height 17
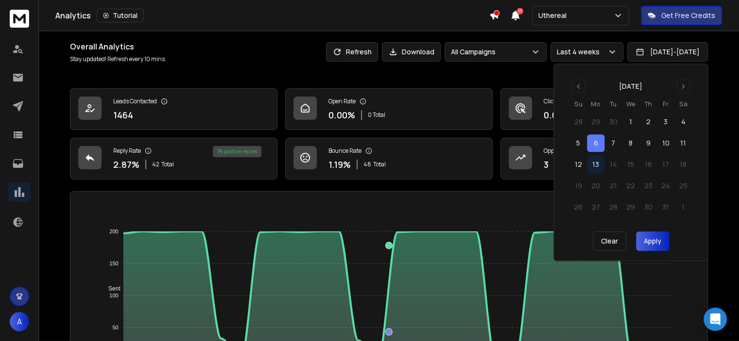
click at [595, 170] on button "13" at bounding box center [595, 164] width 17 height 17
click at [652, 244] on button "Apply" at bounding box center [652, 241] width 33 height 19
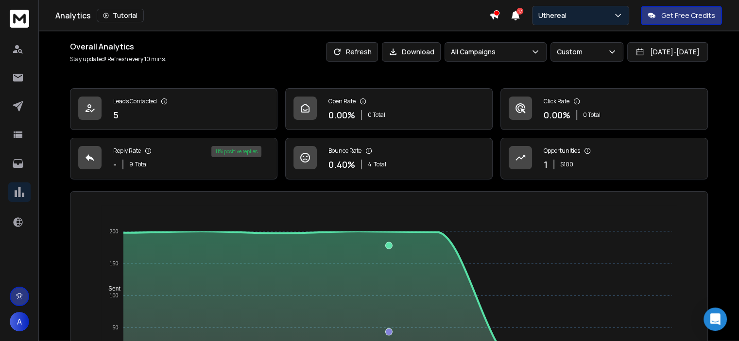
click at [619, 16] on icon "button" at bounding box center [618, 16] width 10 height 10
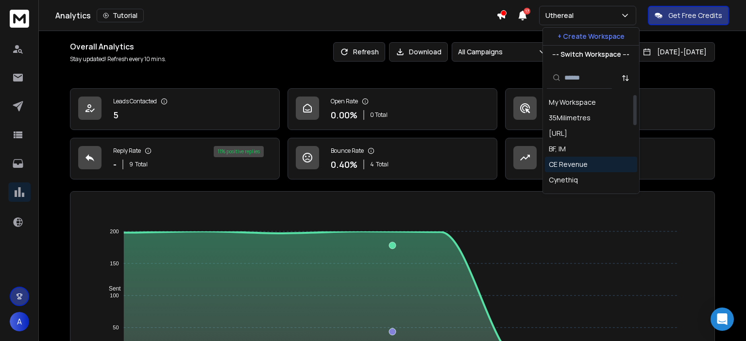
click at [618, 168] on div "CE Revenue" at bounding box center [591, 165] width 92 height 16
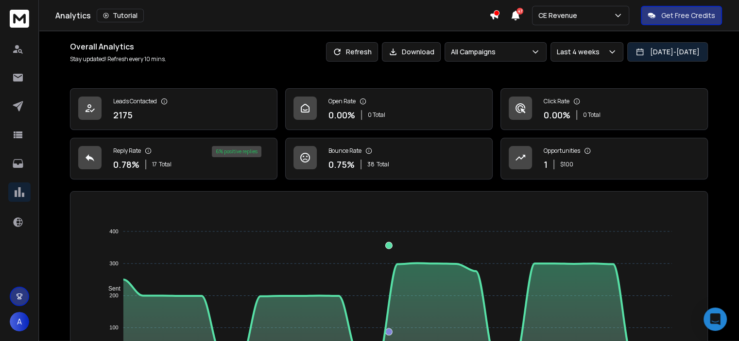
click at [627, 56] on button "[DATE] - [DATE]" at bounding box center [667, 51] width 81 height 19
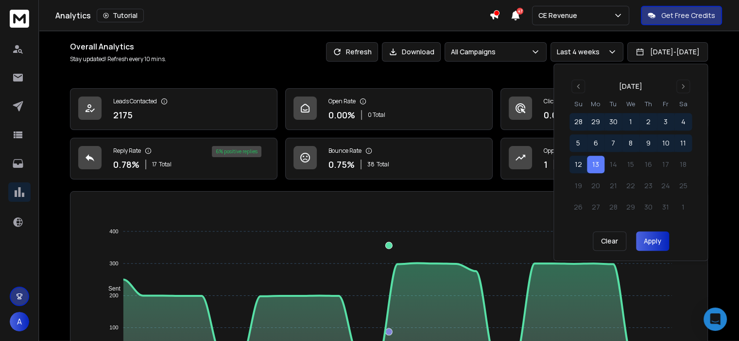
click at [597, 139] on button "6" at bounding box center [595, 143] width 17 height 17
click at [598, 165] on button "13" at bounding box center [595, 164] width 17 height 17
click at [595, 138] on button "6" at bounding box center [595, 143] width 17 height 17
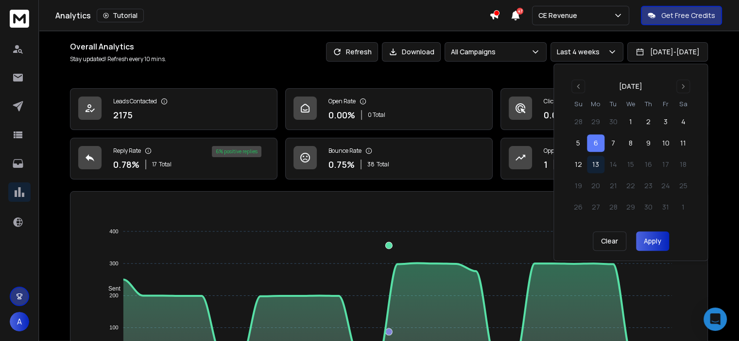
click at [598, 163] on button "13" at bounding box center [595, 164] width 17 height 17
drag, startPoint x: 661, startPoint y: 241, endPoint x: 622, endPoint y: 221, distance: 44.3
click at [661, 241] on button "Apply" at bounding box center [652, 241] width 33 height 19
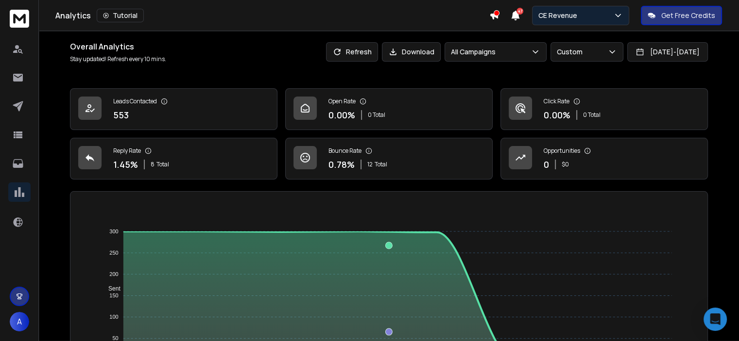
click at [612, 17] on div "CE Revenue" at bounding box center [580, 16] width 85 height 10
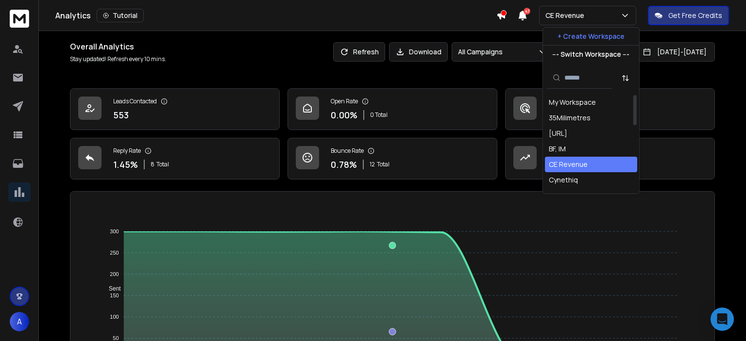
drag, startPoint x: 634, startPoint y: 176, endPoint x: 634, endPoint y: 104, distance: 71.9
click at [634, 104] on div at bounding box center [634, 110] width 3 height 30
click at [596, 145] on div "BF, IM" at bounding box center [591, 149] width 92 height 16
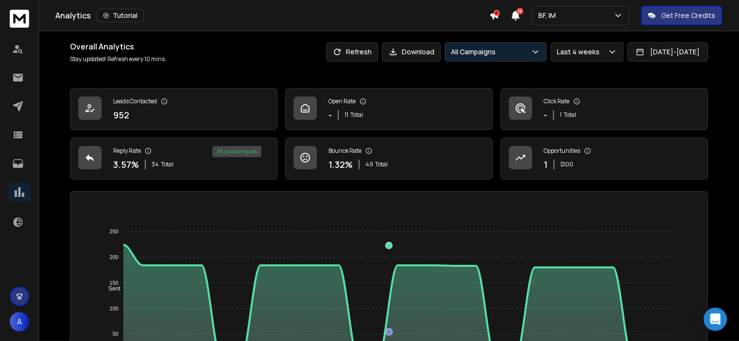
click at [451, 53] on p "All Campaigns" at bounding box center [475, 52] width 49 height 10
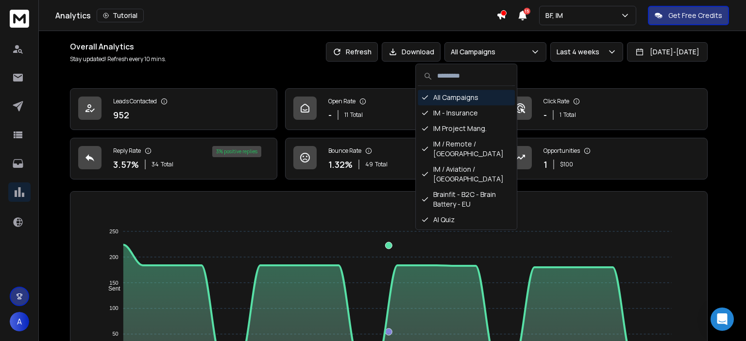
click at [455, 95] on div "All Campaigns" at bounding box center [466, 98] width 97 height 16
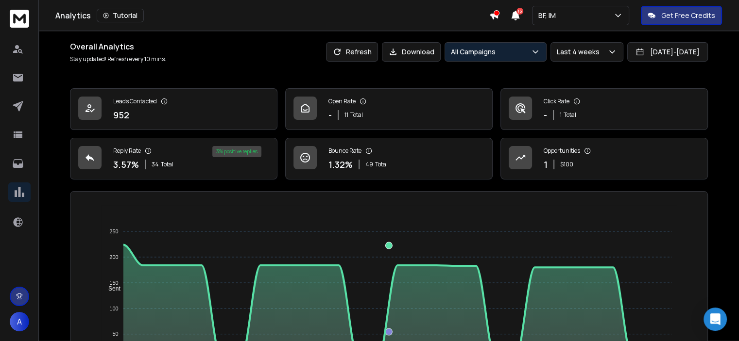
click at [453, 49] on p "All Campaigns" at bounding box center [475, 52] width 49 height 10
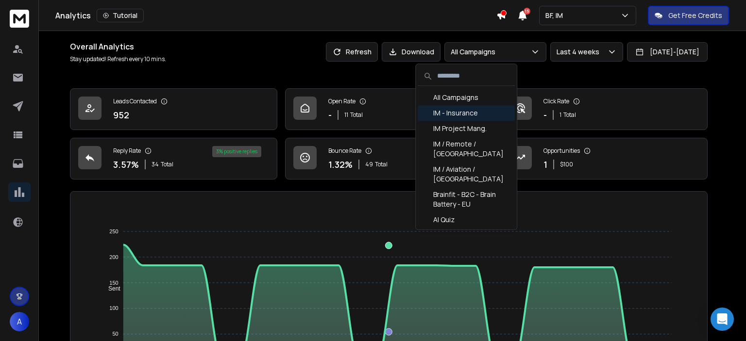
click at [453, 115] on div "IM - Insurance" at bounding box center [466, 113] width 97 height 16
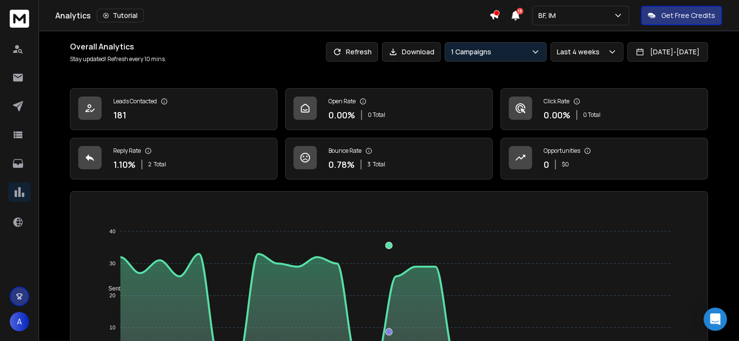
click at [466, 50] on div "1 Campaigns" at bounding box center [495, 52] width 89 height 10
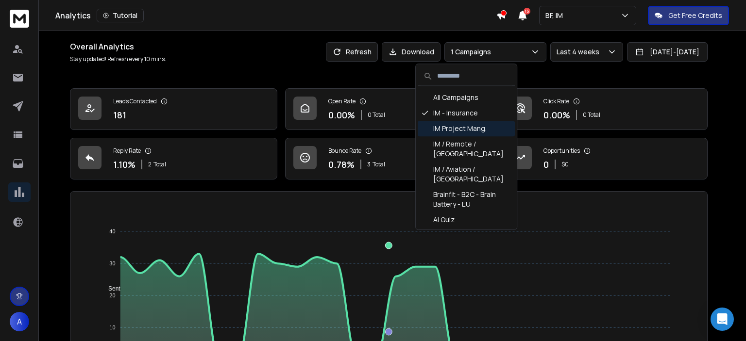
click at [457, 128] on div "IM Project Mang." at bounding box center [466, 129] width 97 height 16
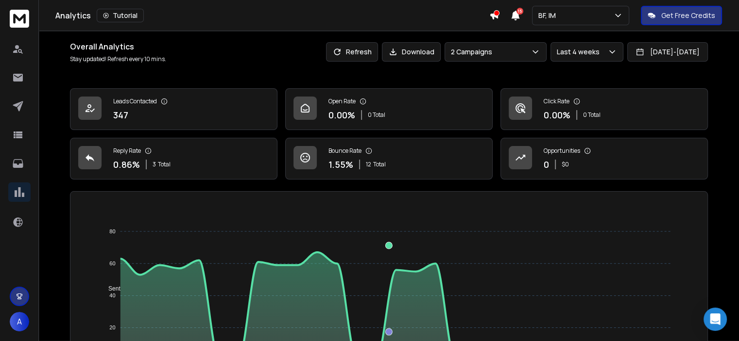
click at [465, 50] on p "2 Campaigns" at bounding box center [473, 52] width 45 height 10
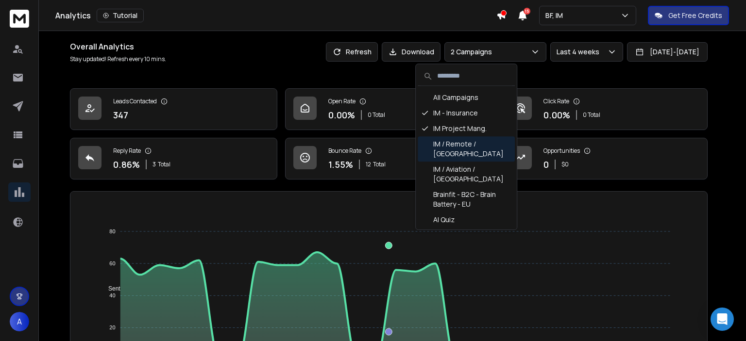
click at [461, 145] on div "IM / Remote / USA" at bounding box center [466, 148] width 97 height 25
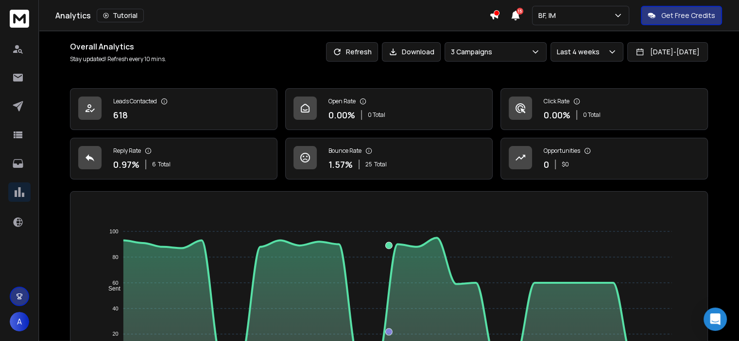
click at [467, 56] on div "3 Campaigns" at bounding box center [495, 52] width 89 height 10
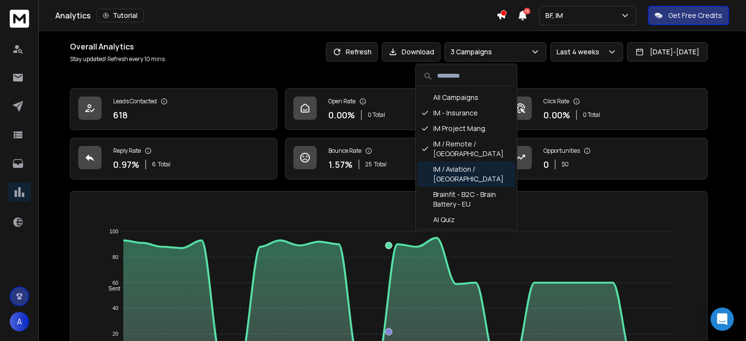
click at [466, 162] on div "IM / Aviation / USA" at bounding box center [466, 174] width 97 height 25
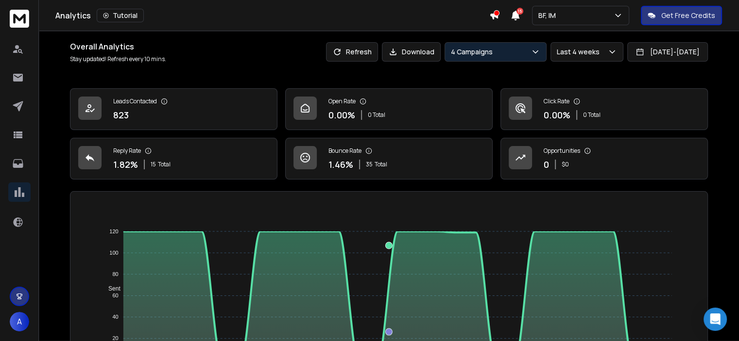
click at [466, 53] on p "4 Campaigns" at bounding box center [474, 52] width 46 height 10
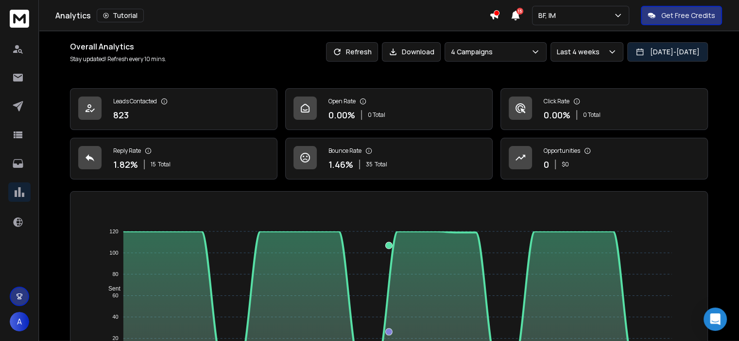
click at [629, 54] on button "15 Sep 2025 - 13 Oct 2025" at bounding box center [667, 51] width 81 height 19
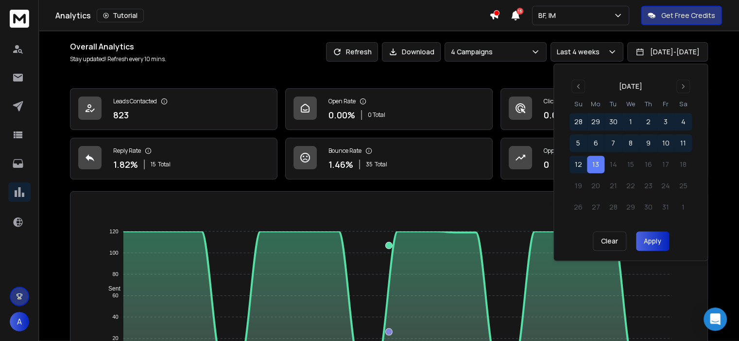
click at [596, 144] on button "6" at bounding box center [595, 143] width 17 height 17
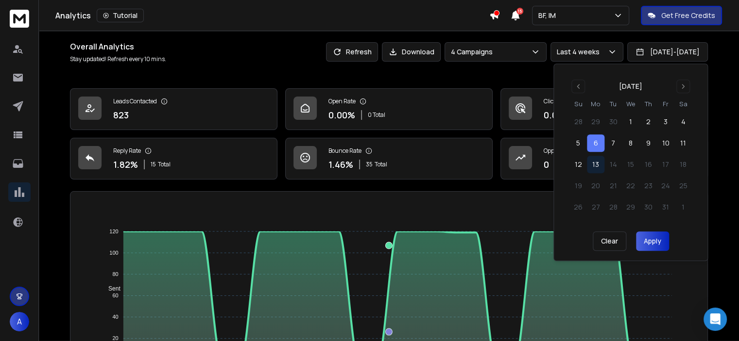
drag, startPoint x: 596, startPoint y: 160, endPoint x: 598, endPoint y: 168, distance: 8.1
click at [596, 161] on button "13" at bounding box center [595, 164] width 17 height 17
click at [657, 243] on button "Apply" at bounding box center [652, 241] width 33 height 19
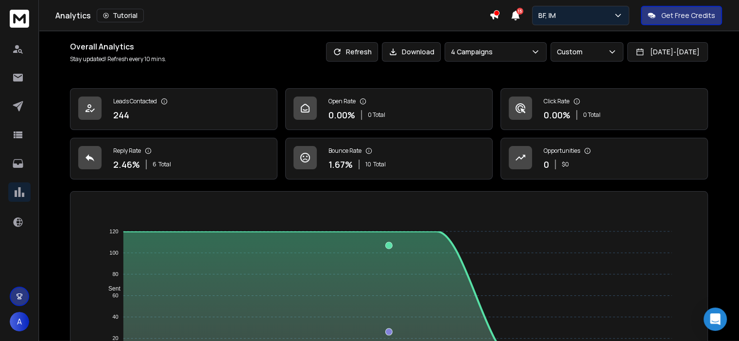
click at [590, 17] on div "BF, IM" at bounding box center [580, 16] width 85 height 10
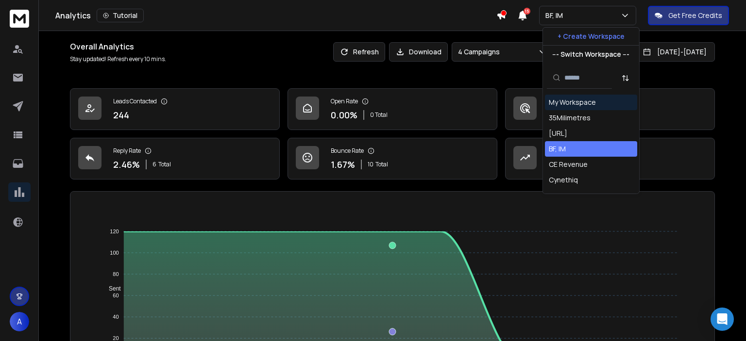
click at [592, 98] on div "My Workspace" at bounding box center [572, 103] width 47 height 10
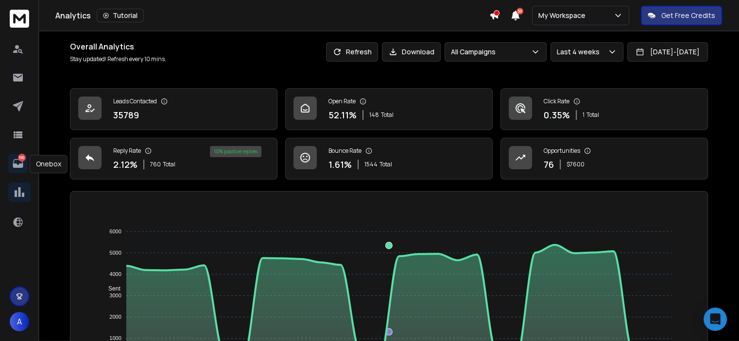
click at [12, 160] on icon at bounding box center [18, 164] width 12 height 12
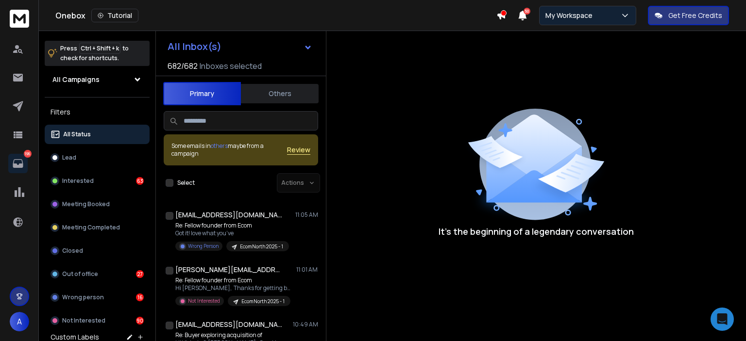
click at [605, 20] on div "My Workspace" at bounding box center [587, 16] width 85 height 10
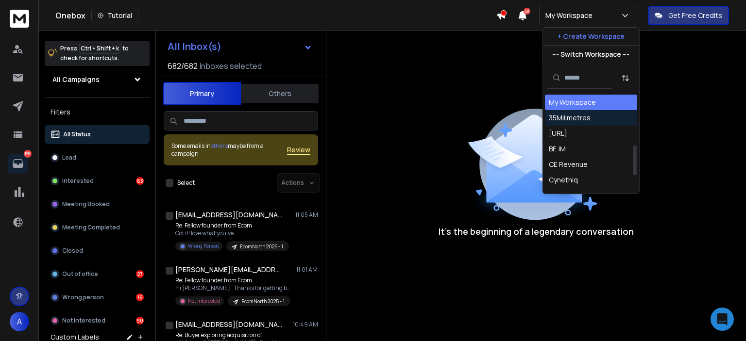
scroll to position [162, 0]
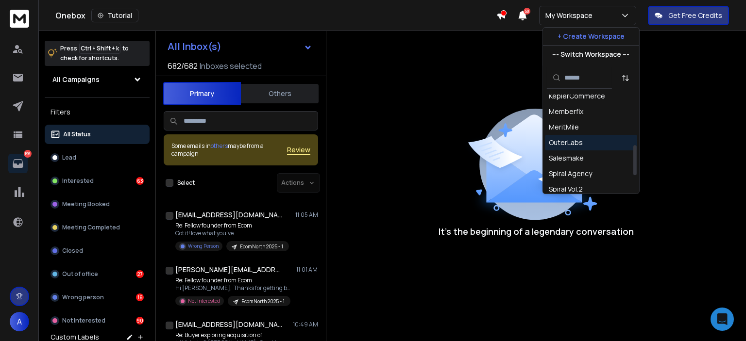
click at [587, 147] on div "OuterLabs" at bounding box center [591, 143] width 92 height 16
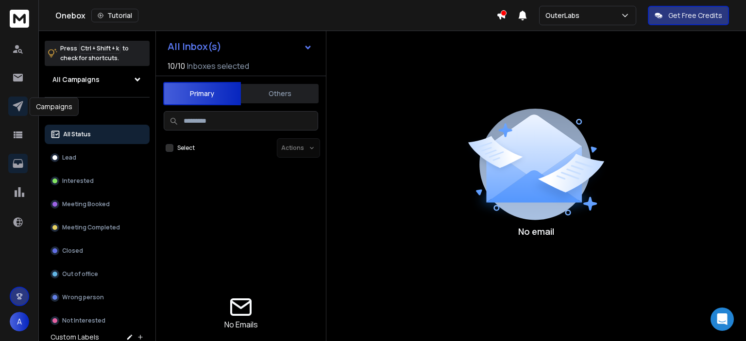
click at [17, 108] on icon at bounding box center [18, 107] width 12 height 12
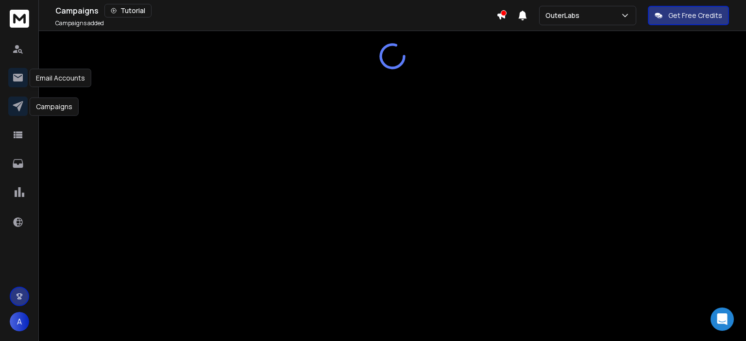
drag, startPoint x: 27, startPoint y: 72, endPoint x: 19, endPoint y: 73, distance: 7.8
click at [27, 71] on body "ReferralStack Unlock AI-powered affiliate growth Lifetime Deals available! Clai…" at bounding box center [373, 170] width 746 height 341
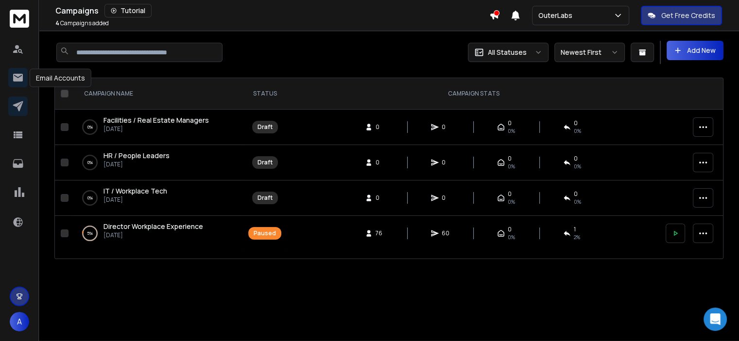
click at [17, 80] on icon at bounding box center [18, 78] width 10 height 8
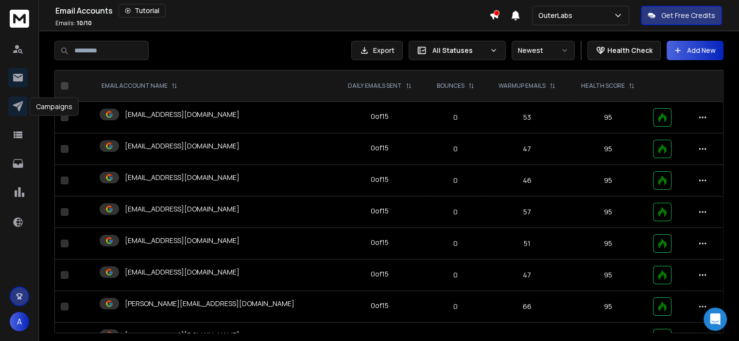
click at [19, 103] on icon at bounding box center [18, 107] width 10 height 10
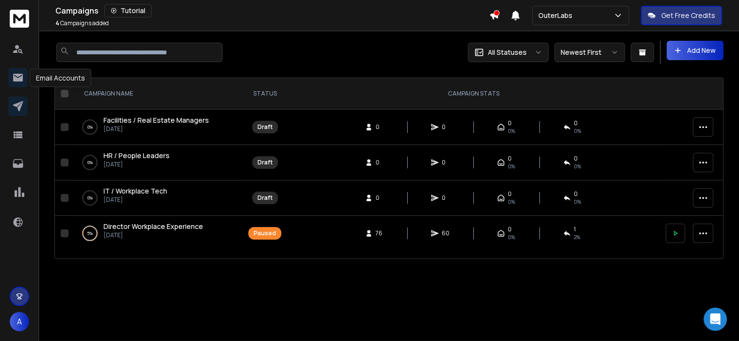
click at [17, 76] on icon at bounding box center [18, 78] width 10 height 8
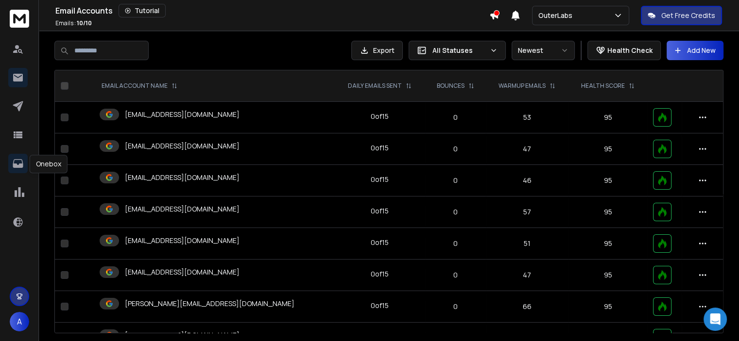
click at [19, 172] on link at bounding box center [17, 163] width 19 height 19
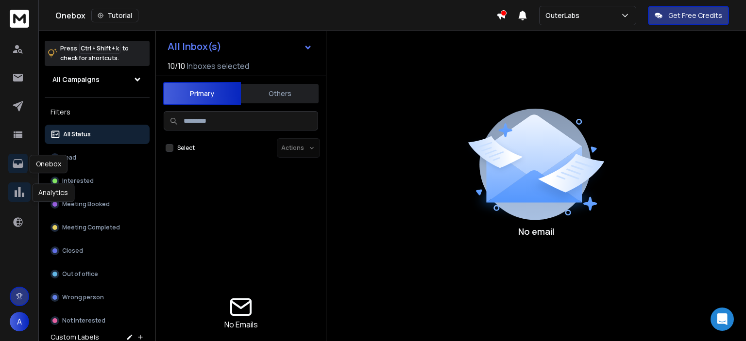
click at [23, 190] on icon at bounding box center [19, 192] width 15 height 15
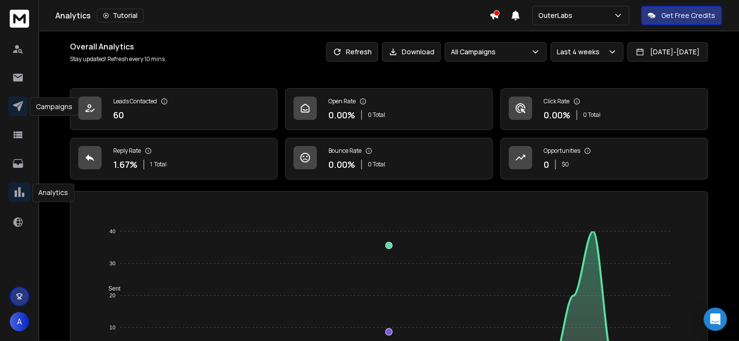
click at [18, 102] on icon at bounding box center [18, 107] width 12 height 12
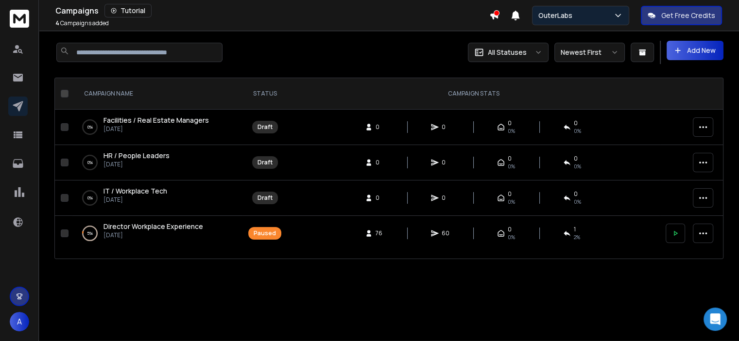
click at [577, 6] on button "OuterLabs" at bounding box center [580, 15] width 97 height 19
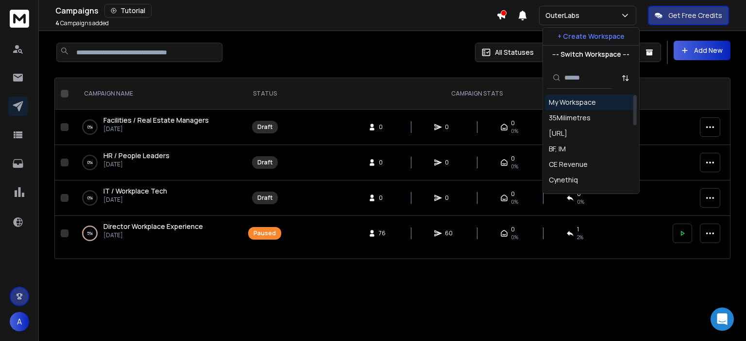
click at [590, 101] on div "My Workspace" at bounding box center [572, 103] width 47 height 10
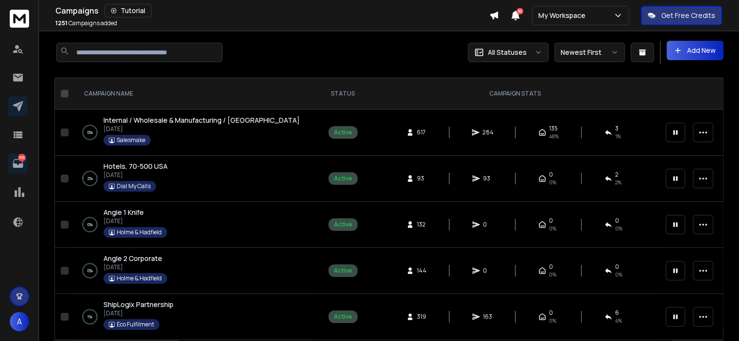
click at [16, 165] on icon at bounding box center [18, 163] width 10 height 9
click at [16, 163] on icon at bounding box center [18, 164] width 12 height 12
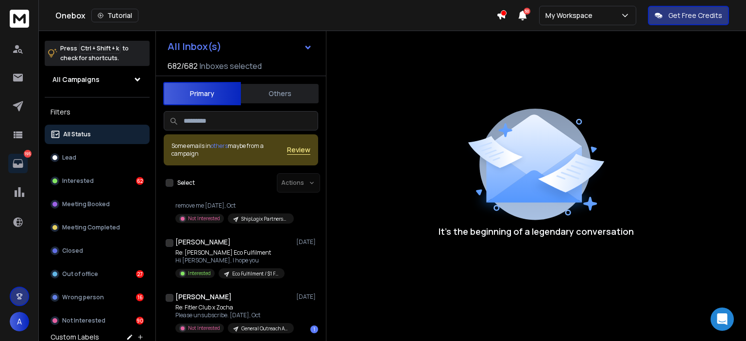
scroll to position [857, 0]
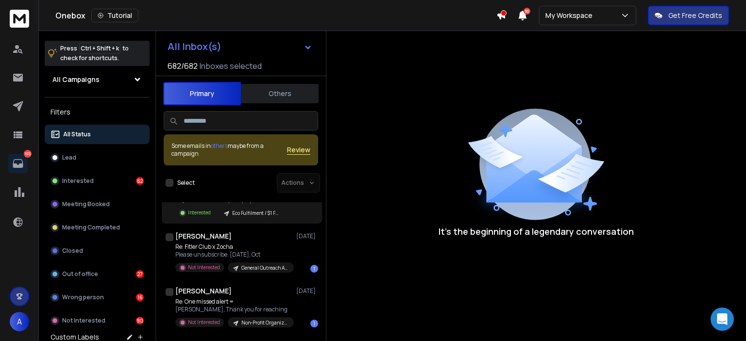
click at [306, 216] on div "Re: Katrina x Eco Fulfilment Hi Katrina, I hope you Interested Eco Fulfilment /…" at bounding box center [246, 203] width 143 height 30
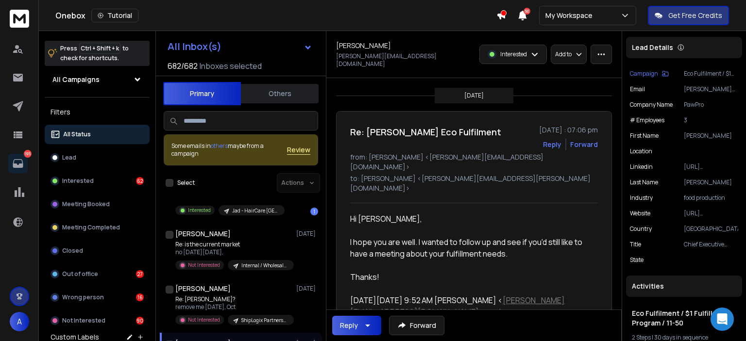
scroll to position [532, 0]
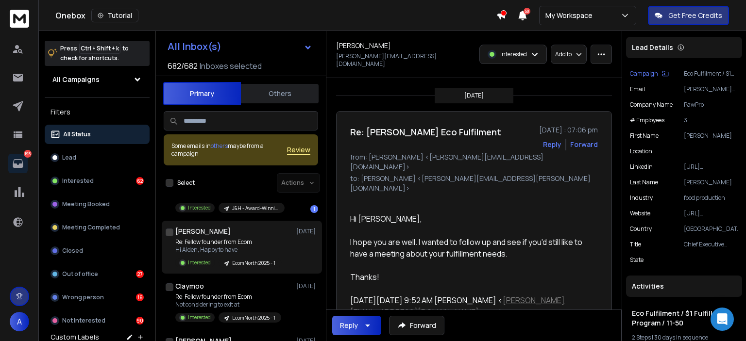
click at [304, 246] on div "Re: Fellow founder from Ecom Hi Aiden, Happy to have Interested EcomNorth 2025 …" at bounding box center [246, 253] width 143 height 30
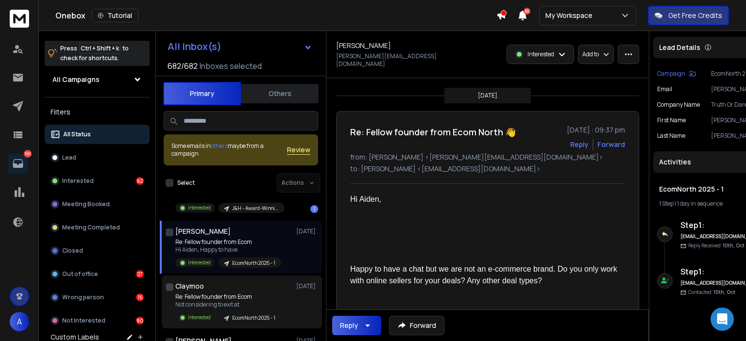
click at [277, 295] on p "Re: Fellow founder from Ecom" at bounding box center [228, 297] width 106 height 8
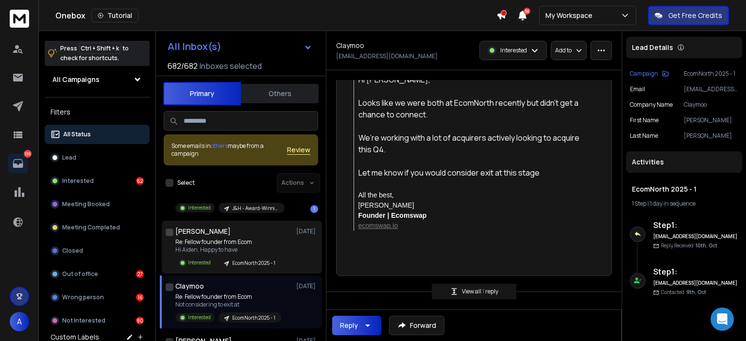
scroll to position [371, 0]
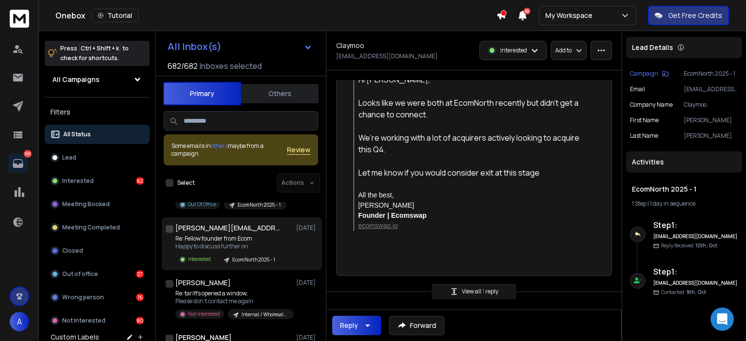
click at [280, 235] on div "daniel@glistco.com 11 Oct Re: Fellow founder from Ecom Happy to discuss further…" at bounding box center [246, 243] width 143 height 41
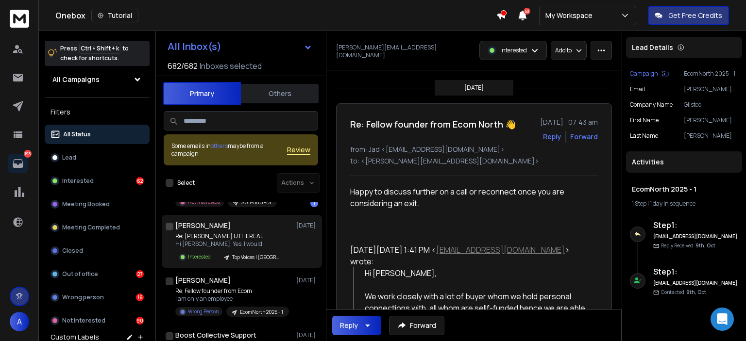
scroll to position [0, 0]
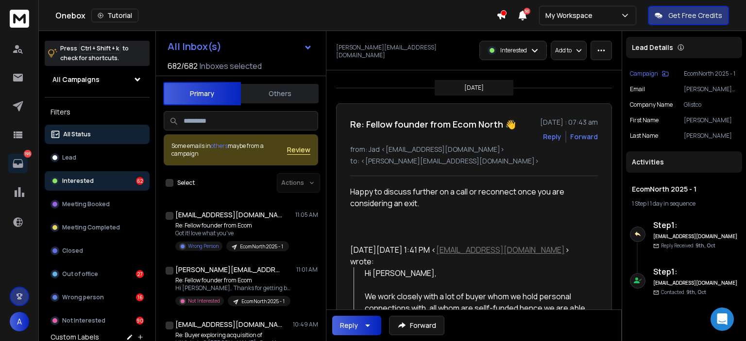
click at [94, 180] on button "Interested 62" at bounding box center [97, 180] width 105 height 19
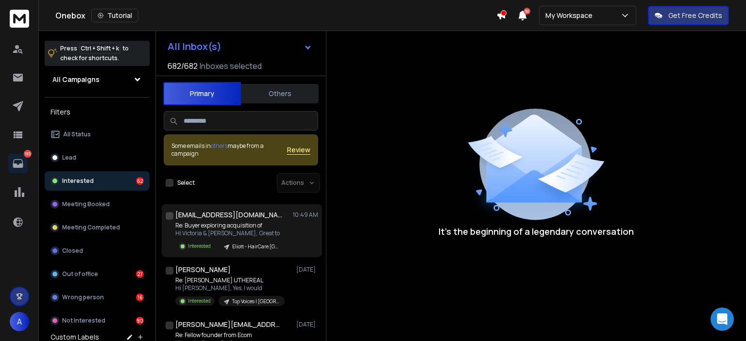
click at [276, 234] on p "Hi Victoria & [PERSON_NAME], Great to" at bounding box center [229, 234] width 109 height 8
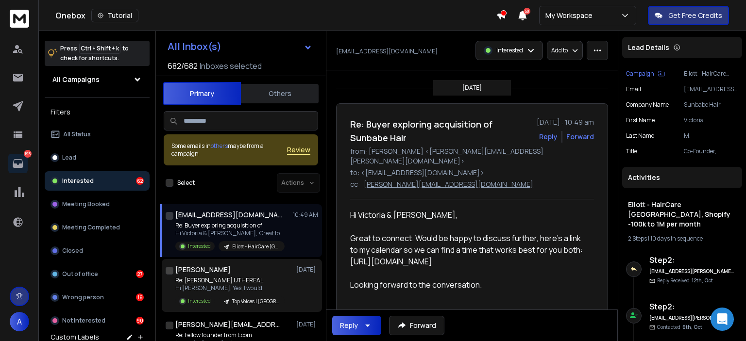
click at [268, 279] on p "Re: [PERSON_NAME] UTHEREAL" at bounding box center [229, 281] width 109 height 8
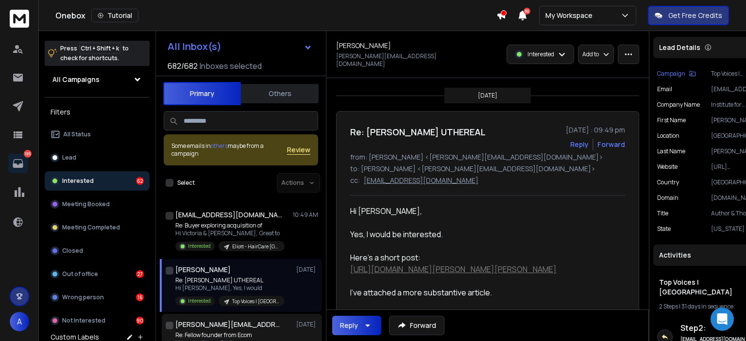
click at [274, 323] on div "daniel@glistco.com 11 Oct" at bounding box center [246, 325] width 143 height 10
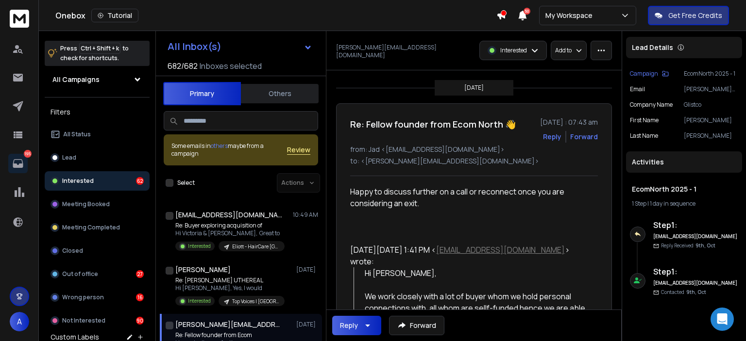
scroll to position [162, 0]
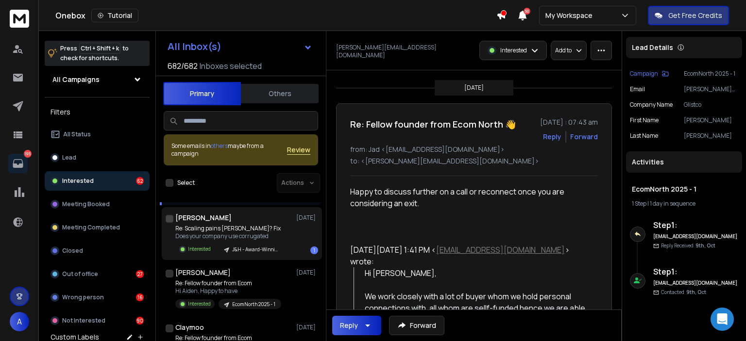
click at [285, 241] on div "Re: Scaling pains Darrell? Fix Does your company use corrugated Interested J&H …" at bounding box center [246, 240] width 143 height 30
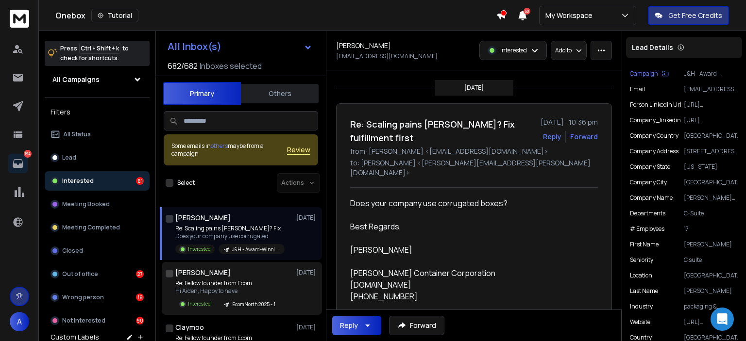
click at [279, 283] on p "Re: Fellow founder from Ecom" at bounding box center [228, 284] width 106 height 8
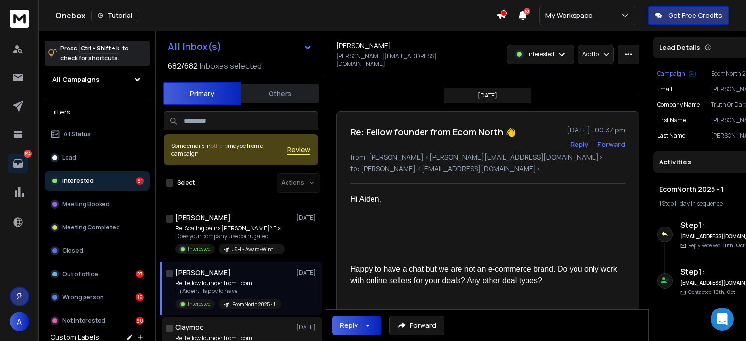
click at [290, 320] on div "Claymoo 10 Oct Re: Fellow founder from Ecom Not considering to exit at Interest…" at bounding box center [242, 343] width 160 height 53
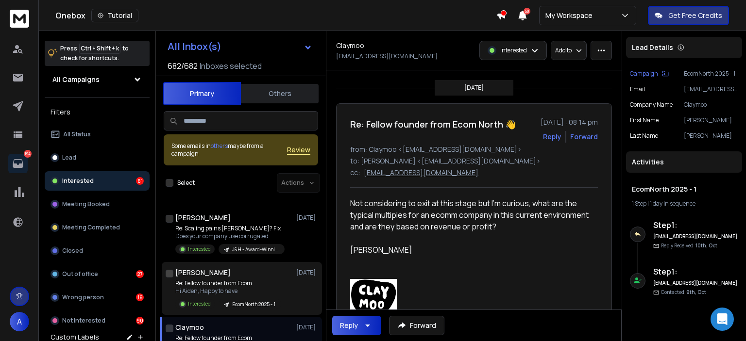
scroll to position [323, 0]
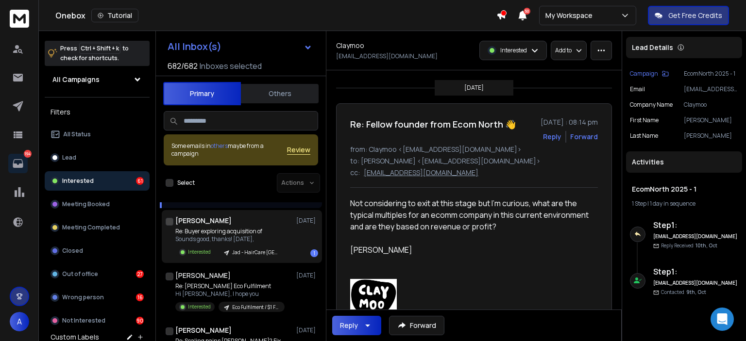
click at [286, 229] on div "Re: Buyer exploring acquisition of Sounds good, thanks! On Fri, Interested Jad …" at bounding box center [246, 243] width 143 height 30
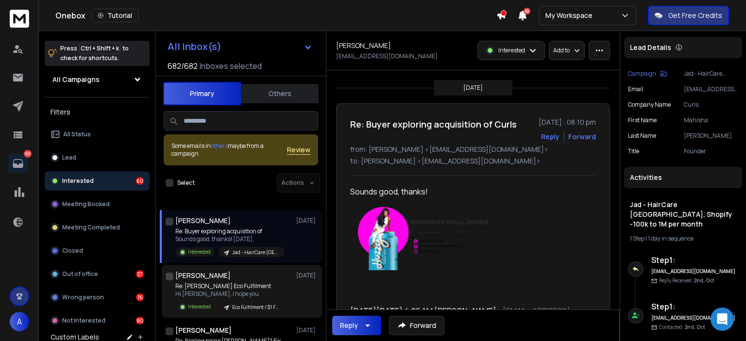
click at [266, 287] on p "Re: [PERSON_NAME] Eco Fulfilment" at bounding box center [229, 287] width 109 height 8
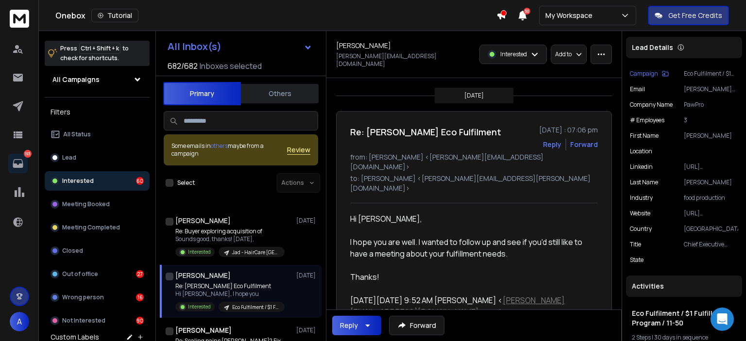
scroll to position [486, 0]
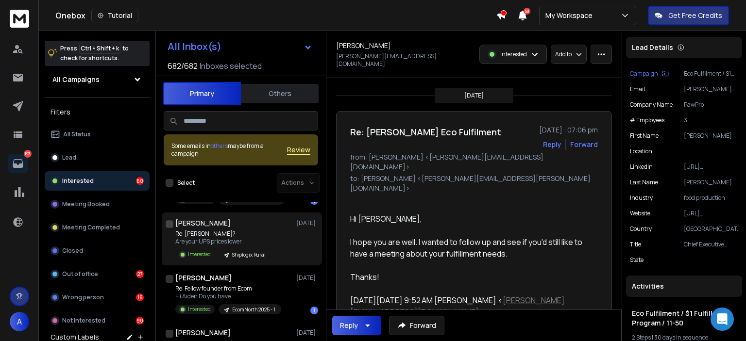
click at [272, 231] on div "Re: Gayle? Are your UPS prices lower Interested Shiplogix Rural" at bounding box center [246, 245] width 143 height 30
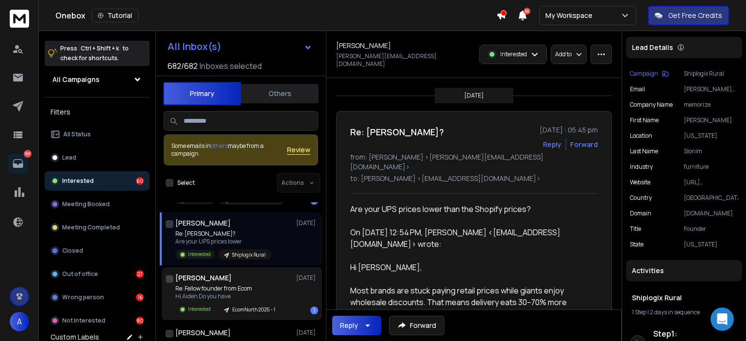
click at [282, 289] on div "Re: Fellow founder from Ecom Hi Aiden Do you have Interested EcomNorth 2025 - 1…" at bounding box center [246, 300] width 143 height 30
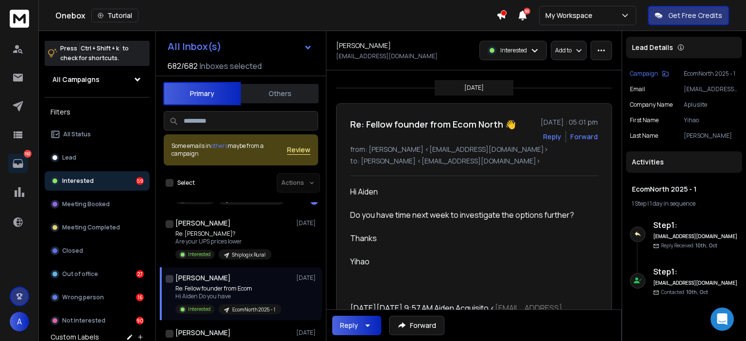
scroll to position [647, 0]
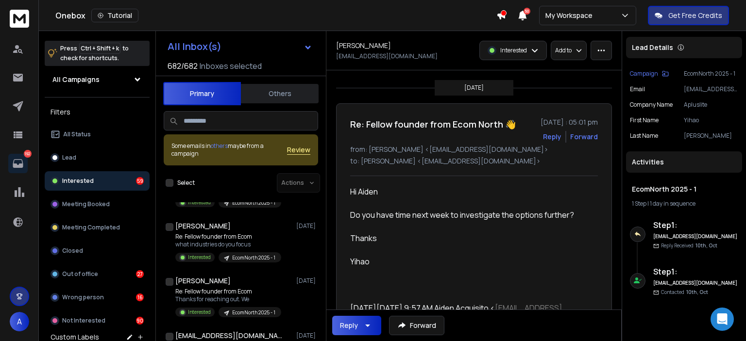
click at [296, 284] on p "[DATE]" at bounding box center [307, 281] width 22 height 8
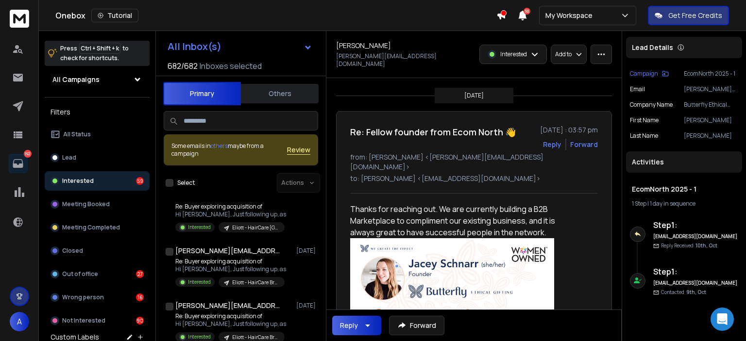
scroll to position [2565, 0]
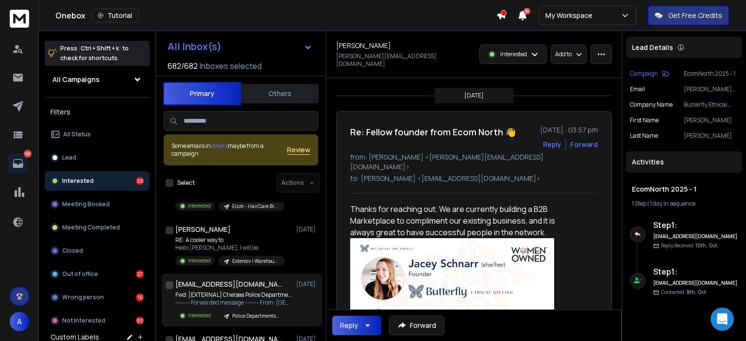
click at [303, 276] on div "sholobaugh@dialmycalls.com 06 Oct Fwd: [EXTERNAL] Chelsea Police Department ---…" at bounding box center [242, 300] width 160 height 53
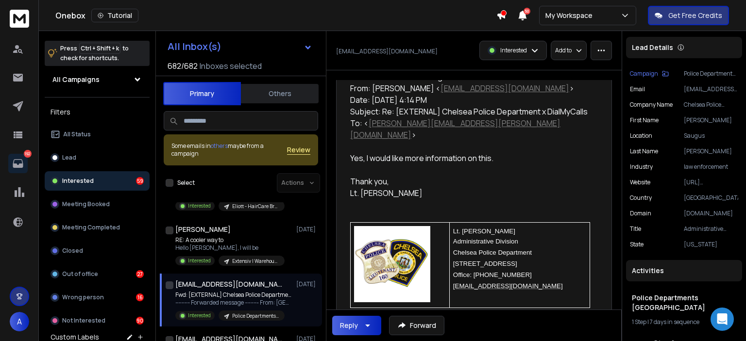
scroll to position [486, 0]
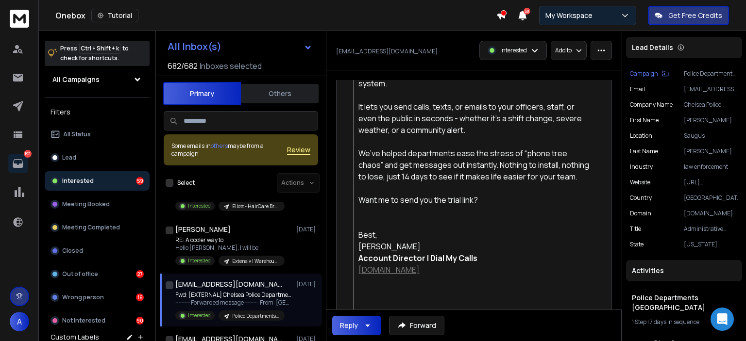
click at [610, 17] on div "My Workspace" at bounding box center [587, 16] width 85 height 10
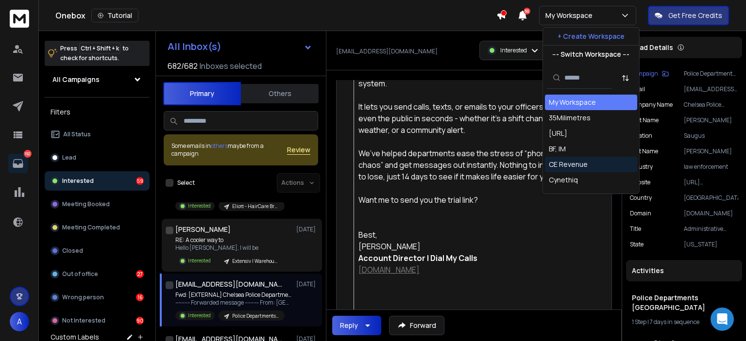
click at [297, 239] on div "RE: A cooler way to Hello Clate, I will be Interested Extensiv | Warehousing | …" at bounding box center [246, 252] width 143 height 30
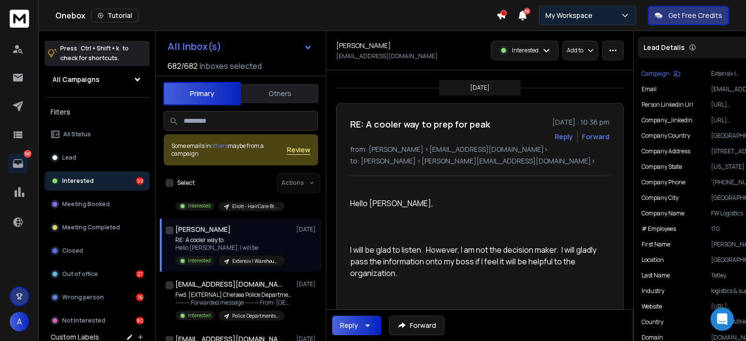
click at [613, 7] on button "My Workspace" at bounding box center [587, 15] width 97 height 19
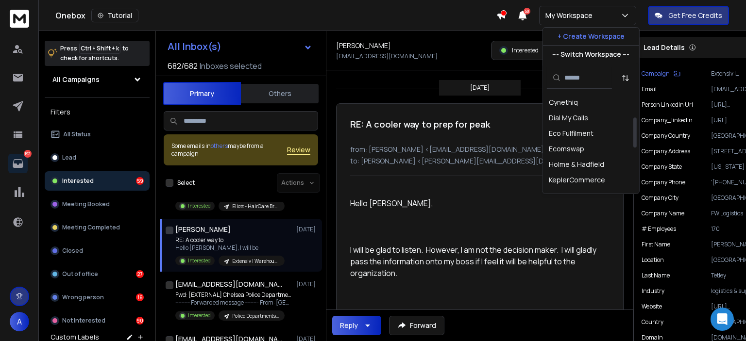
scroll to position [82, 0]
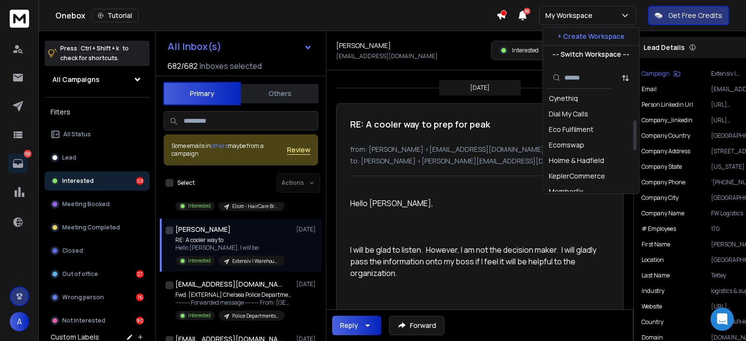
drag, startPoint x: 635, startPoint y: 104, endPoint x: 637, endPoint y: 130, distance: 25.3
click at [637, 130] on div at bounding box center [634, 135] width 3 height 30
click at [608, 128] on div "Eco Fulfilment" at bounding box center [591, 130] width 92 height 16
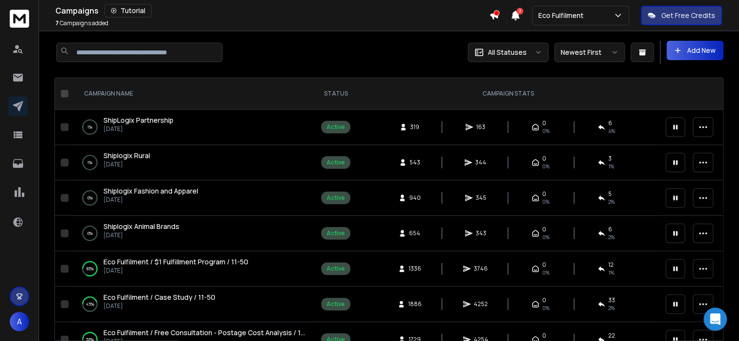
click at [184, 153] on div "1 % Shiplogix Rural [DATE]" at bounding box center [193, 162] width 223 height 23
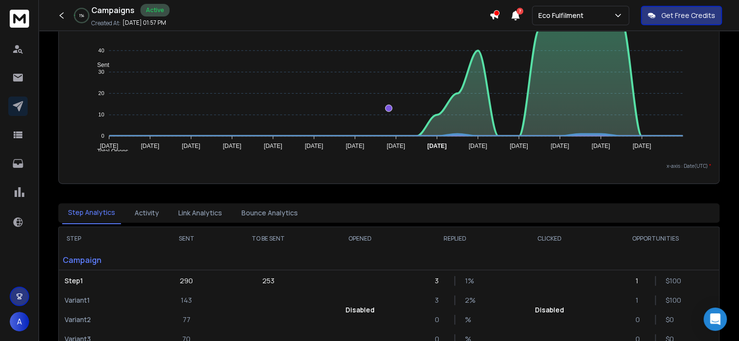
scroll to position [277, 0]
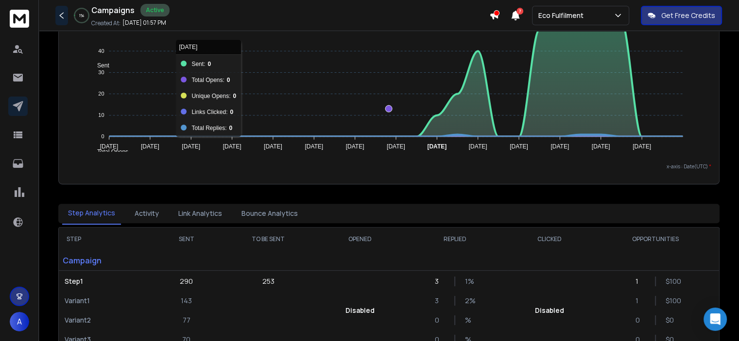
click at [62, 19] on icon at bounding box center [61, 15] width 9 height 9
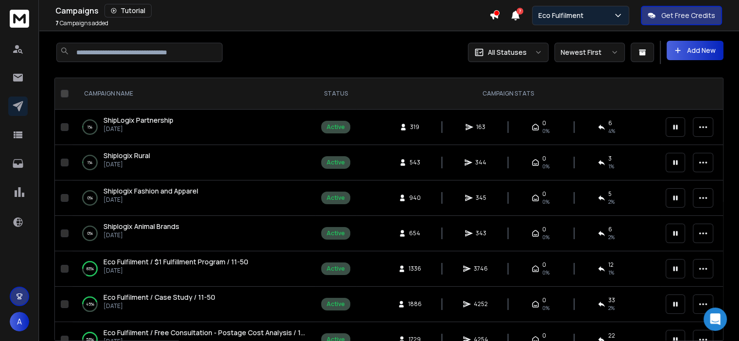
click at [583, 16] on p "Eco Fulfilment" at bounding box center [562, 16] width 49 height 10
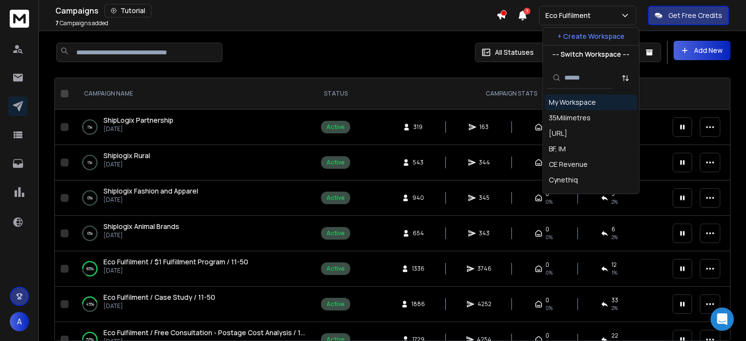
click at [574, 102] on div "My Workspace" at bounding box center [572, 103] width 47 height 10
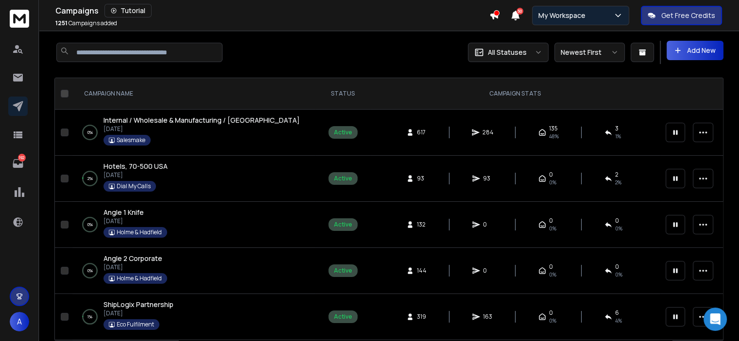
click at [589, 15] on p "My Workspace" at bounding box center [563, 16] width 51 height 10
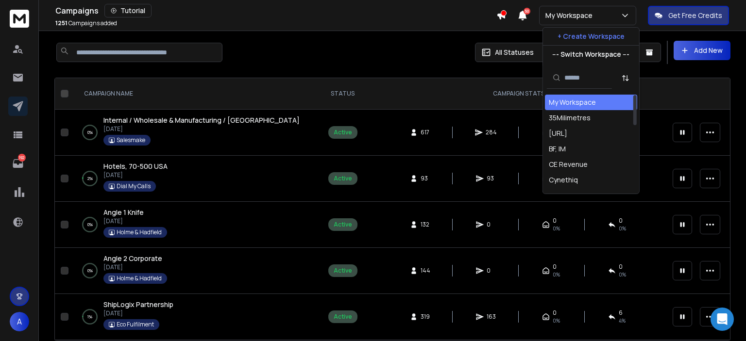
click at [592, 104] on div "My Workspace" at bounding box center [572, 103] width 47 height 10
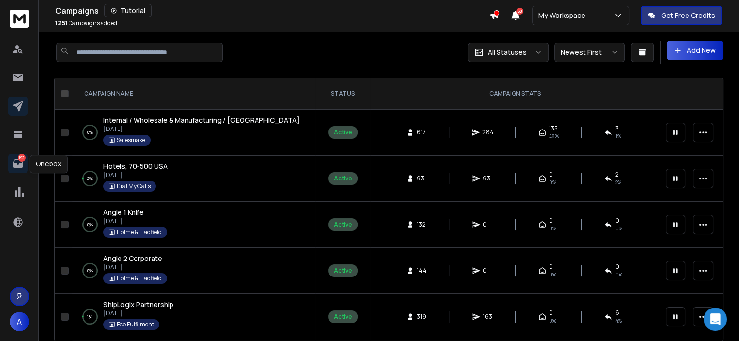
click at [27, 156] on body "ReferralStack Unlock AI-powered affiliate growth Lifetime Deals available! Clai…" at bounding box center [369, 170] width 739 height 341
click at [16, 156] on link "192" at bounding box center [17, 163] width 19 height 19
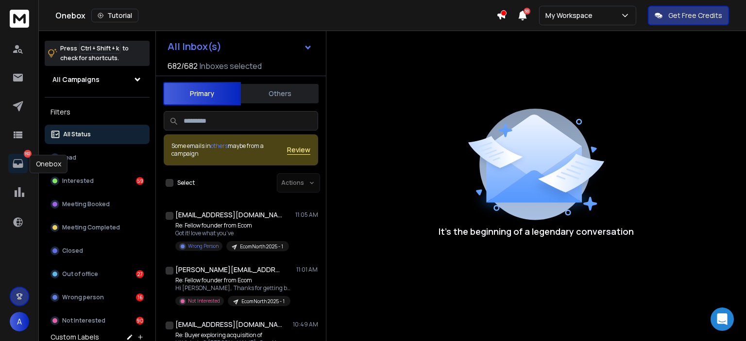
scroll to position [162, 0]
